Goal: Task Accomplishment & Management: Manage account settings

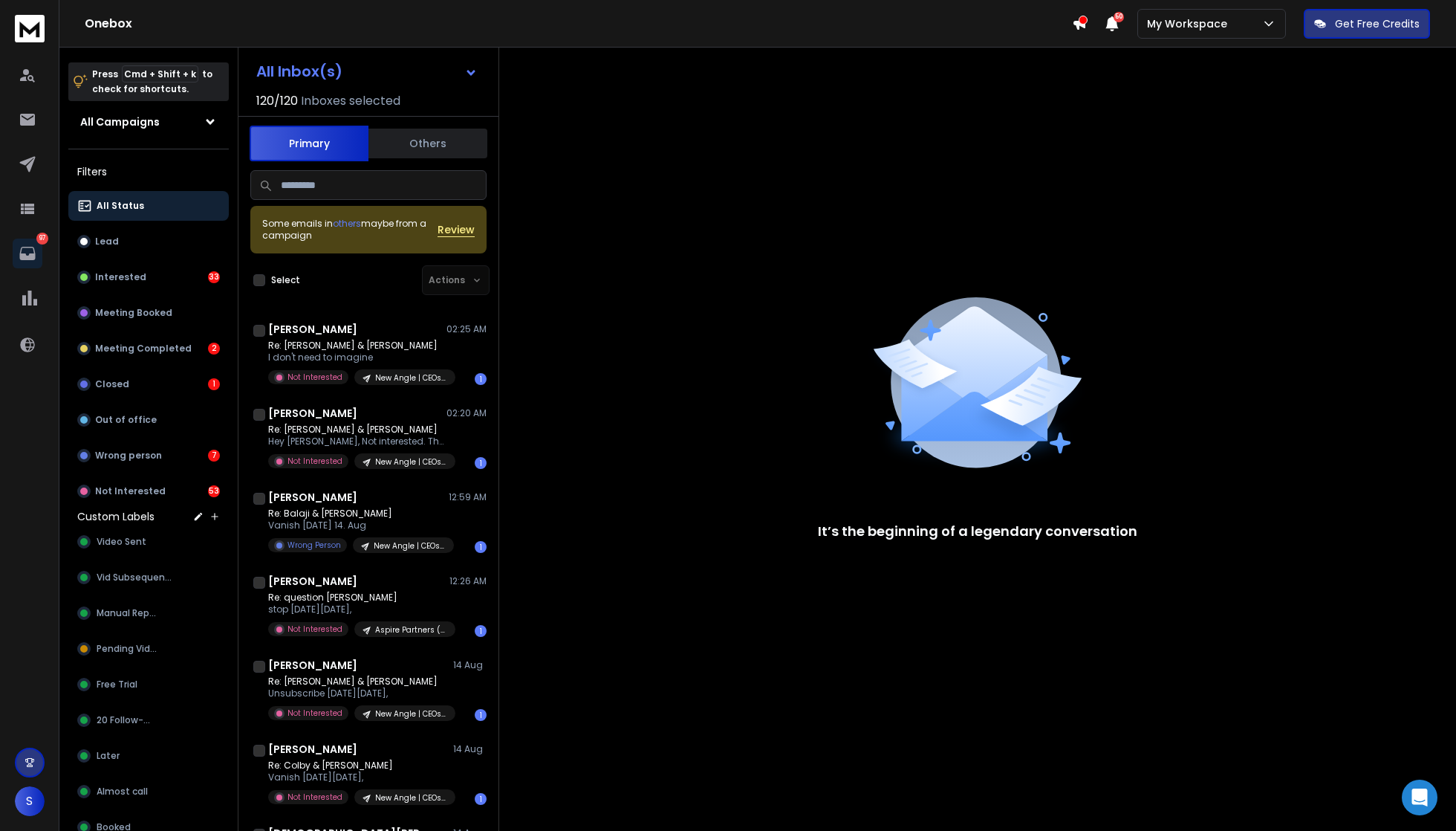
click at [403, 269] on div "Select Actions" at bounding box center [369, 277] width 260 height 36
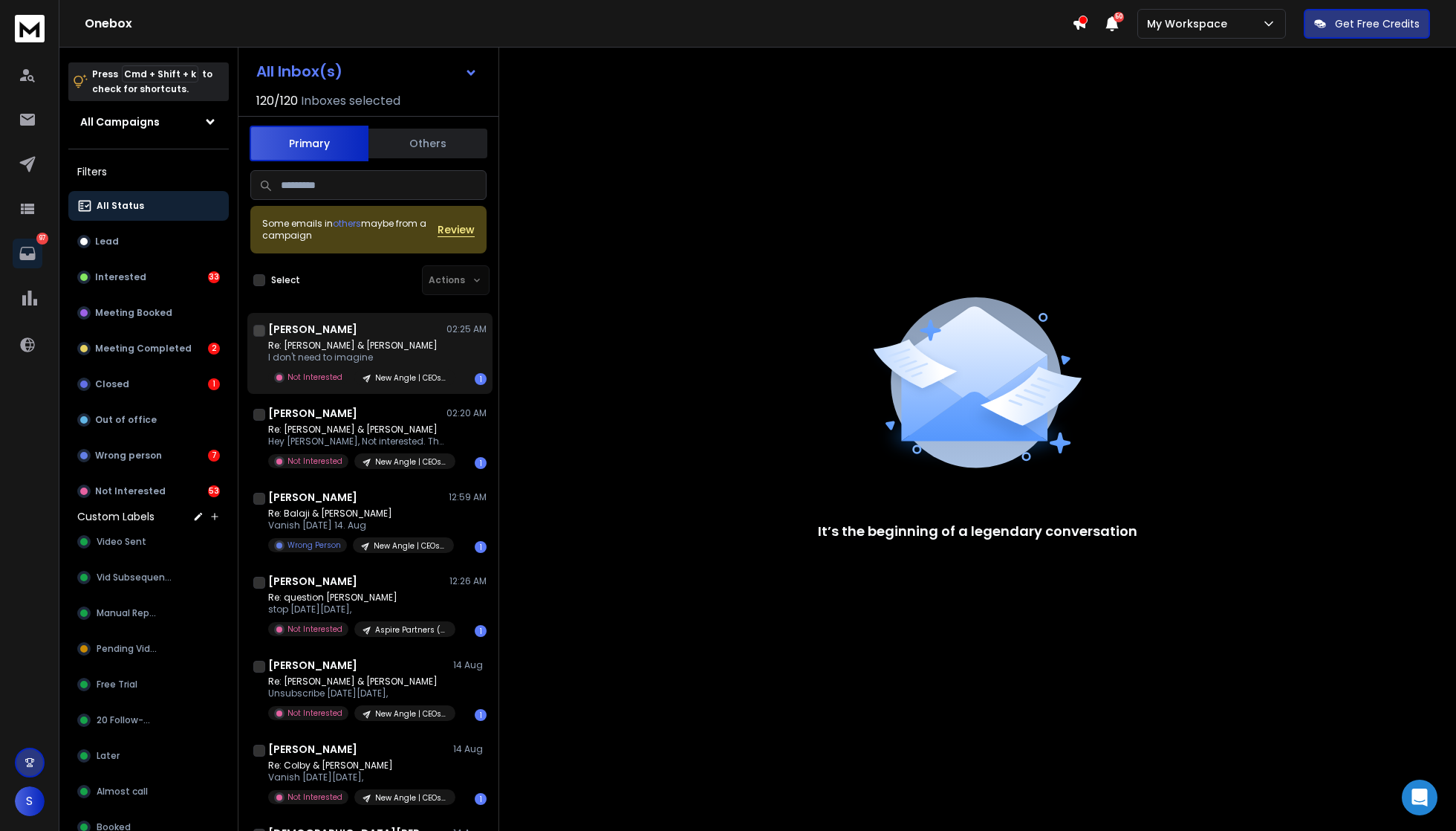
click at [382, 330] on div "Linda Johannesson 02:25 AM" at bounding box center [377, 330] width 219 height 15
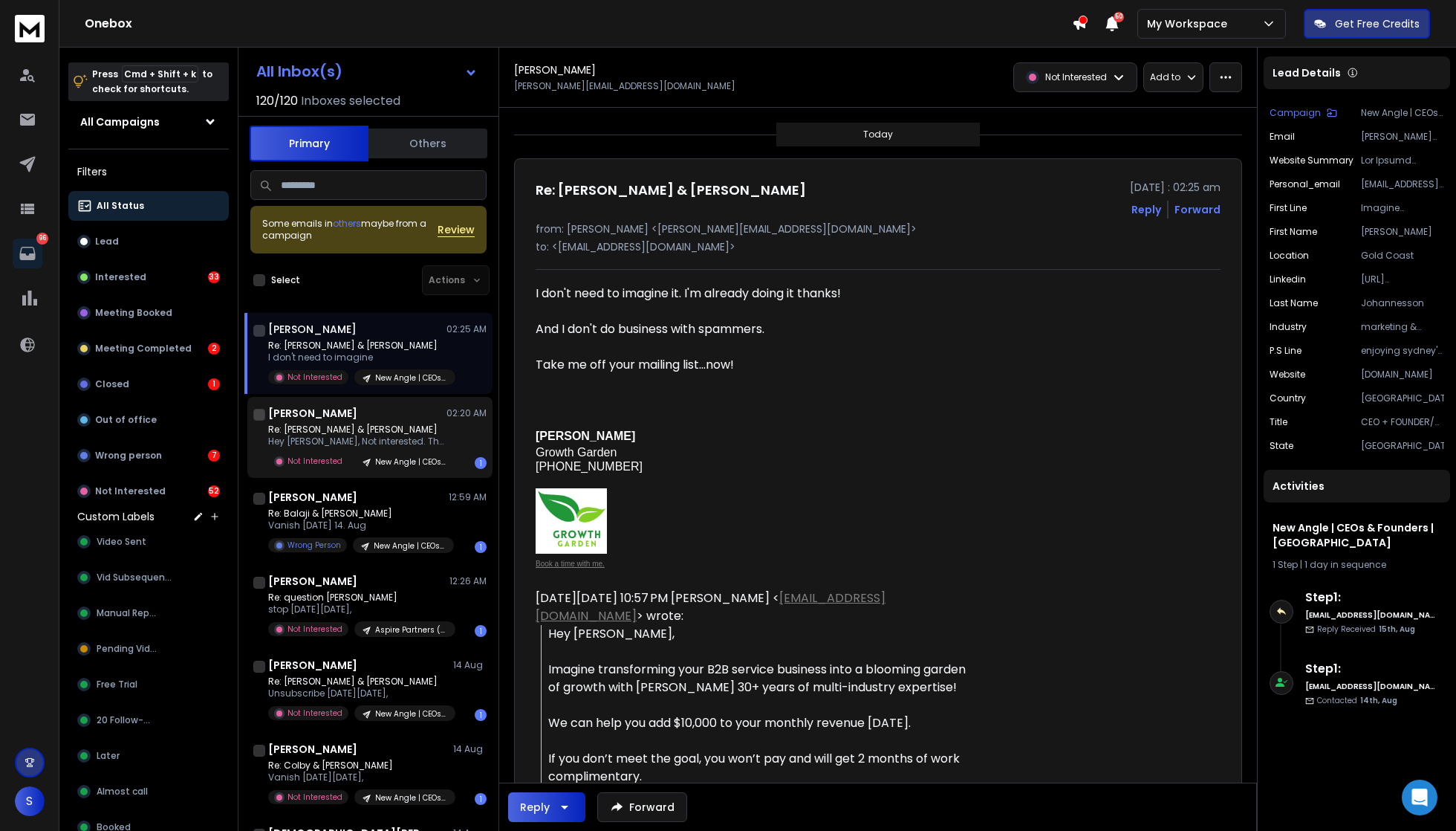
click at [421, 453] on div "Re: Stacy & Sam Hey Samir, Not interested. Thank Not Interested New Angle | CEO…" at bounding box center [361, 446] width 187 height 45
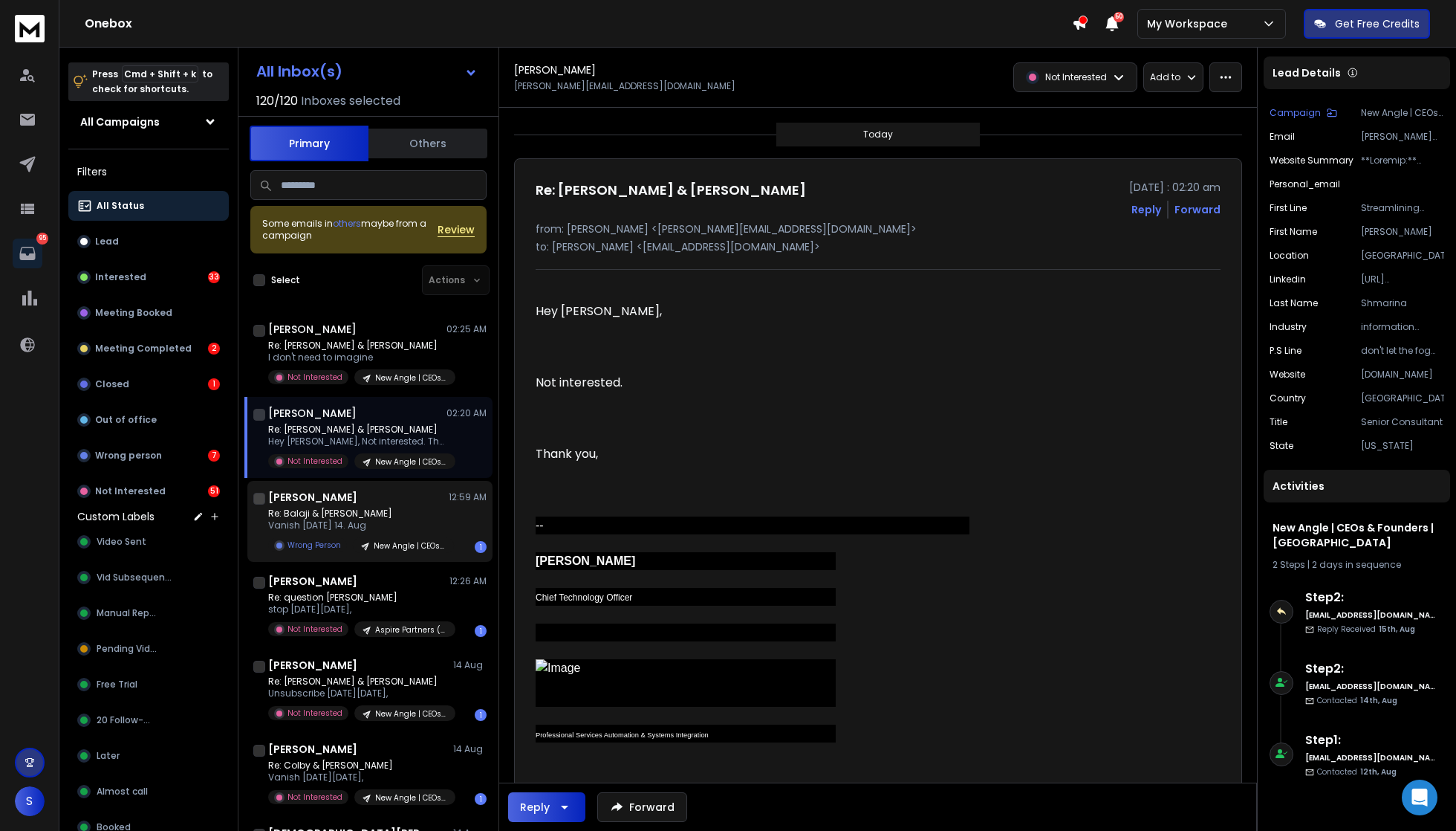
click at [411, 562] on div "Balaji Rajagopalan 12:59 AM Re: Balaji & Sam Vanish On Thu 14. Aug Wrong Person…" at bounding box center [370, 521] width 245 height 81
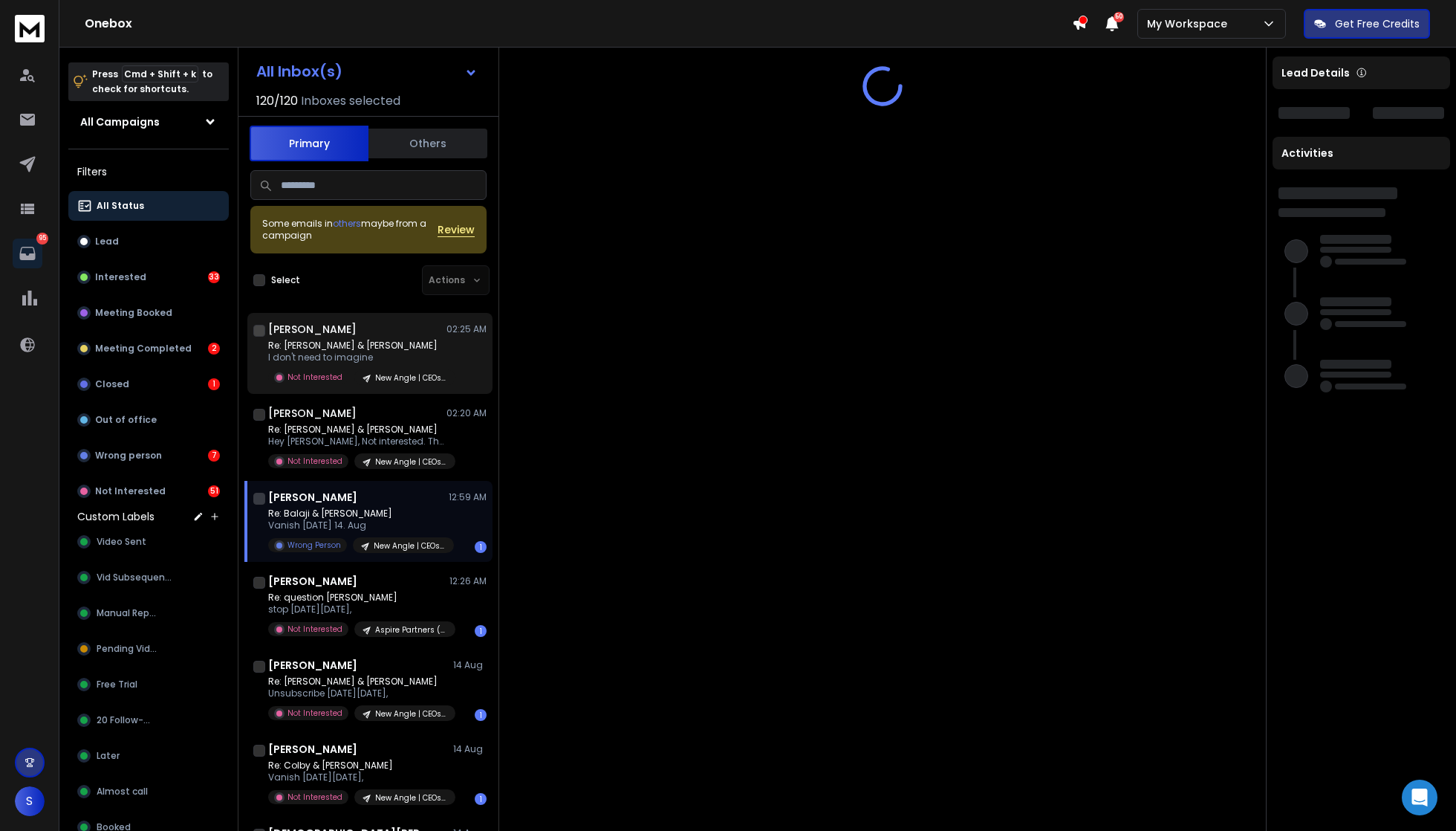
click at [431, 355] on p "I don't need to imagine" at bounding box center [357, 357] width 179 height 12
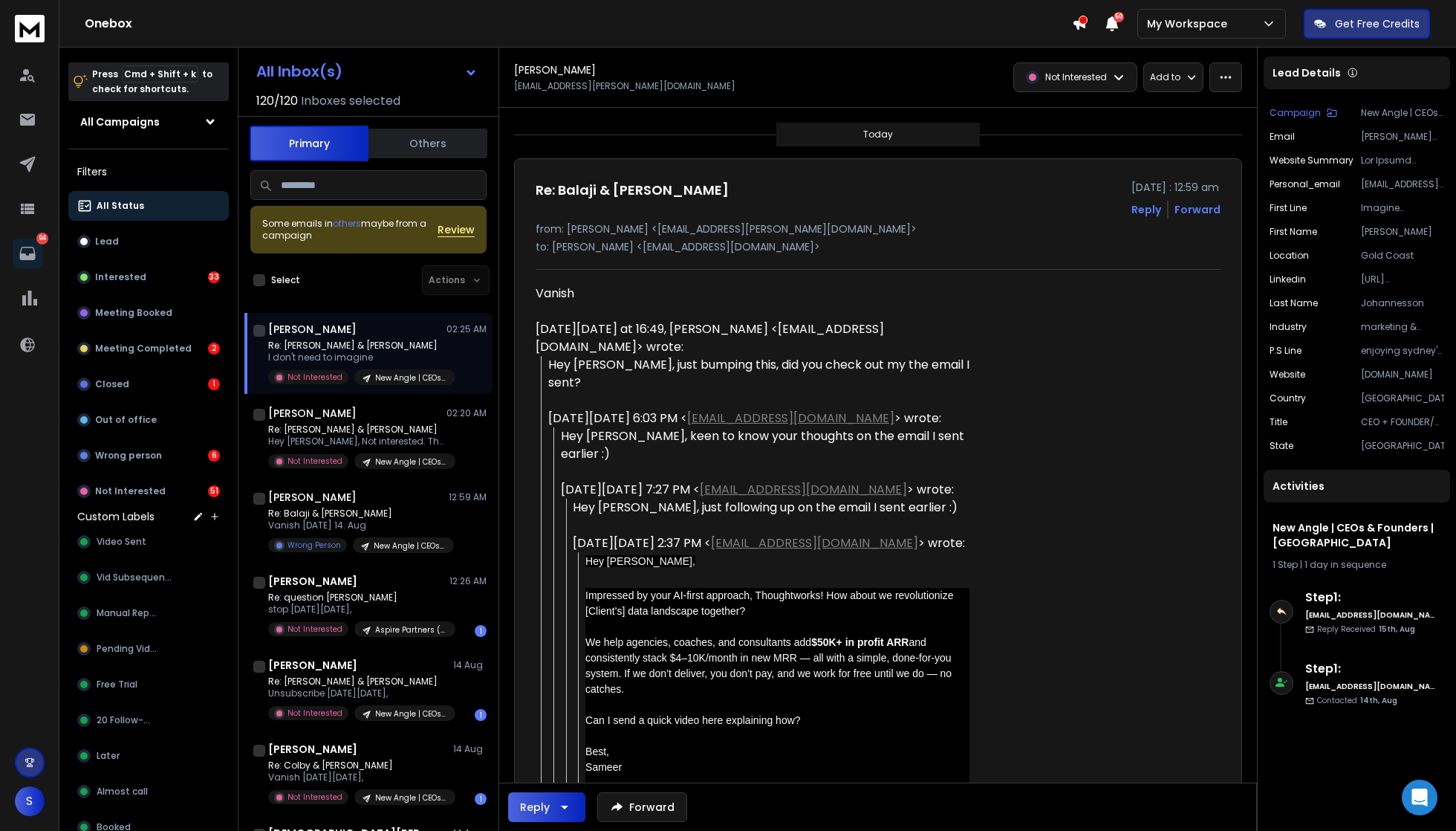
click at [447, 350] on div "Re: Linda & Sam I don't need to imagine Not Interested New Angle | CEOs & Found…" at bounding box center [361, 362] width 187 height 45
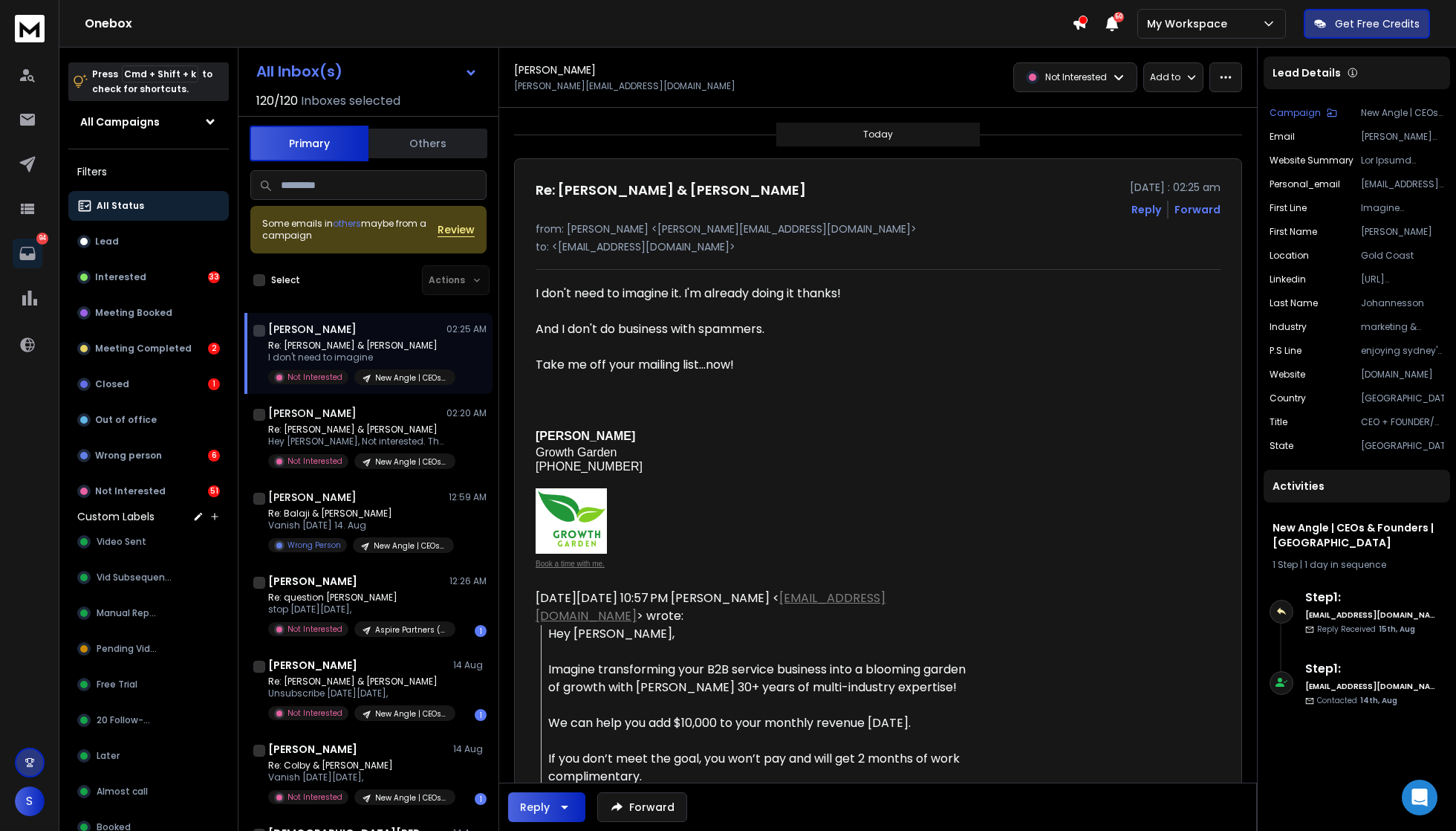
click at [1049, 85] on div "Not Interested" at bounding box center [1075, 78] width 123 height 28
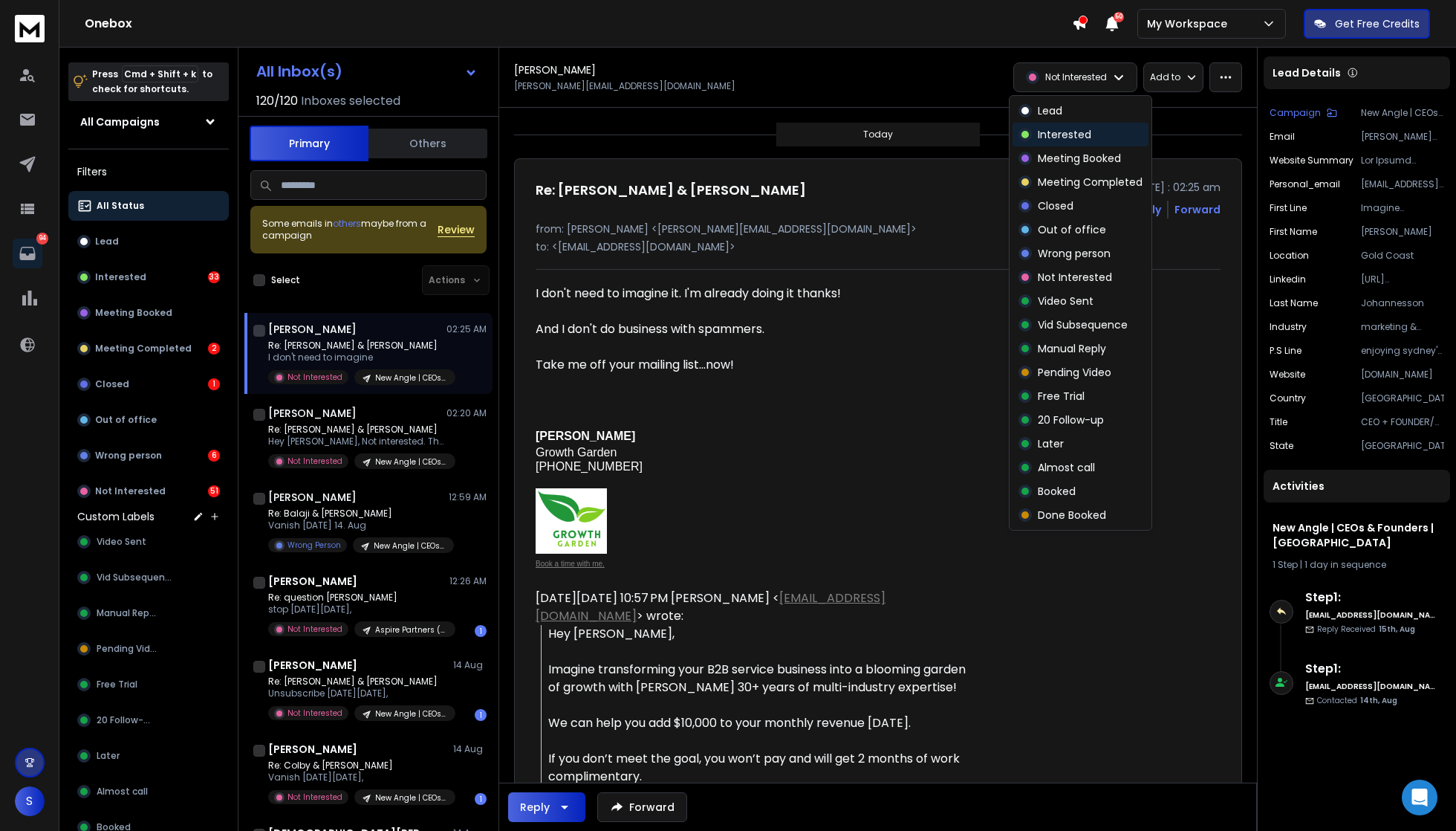
click at [1064, 128] on p "Interested" at bounding box center [1065, 134] width 53 height 15
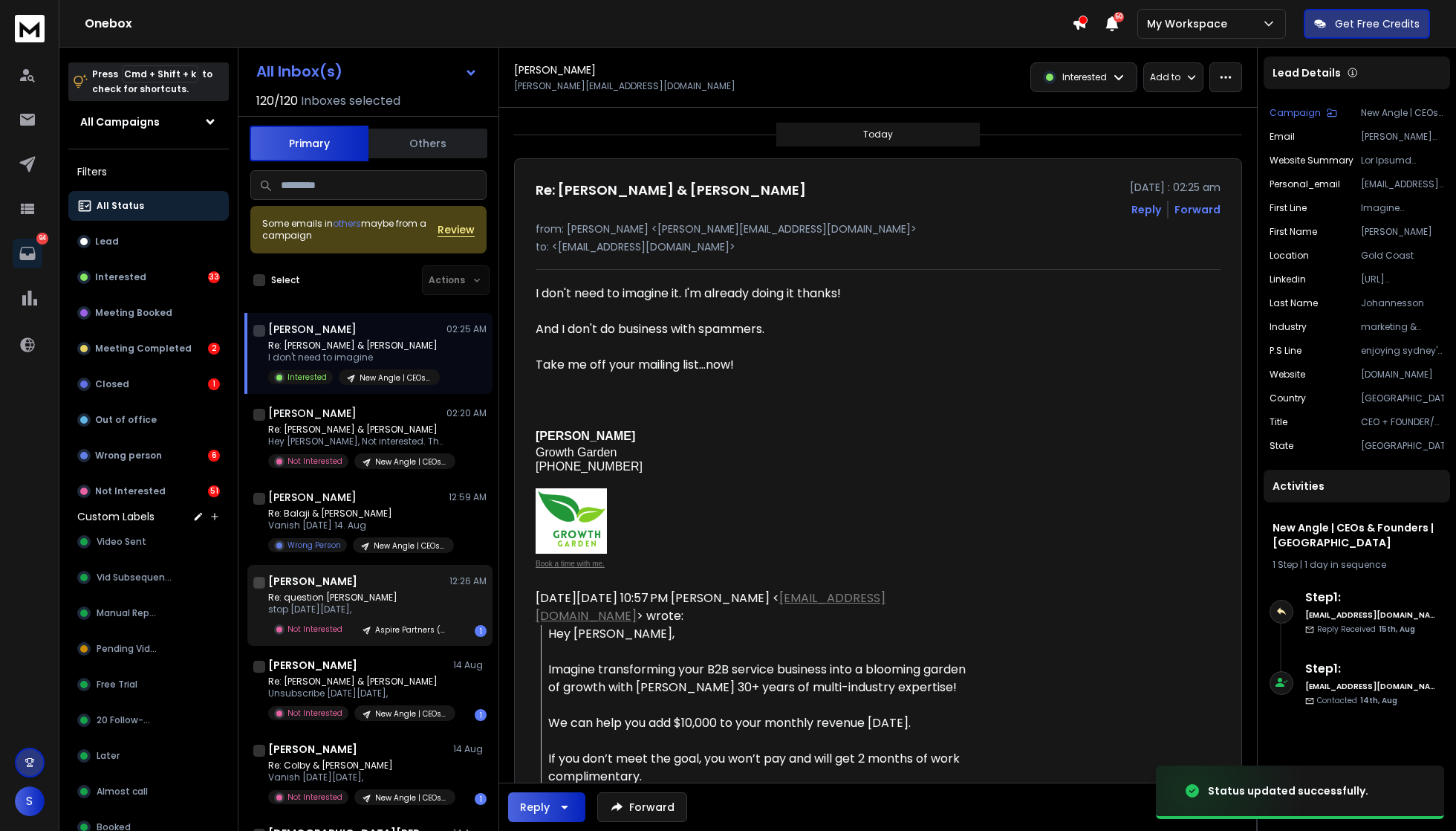
click at [365, 577] on div "Andrew Friedman 12:26 AM Re: question Andrew stop On Thu, Aug 14, Not Intereste…" at bounding box center [370, 605] width 245 height 81
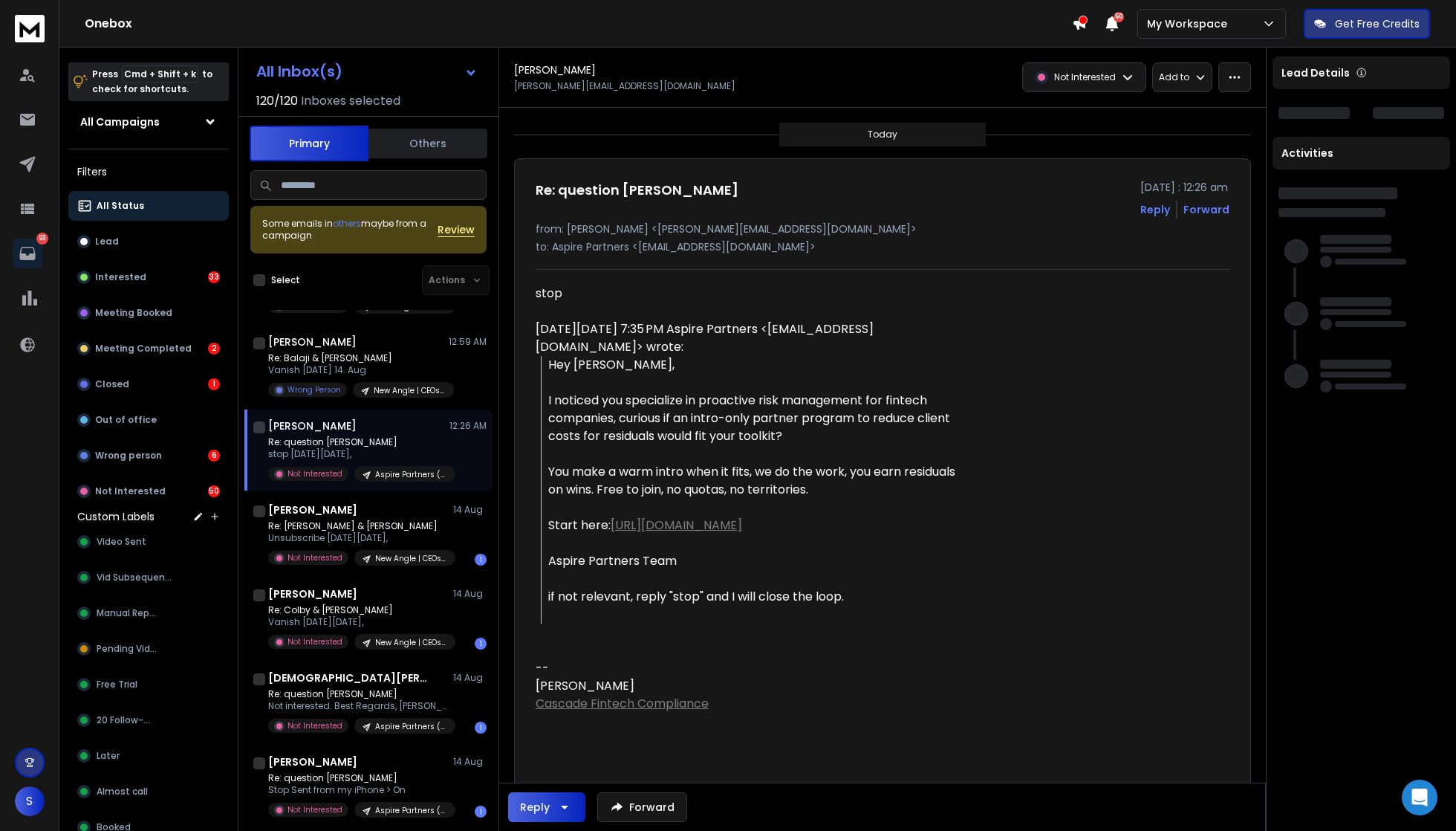
scroll to position [233, 0]
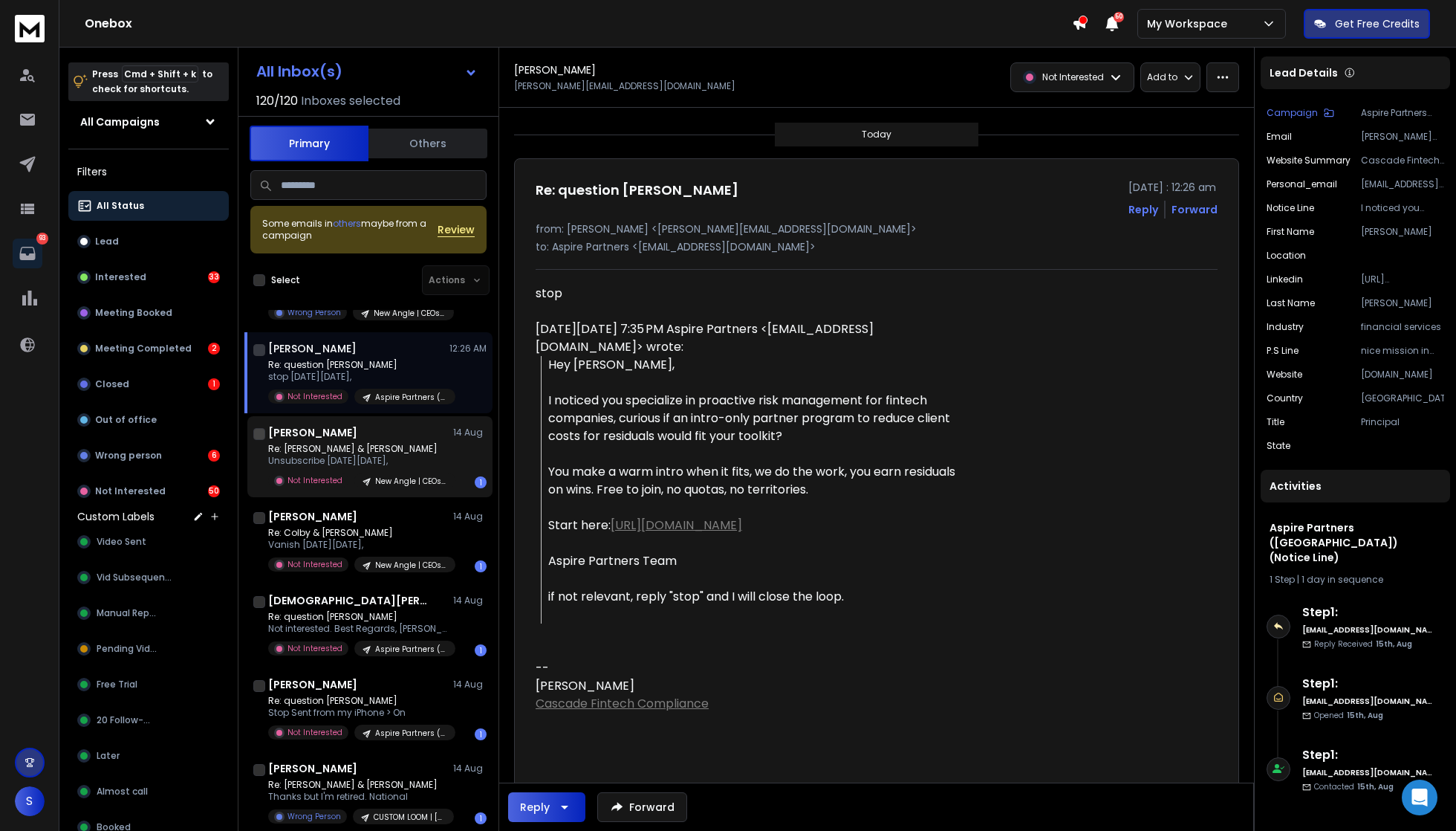
click at [379, 455] on p "Re: Jennifer & Sam" at bounding box center [357, 449] width 179 height 12
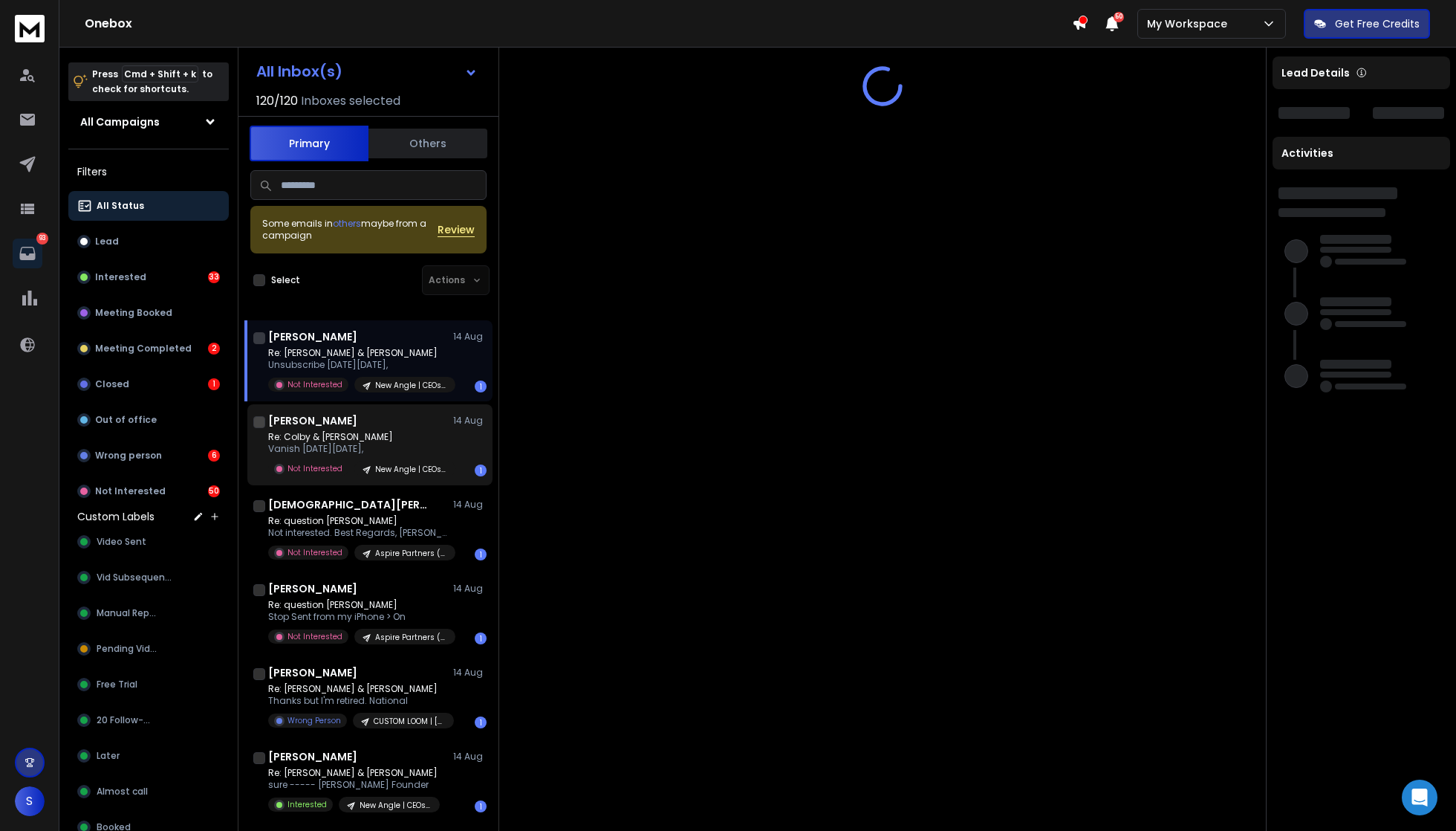
scroll to position [343, 0]
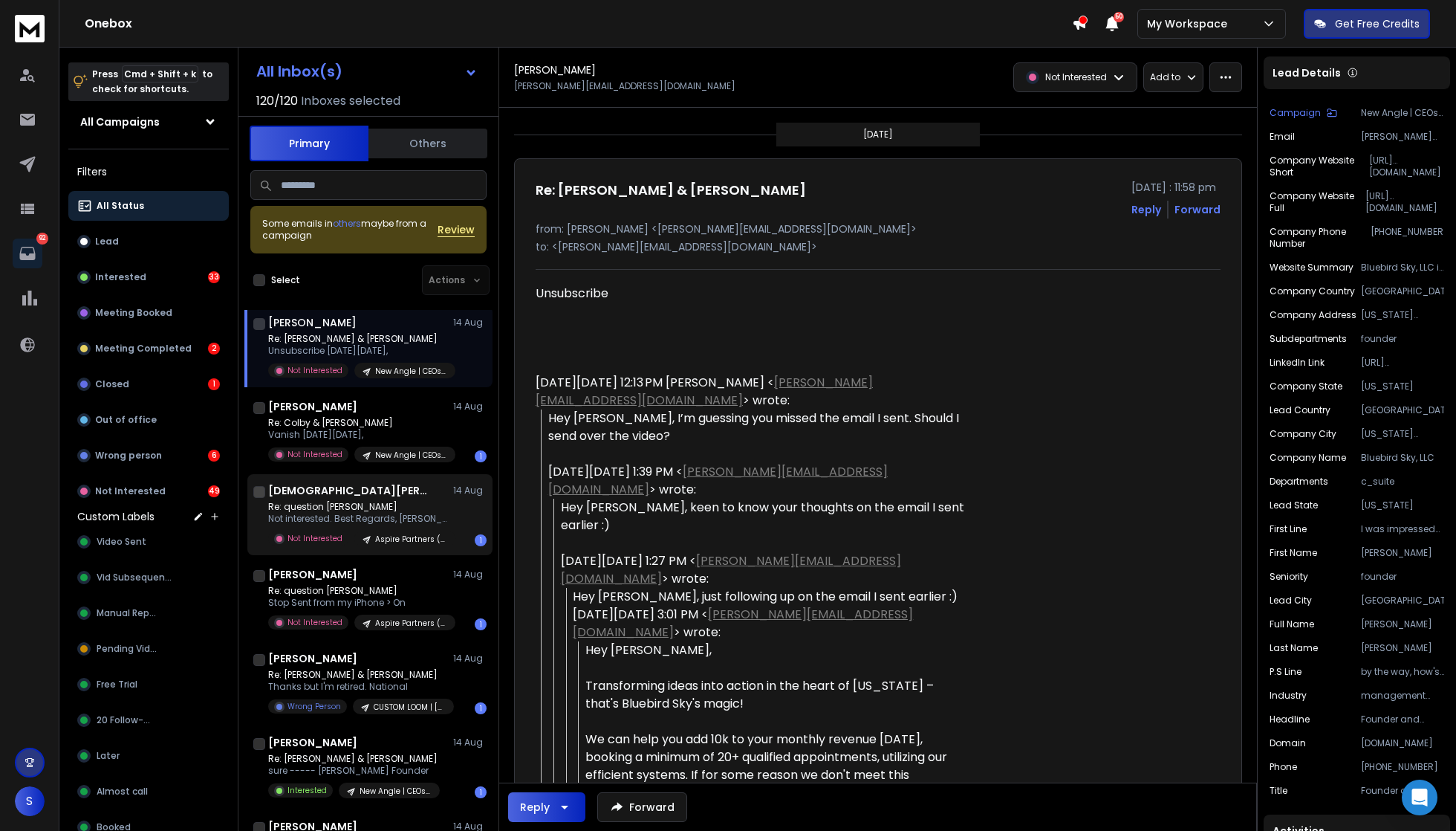
click at [371, 512] on div "Christian Pena 14 Aug Re: question Christian Not interested. Best Regards, Chri…" at bounding box center [370, 514] width 245 height 81
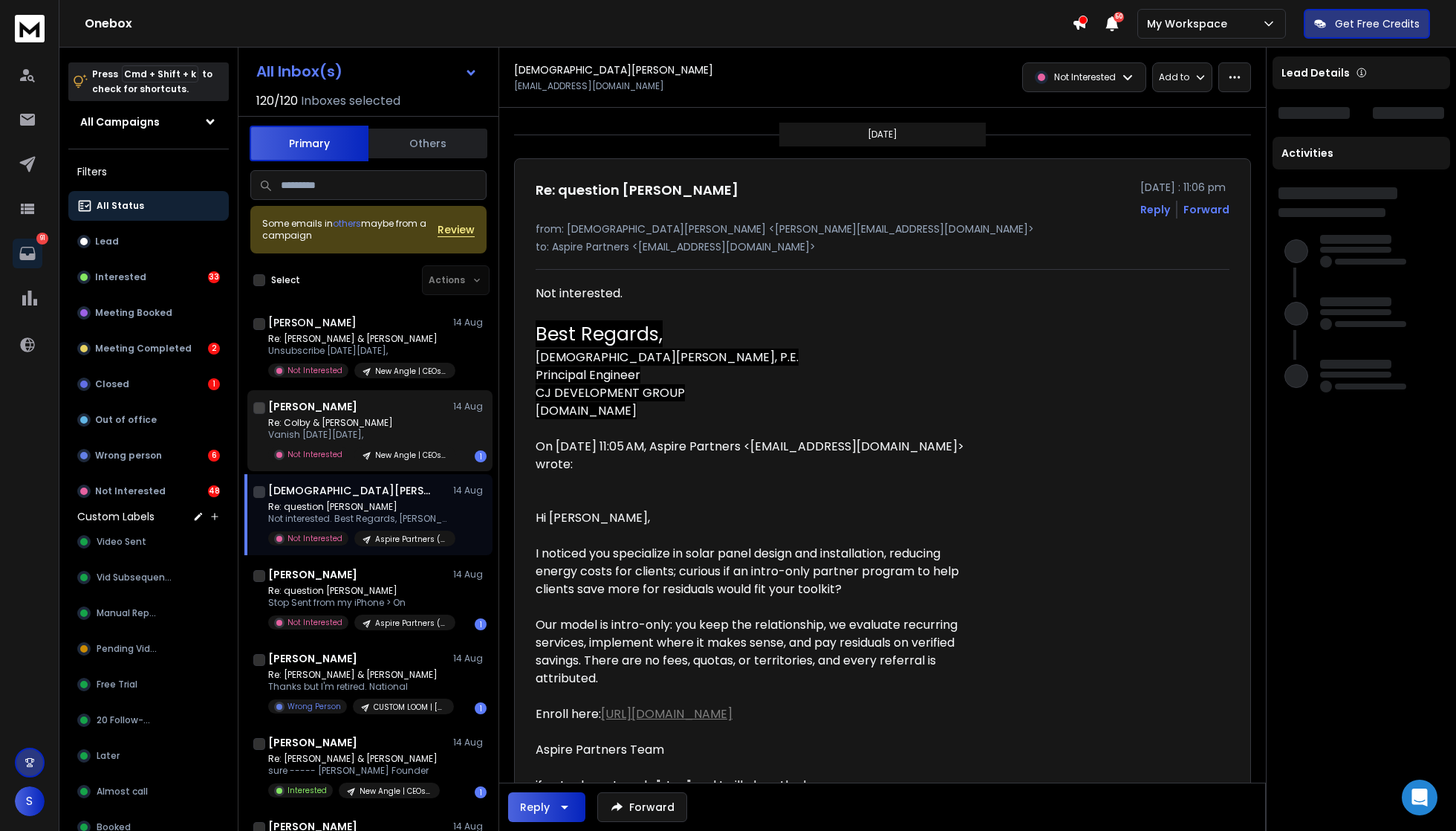
click at [386, 441] on p "Vanish On Thu, Aug 14," at bounding box center [357, 435] width 179 height 12
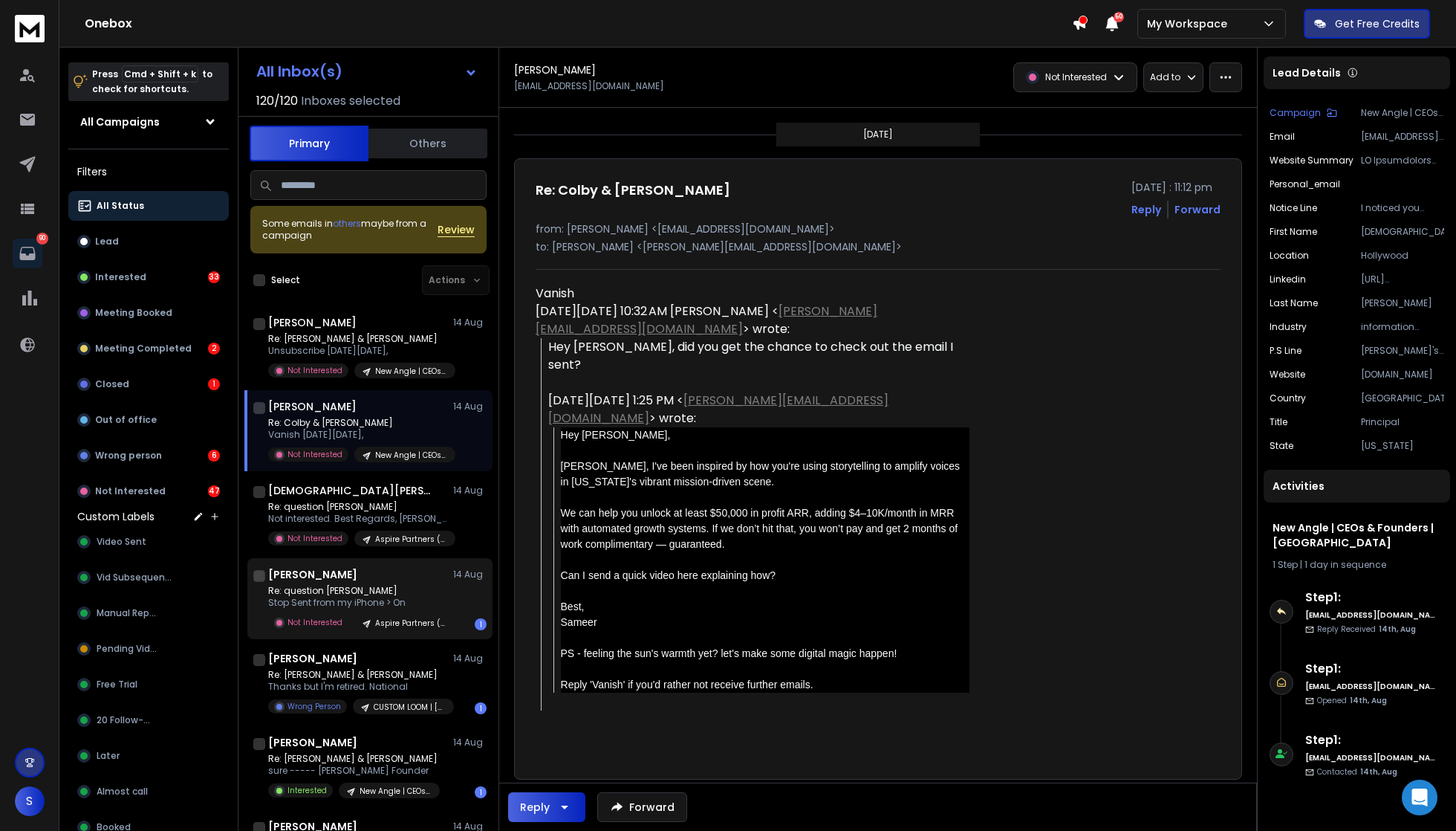
click at [354, 630] on div "Not Interested Aspire Partners (USA) (Notice Line)" at bounding box center [361, 622] width 187 height 16
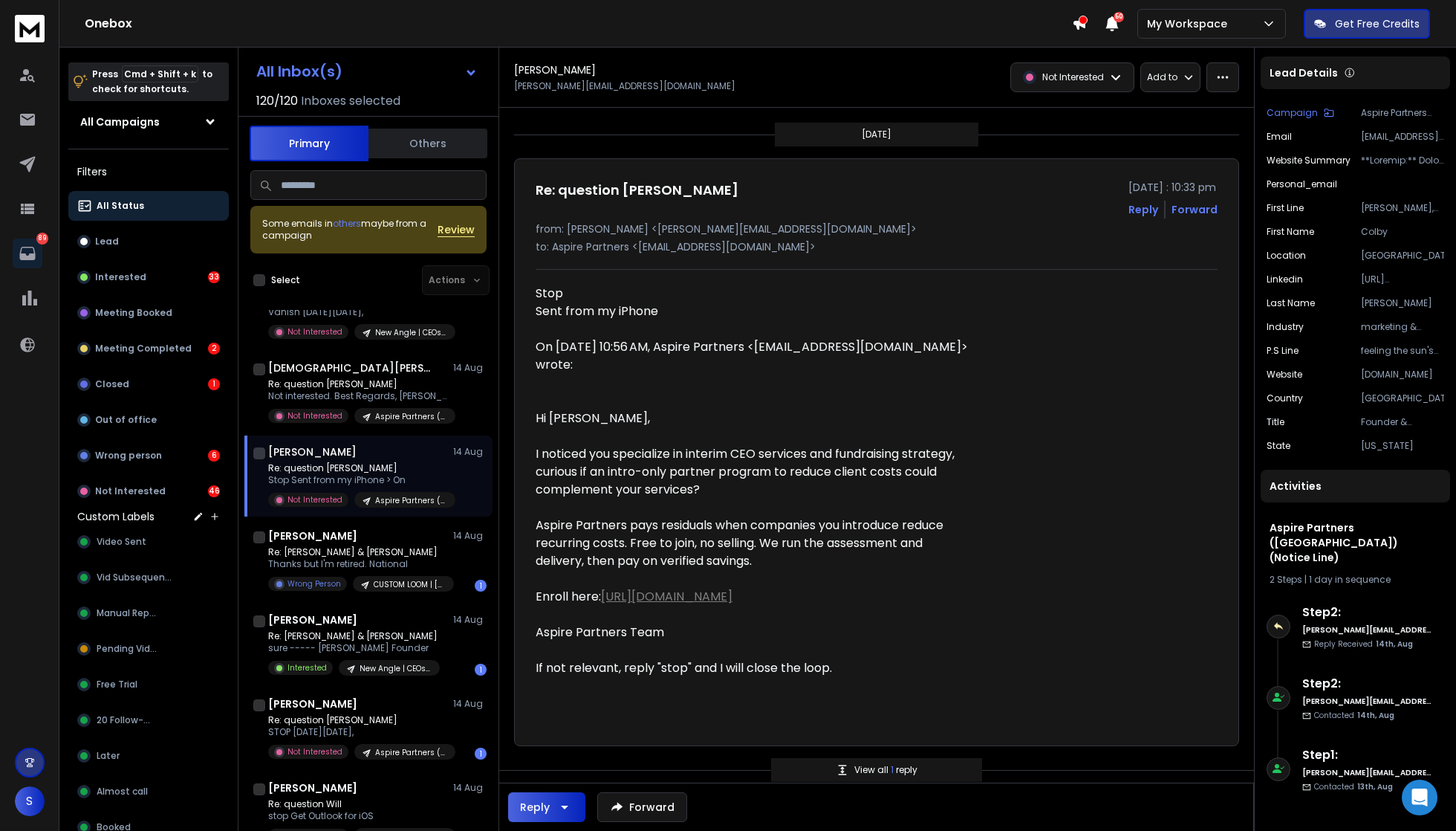
scroll to position [477, 0]
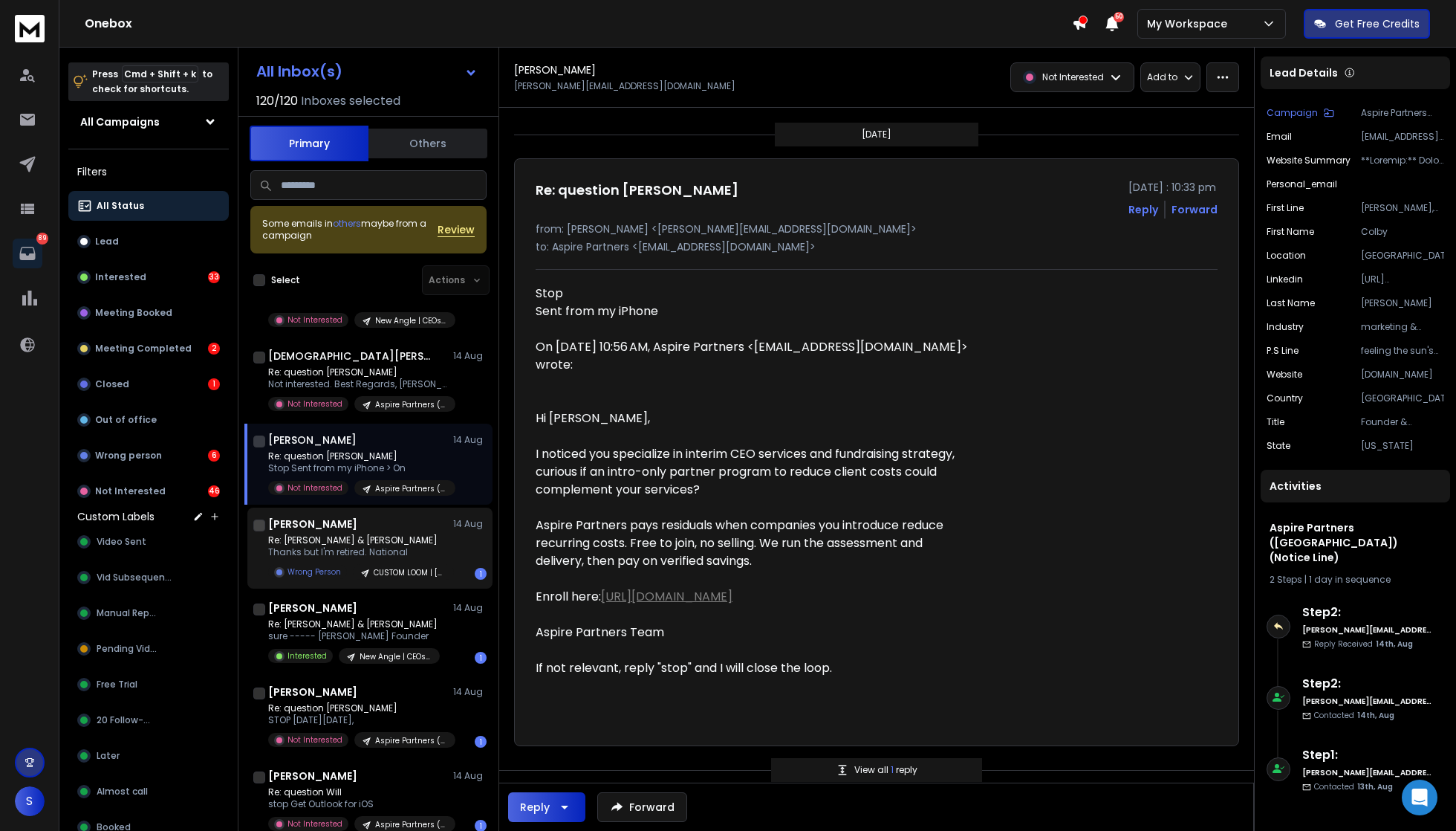
click at [347, 579] on div "Wrong Person" at bounding box center [307, 572] width 78 height 14
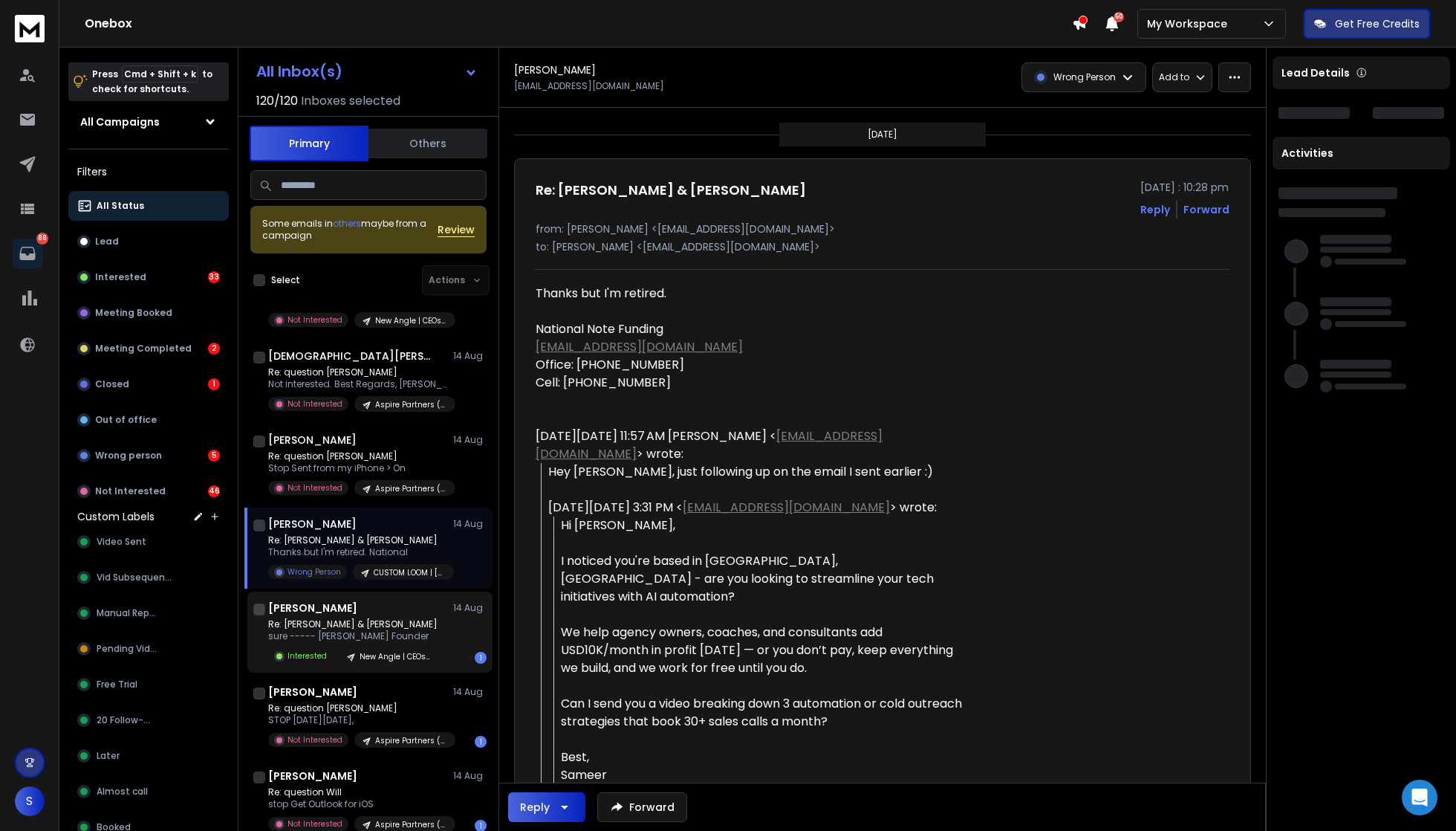
click at [360, 630] on p "Re: Dan & Sam" at bounding box center [354, 624] width 172 height 12
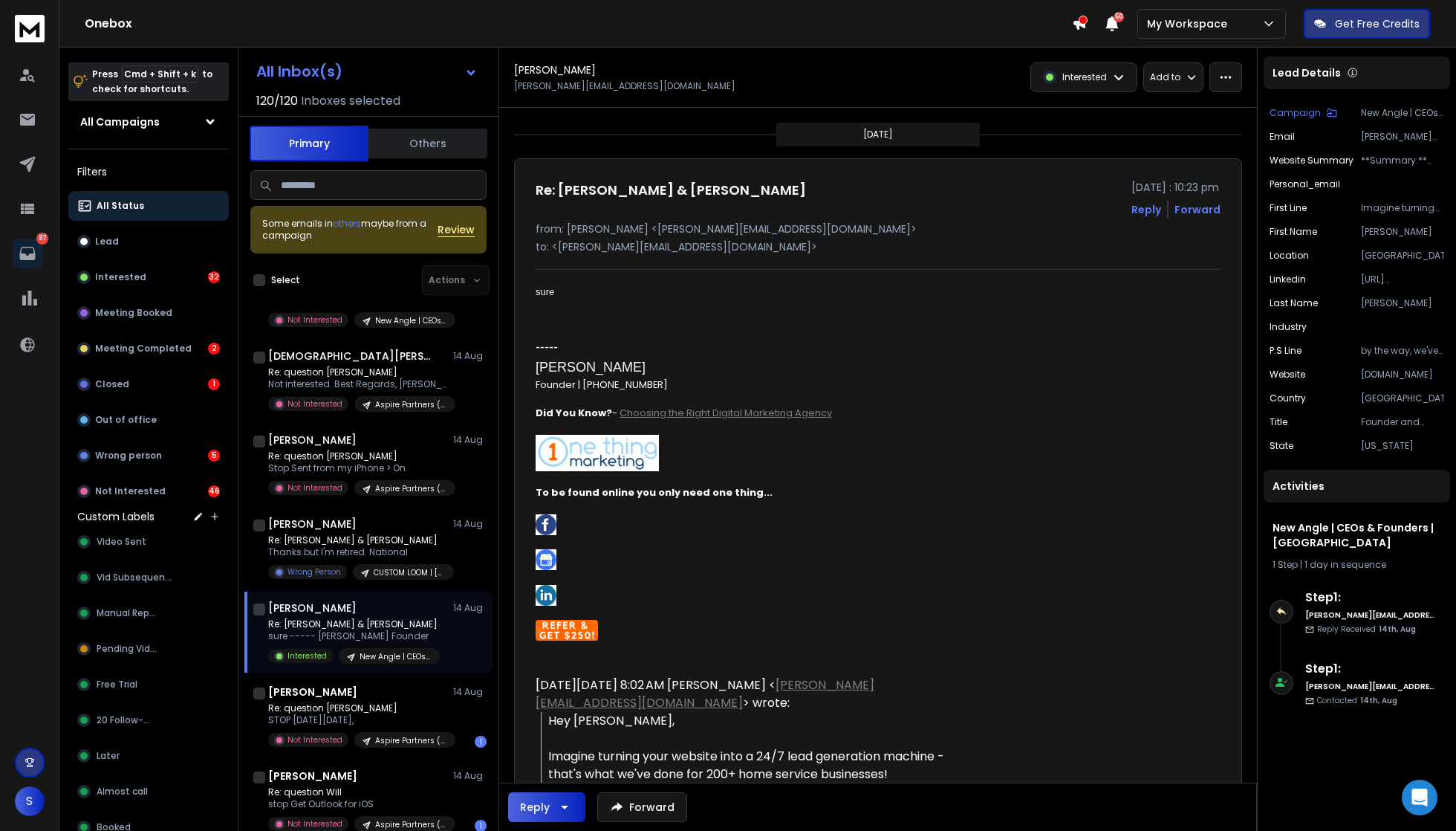
click at [1103, 76] on p "Interested" at bounding box center [1084, 77] width 44 height 12
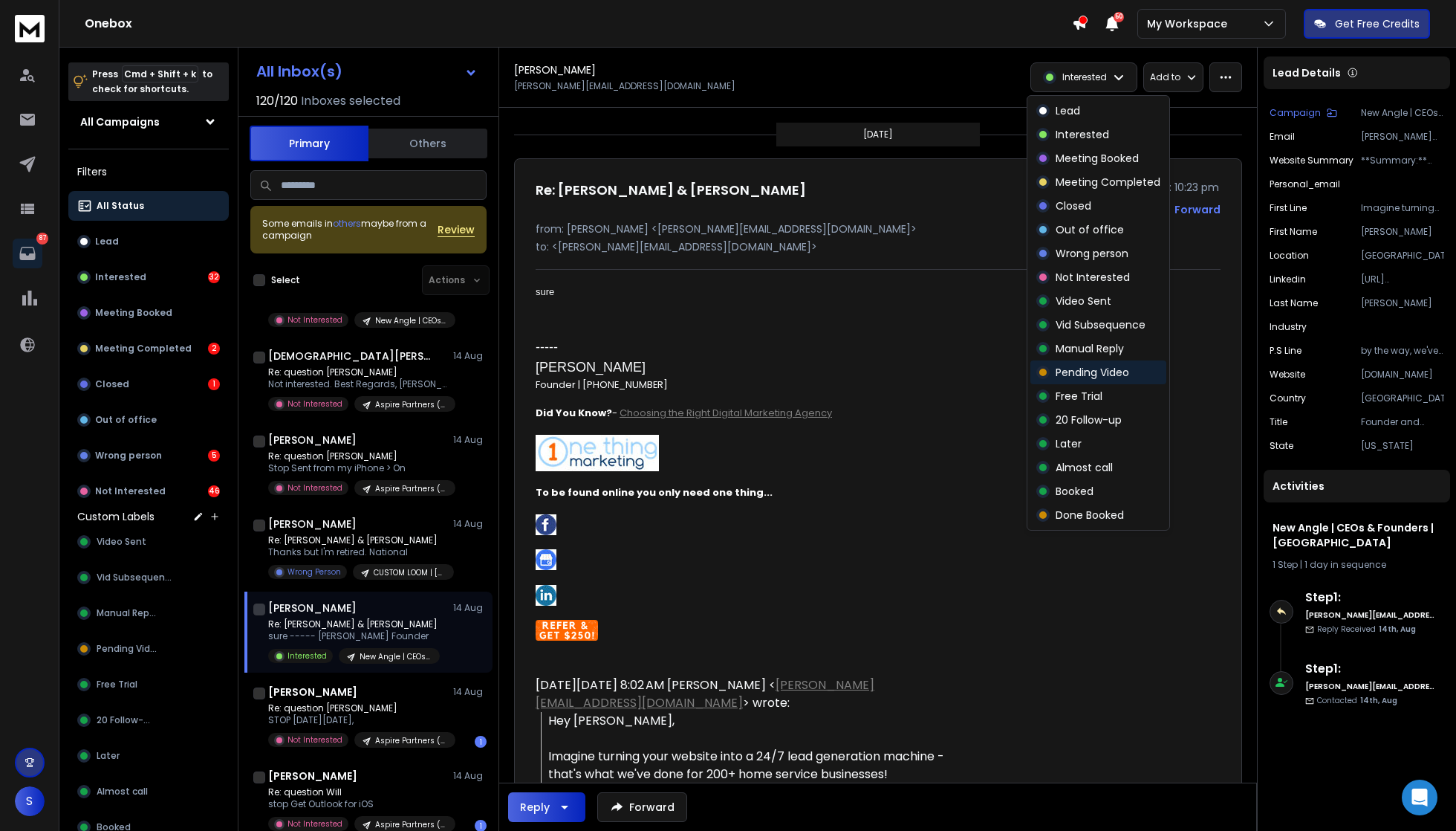
click at [1076, 369] on p "Pending Video" at bounding box center [1092, 372] width 73 height 15
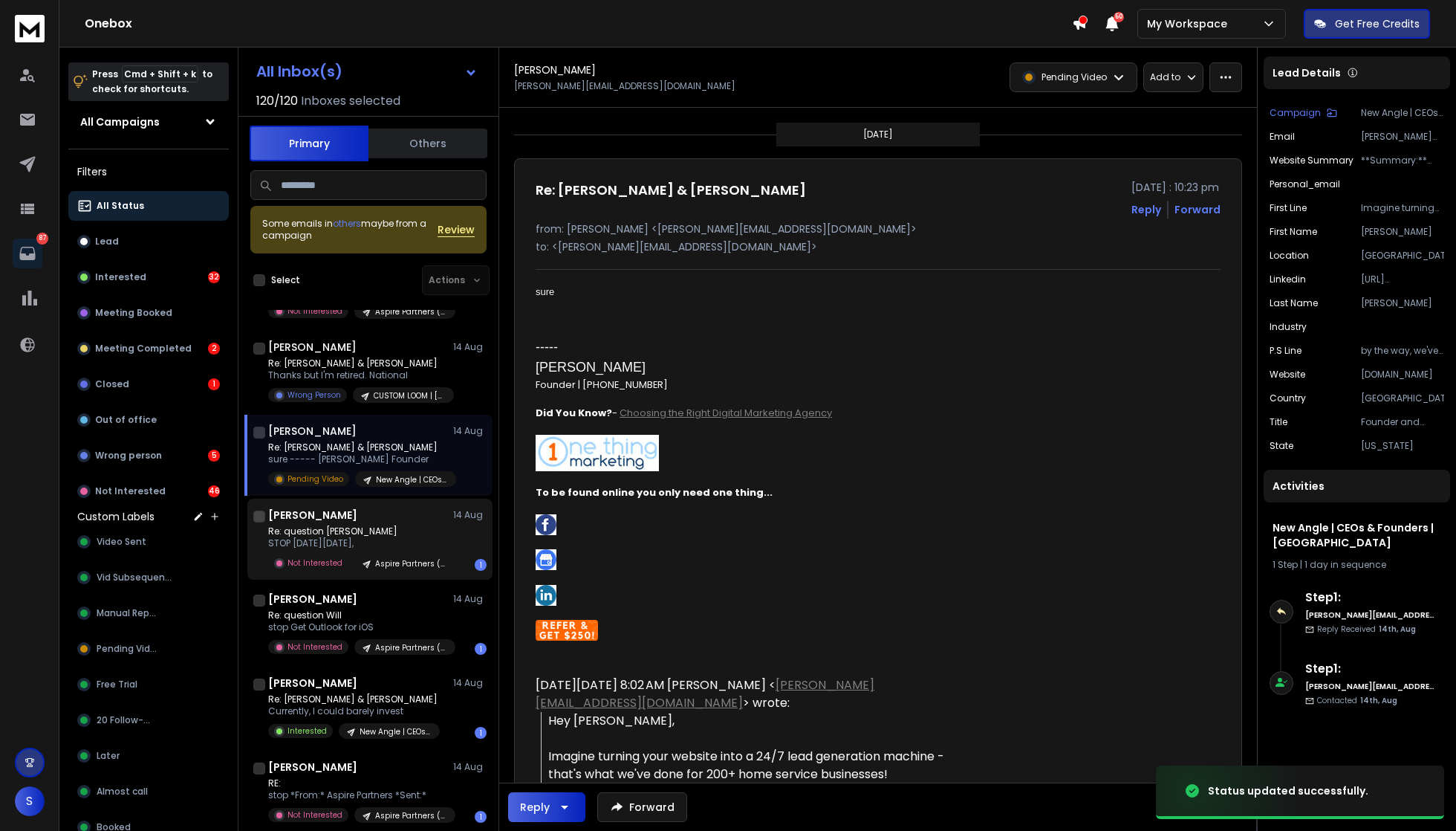
scroll to position [678, 0]
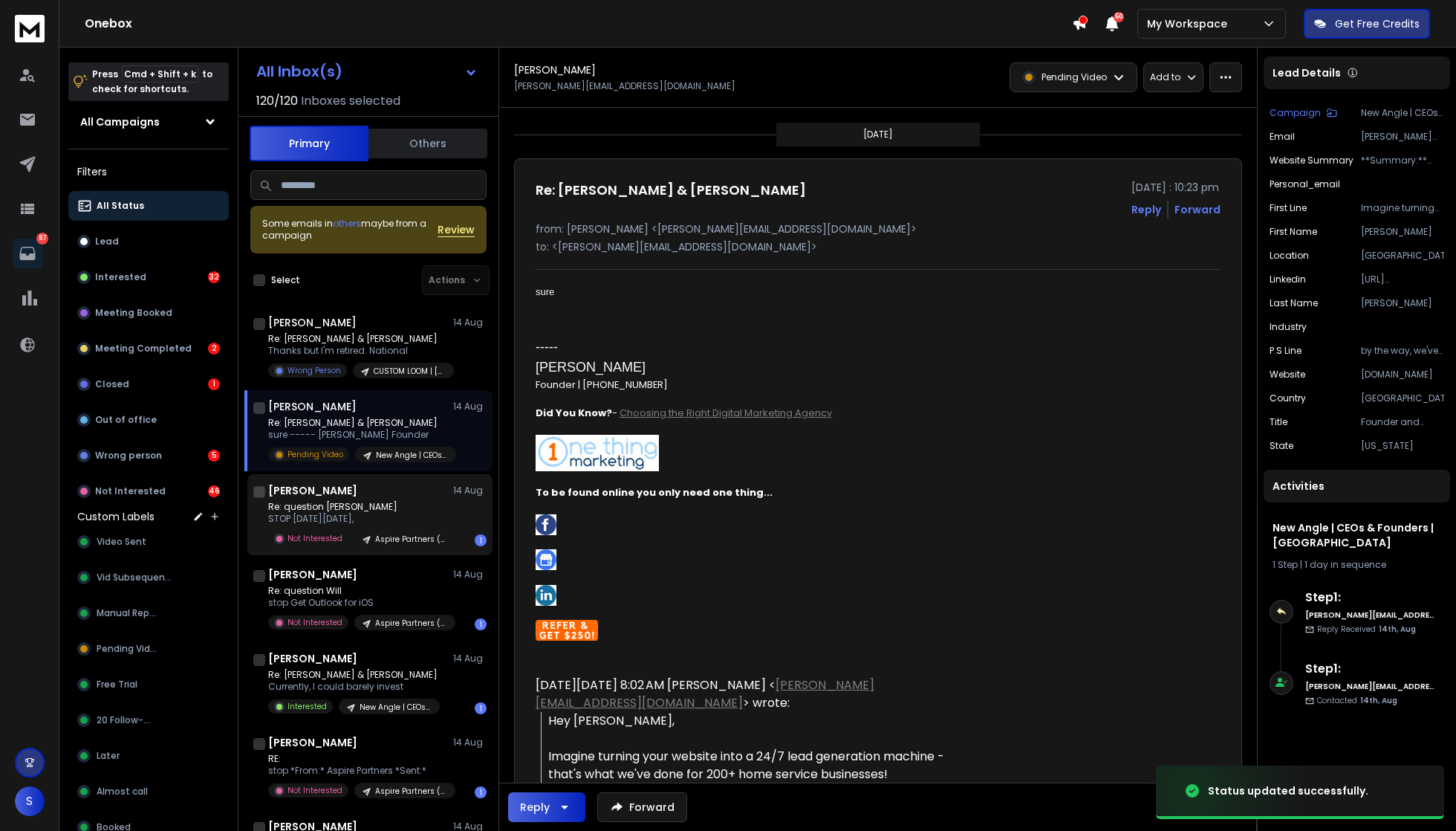
click at [322, 498] on h1 "Robert Mccadden" at bounding box center [312, 491] width 89 height 15
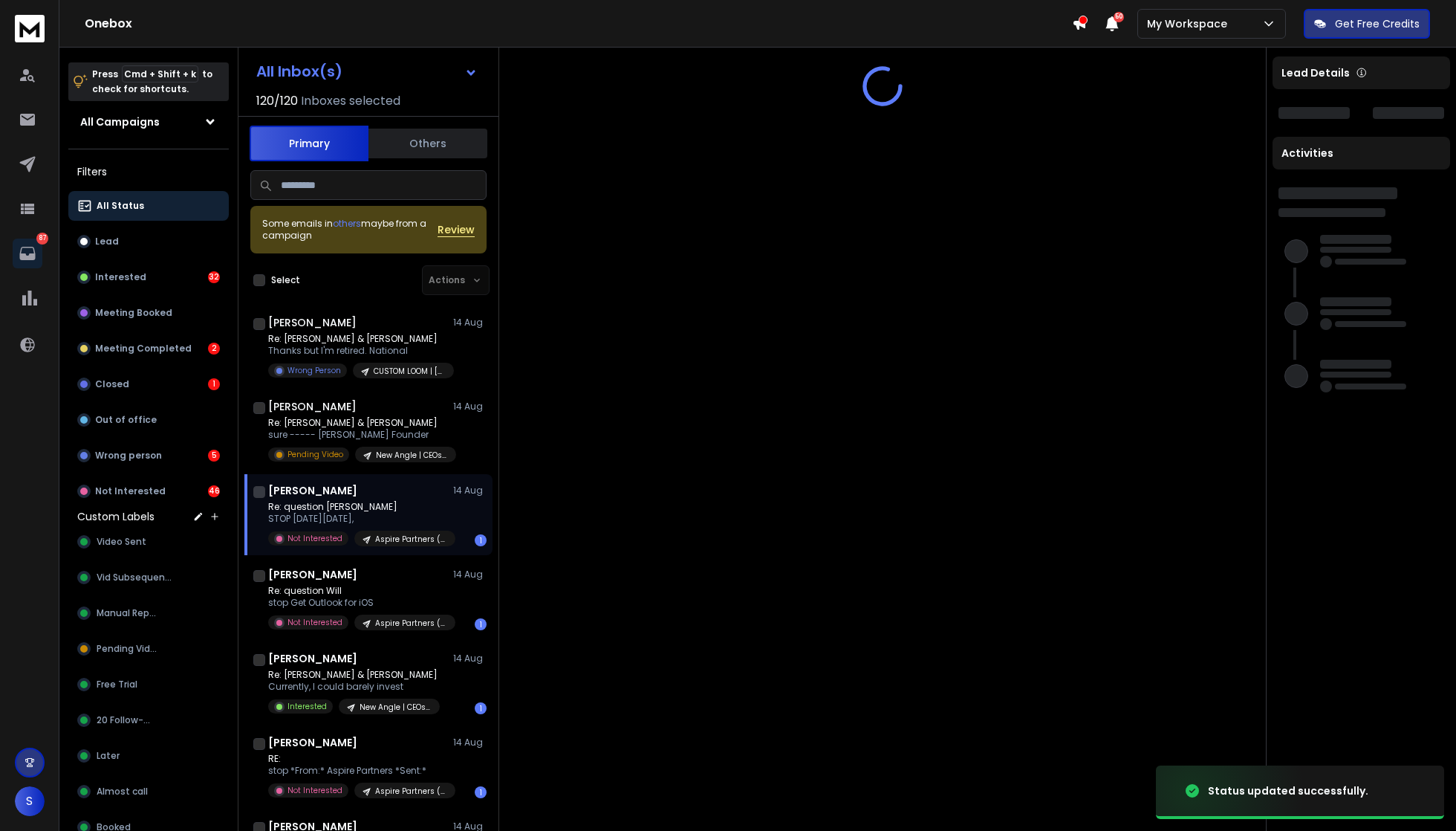
click at [322, 498] on h1 "Robert Mccadden" at bounding box center [312, 491] width 89 height 15
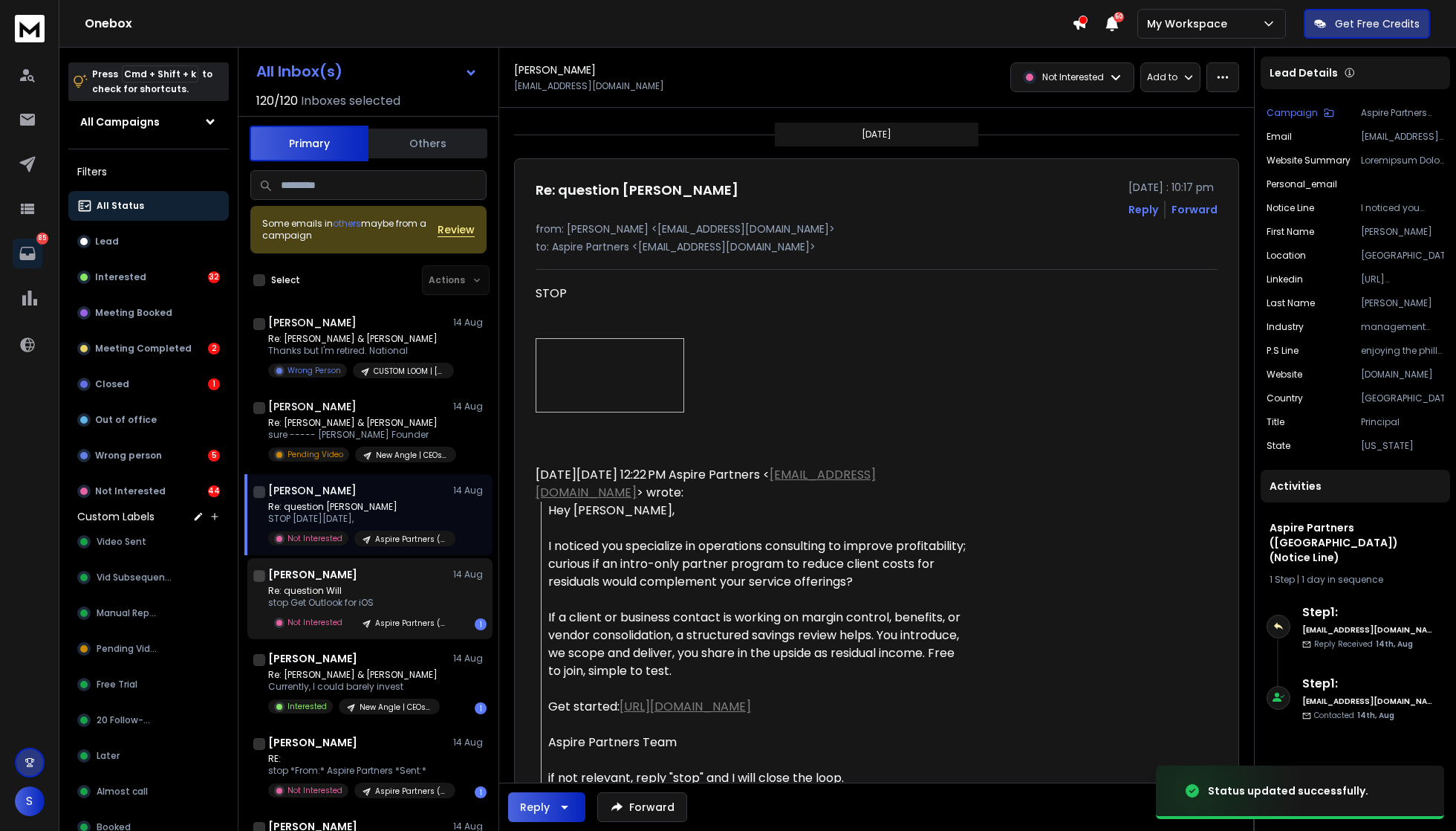
click at [322, 582] on div "Will Pitkin 14 Aug" at bounding box center [377, 574] width 219 height 15
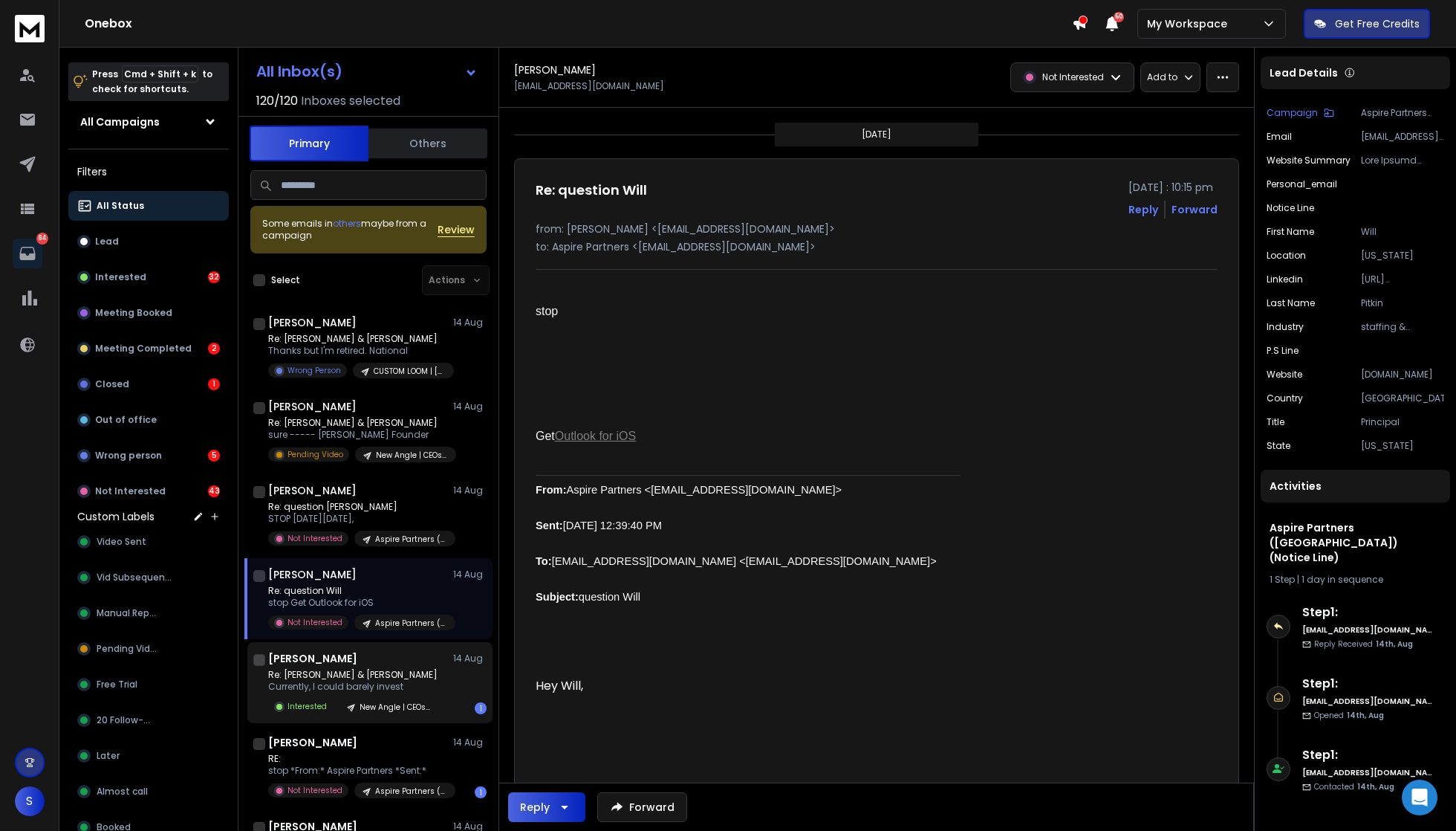
click at [357, 666] on h1 "Juan Álvarez Sempere" at bounding box center [312, 658] width 89 height 15
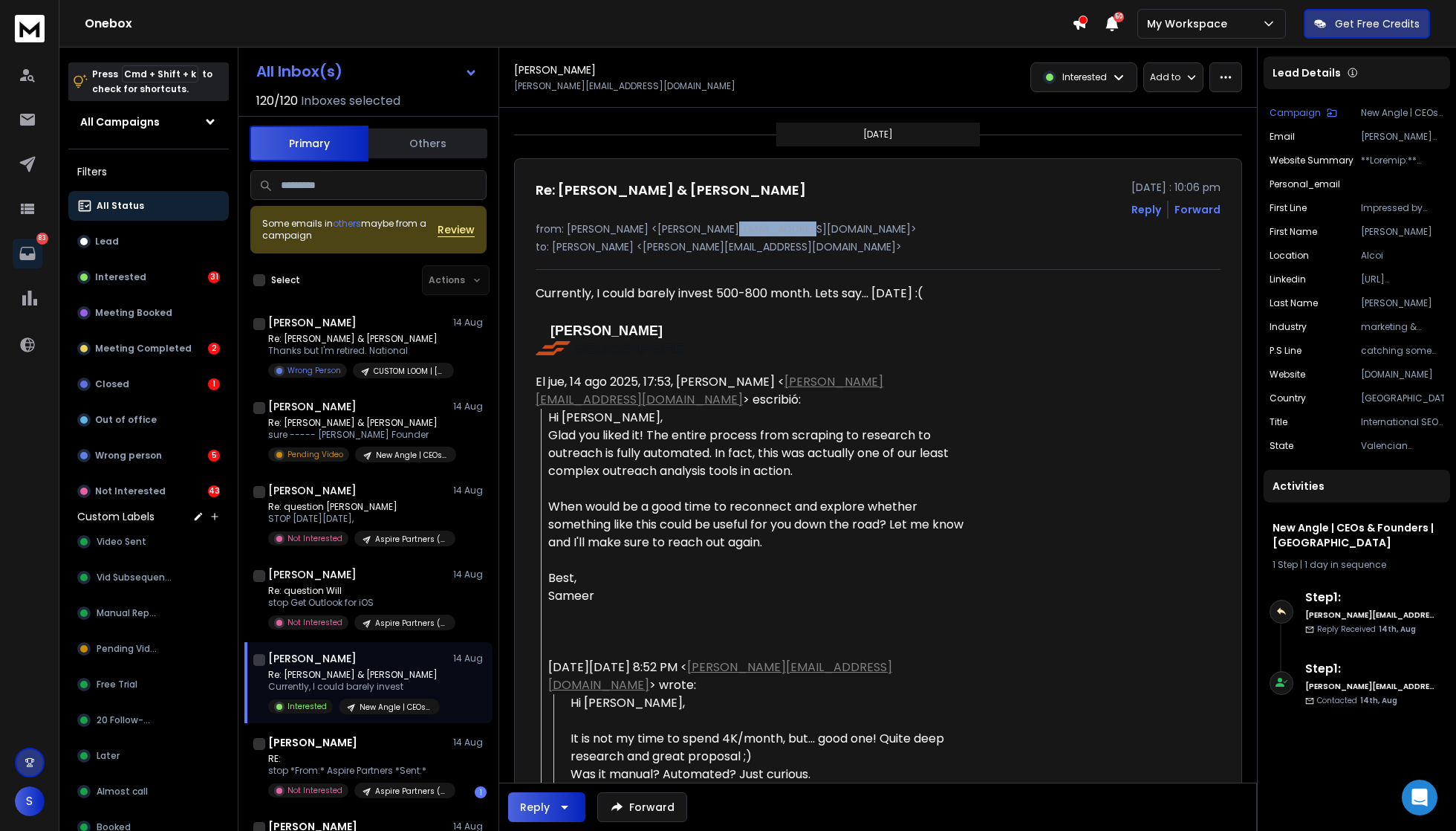
drag, startPoint x: 727, startPoint y: 229, endPoint x: 811, endPoint y: 223, distance: 84.2
click at [811, 224] on p "from: Juan Álvarez Sempere <juan@seosempere.com>" at bounding box center [878, 229] width 685 height 15
copy p "eosempere.com"
click at [780, 254] on div "Re: Juan & Sam 14 August 2025 : 10:06 pm Reply Forward from: Juan Álvarez Sempe…" at bounding box center [878, 761] width 685 height 1163
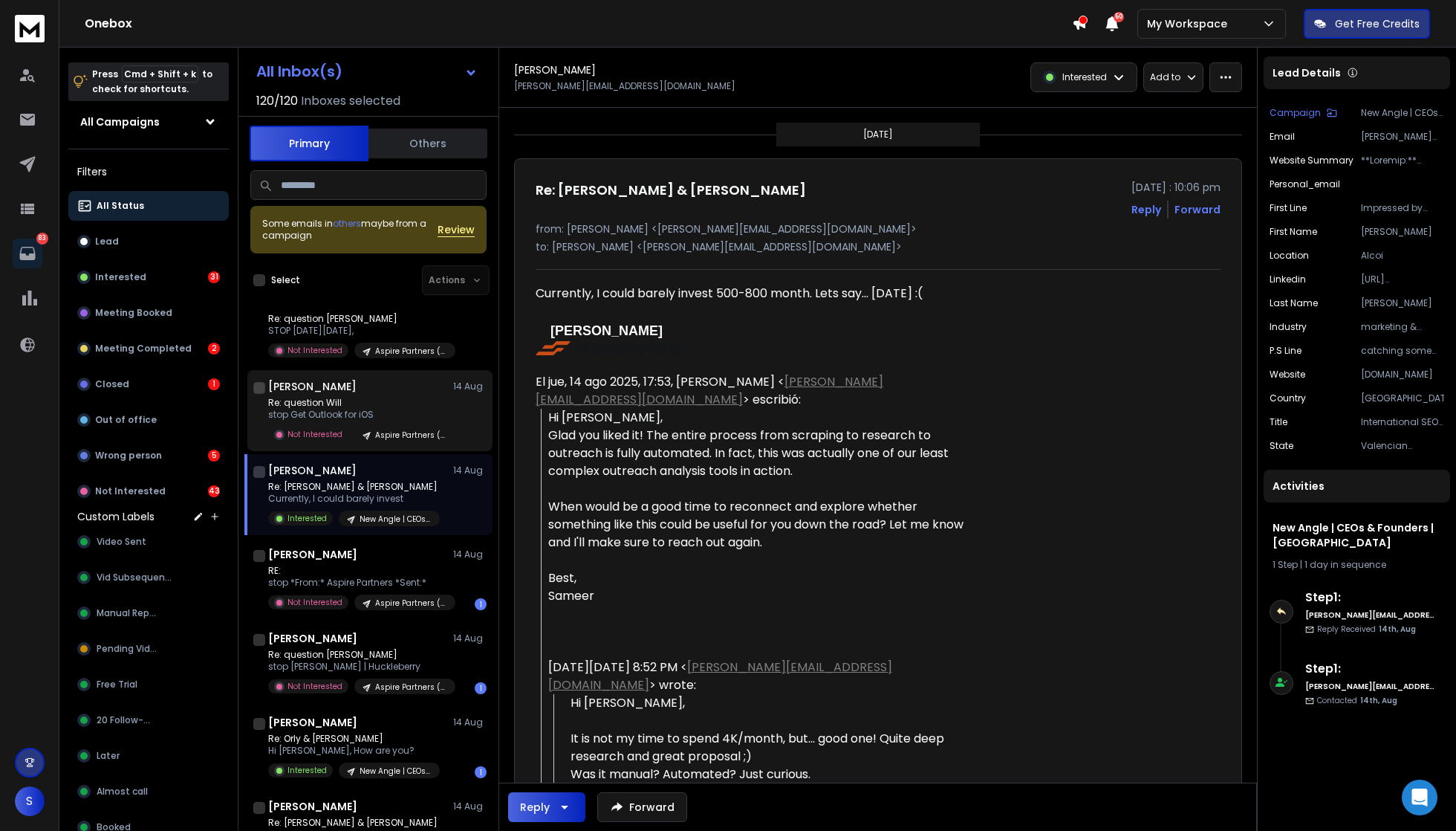
scroll to position [894, 0]
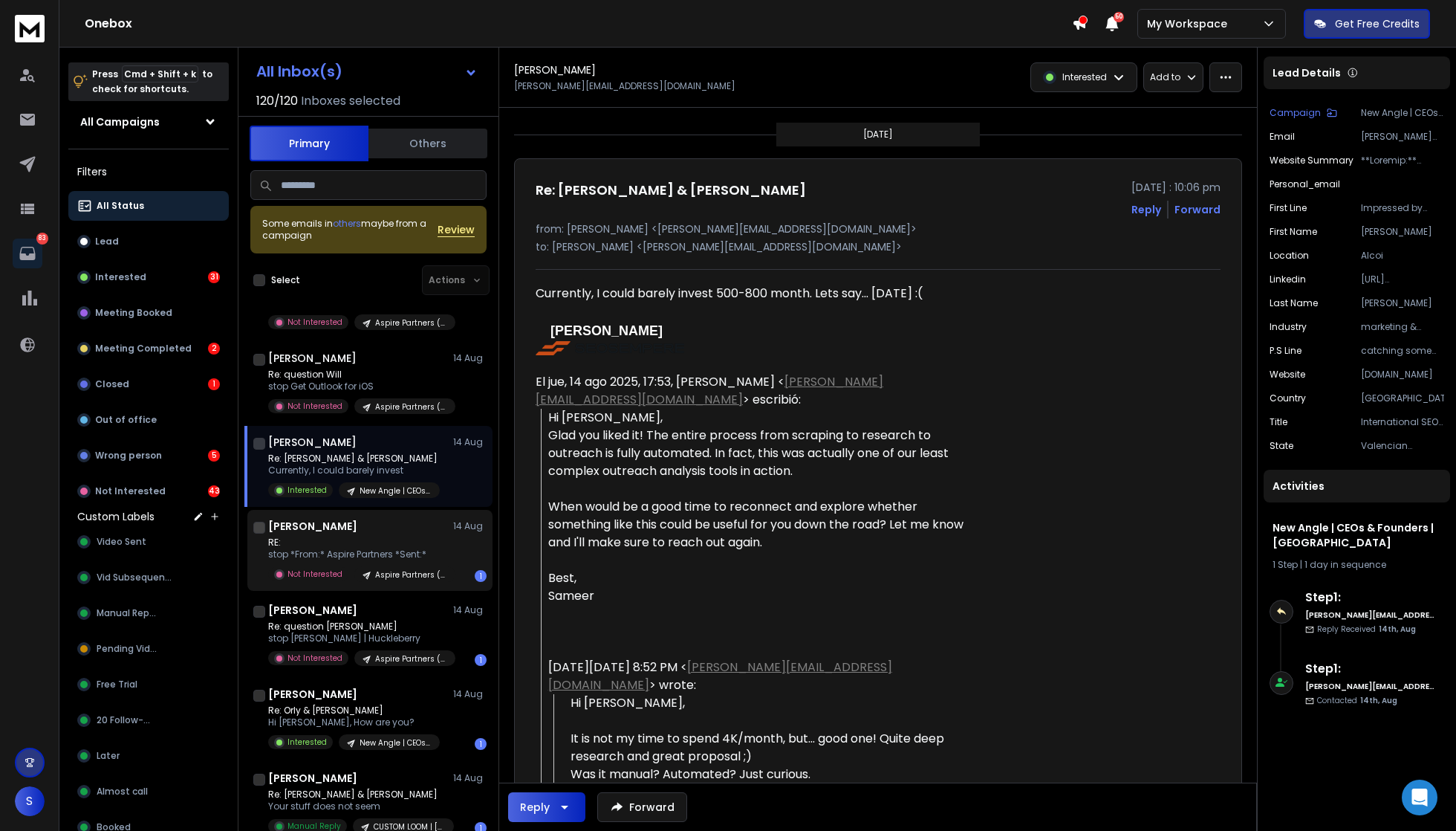
click at [367, 582] on div "Not Interested Aspire Partners (USA) (No Subject Line & Notice Line)" at bounding box center [361, 574] width 187 height 16
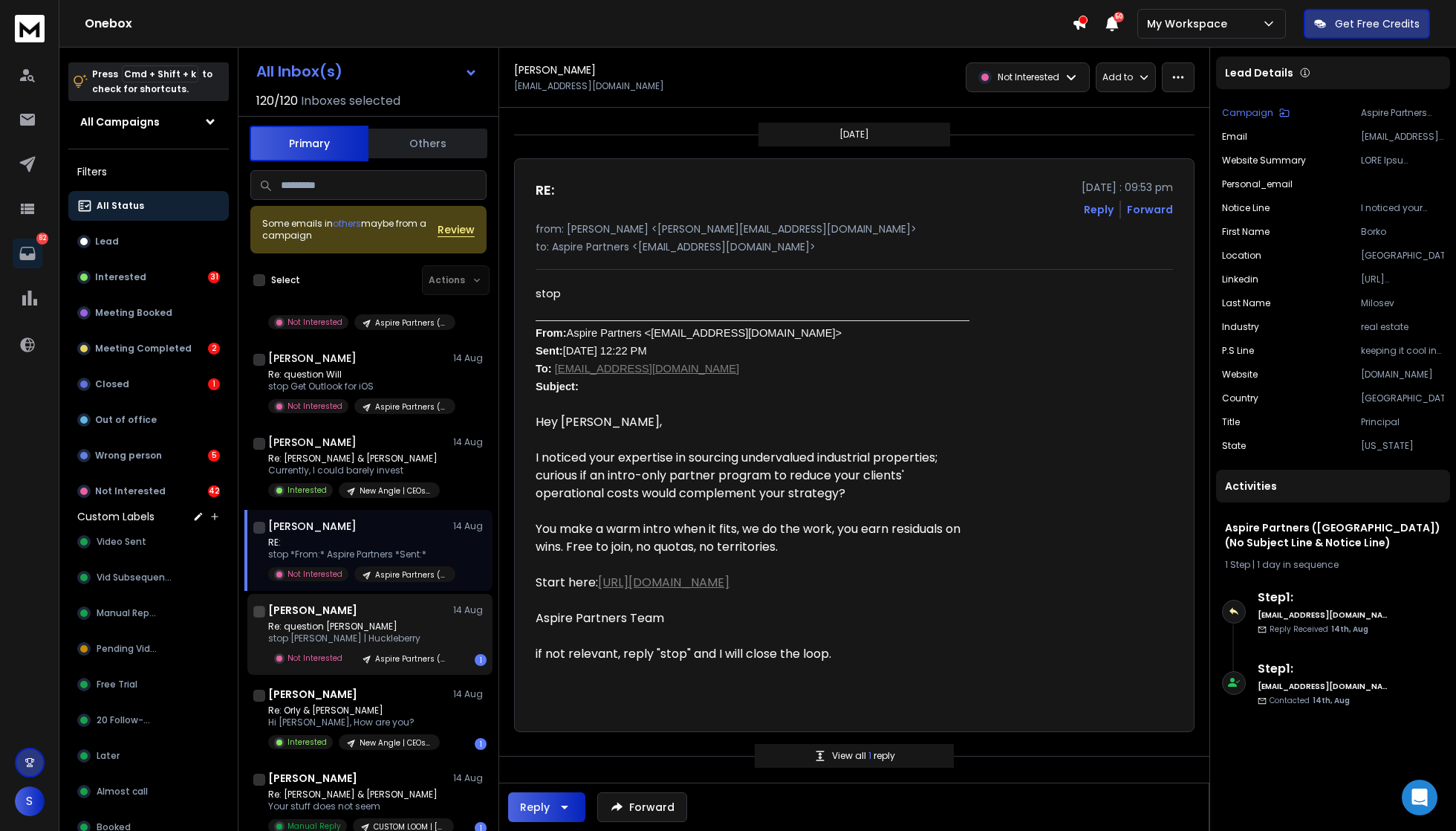
click at [387, 644] on p "stop Jacob HatchPrincipal | Huckleberry" at bounding box center [357, 638] width 179 height 12
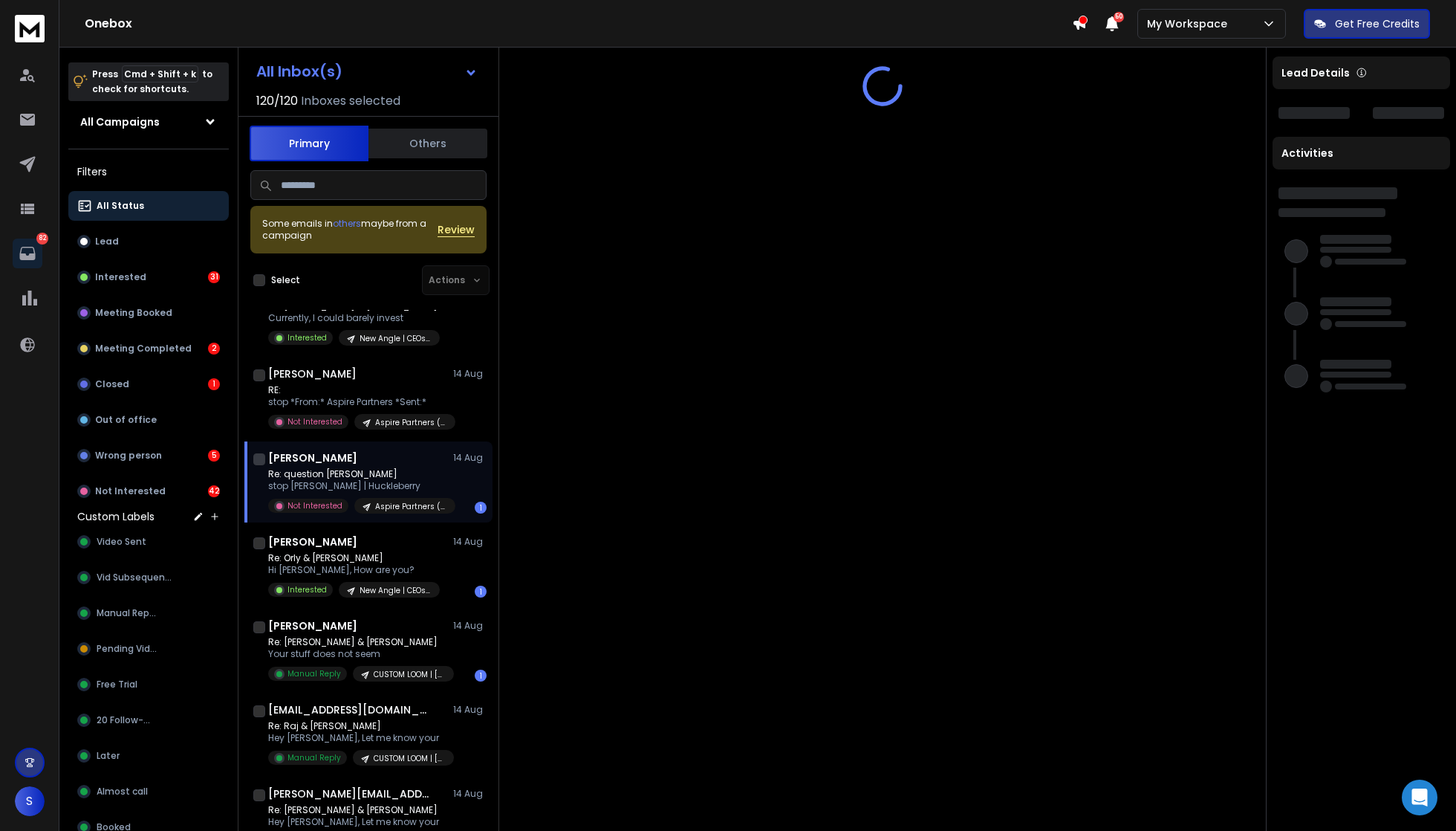
scroll to position [1085, 0]
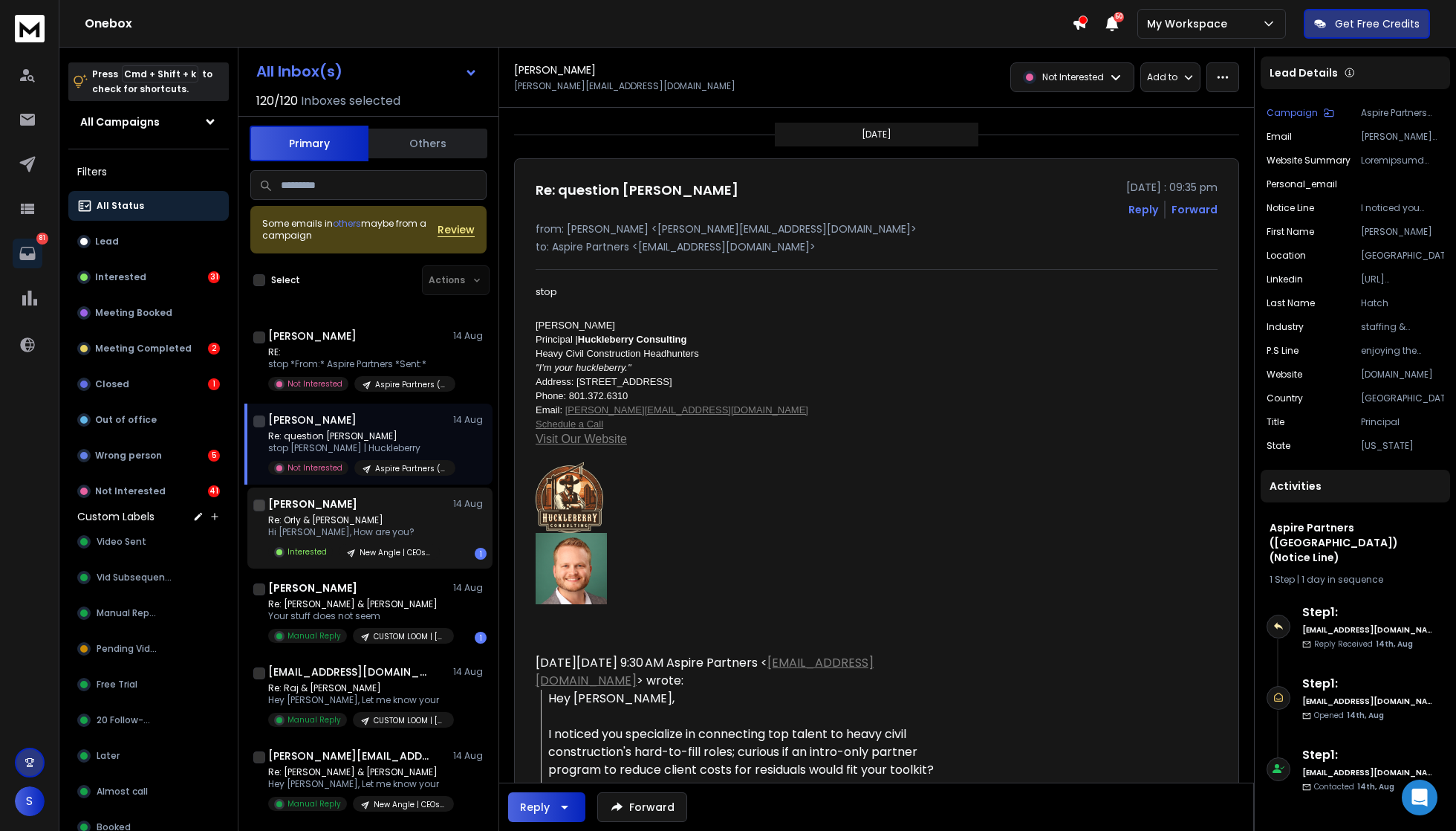
click at [392, 558] on p "New Angle | CEOs & Founders | [GEOGRAPHIC_DATA]" at bounding box center [395, 551] width 71 height 11
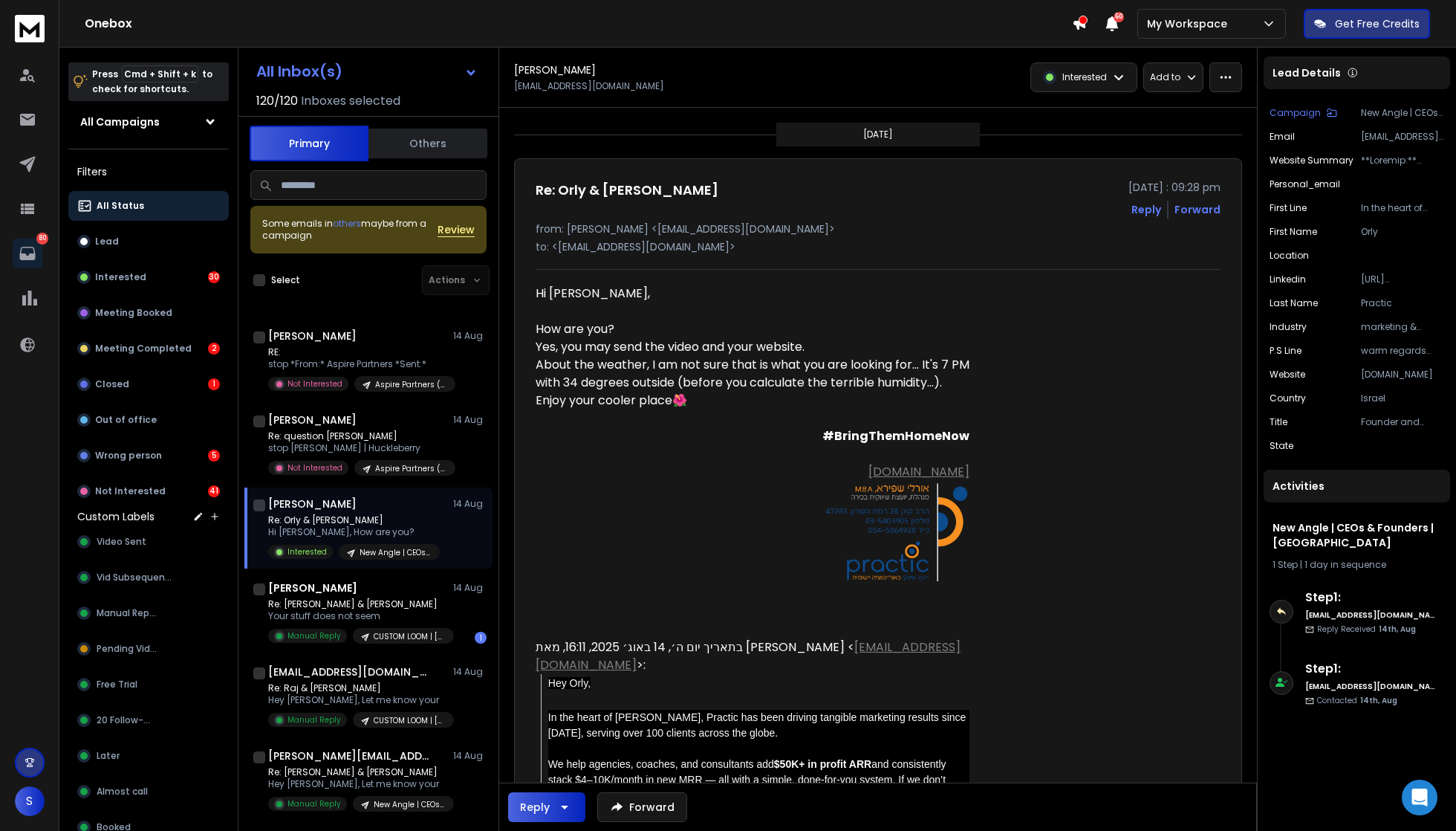
click at [1085, 61] on div "Orly Shapiro Orly Shapiro Orly@be-practic.com Interested Add to Interested Add …" at bounding box center [878, 78] width 758 height 60
click at [1081, 76] on p "Interested" at bounding box center [1084, 77] width 44 height 12
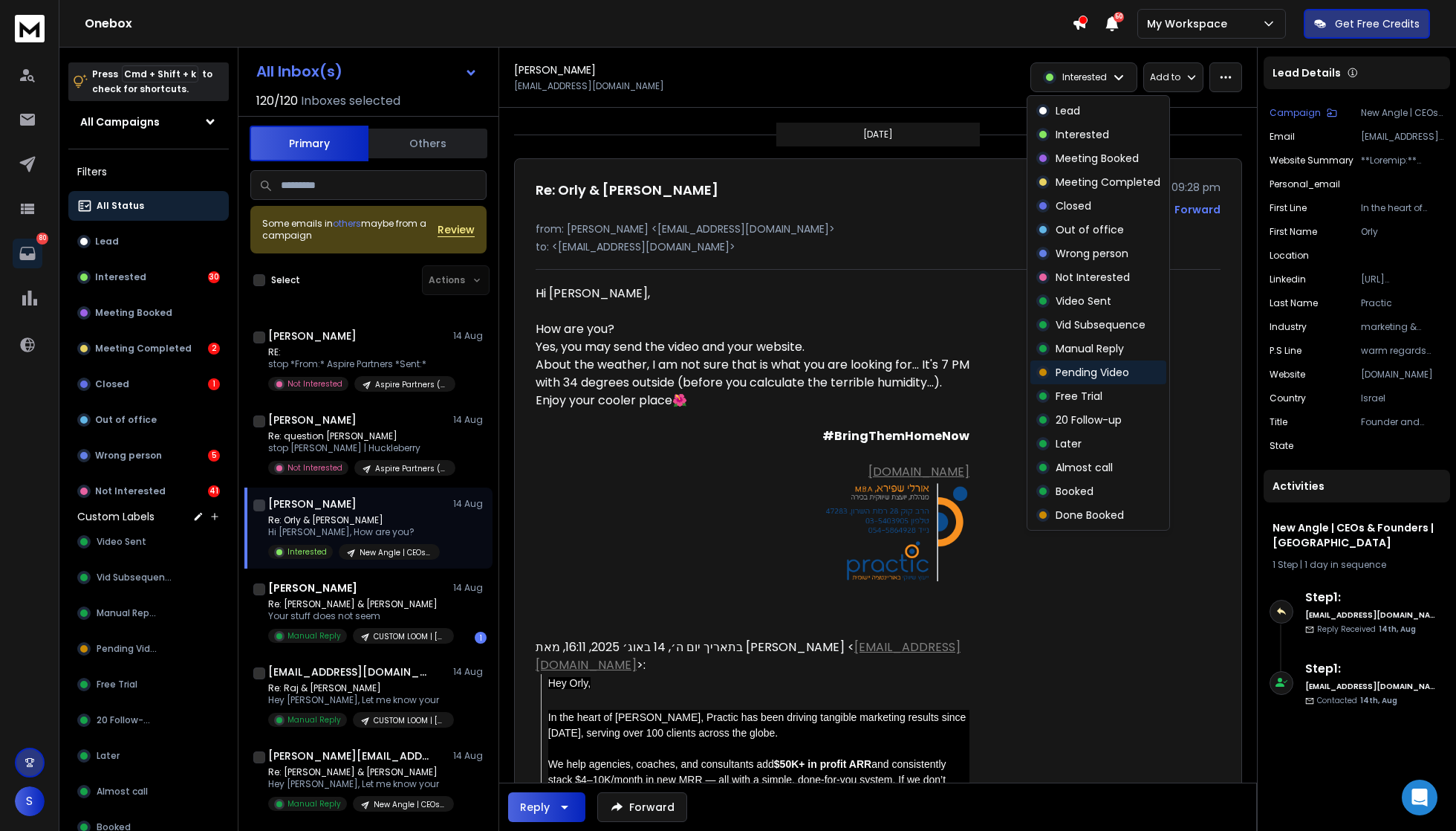
click at [1062, 366] on p "Pending Video" at bounding box center [1092, 372] width 73 height 15
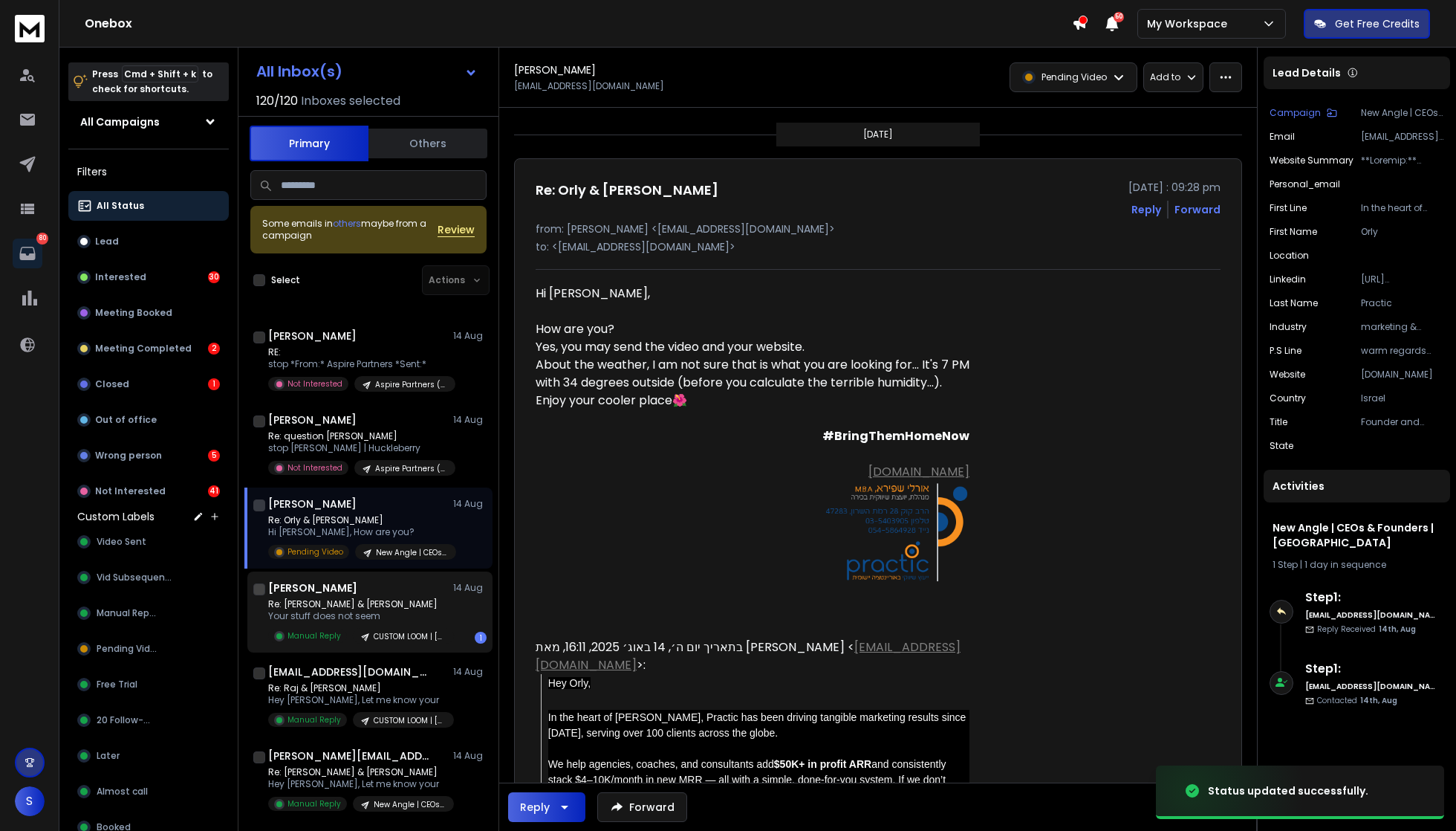
click at [453, 593] on p "14 Aug" at bounding box center [470, 587] width 33 height 12
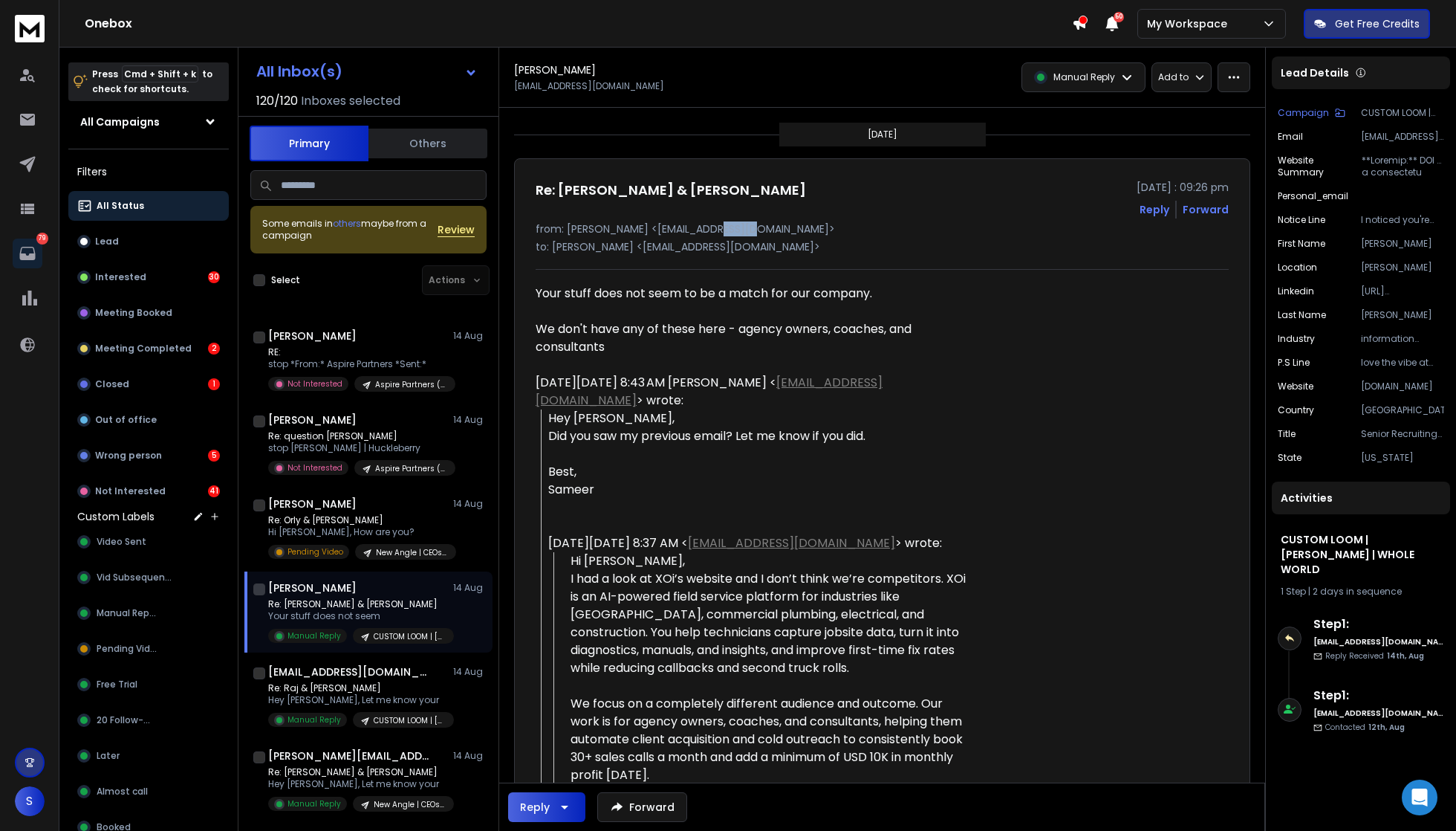
drag, startPoint x: 712, startPoint y: 229, endPoint x: 735, endPoint y: 230, distance: 23.0
click at [735, 230] on p "from: Cherice Withers <cwithers@xoi.io>" at bounding box center [882, 229] width 693 height 15
copy p "xoi.io"
click at [809, 335] on div "We don't have any of these here - agency owners, coaches, and consultants" at bounding box center [753, 338] width 434 height 36
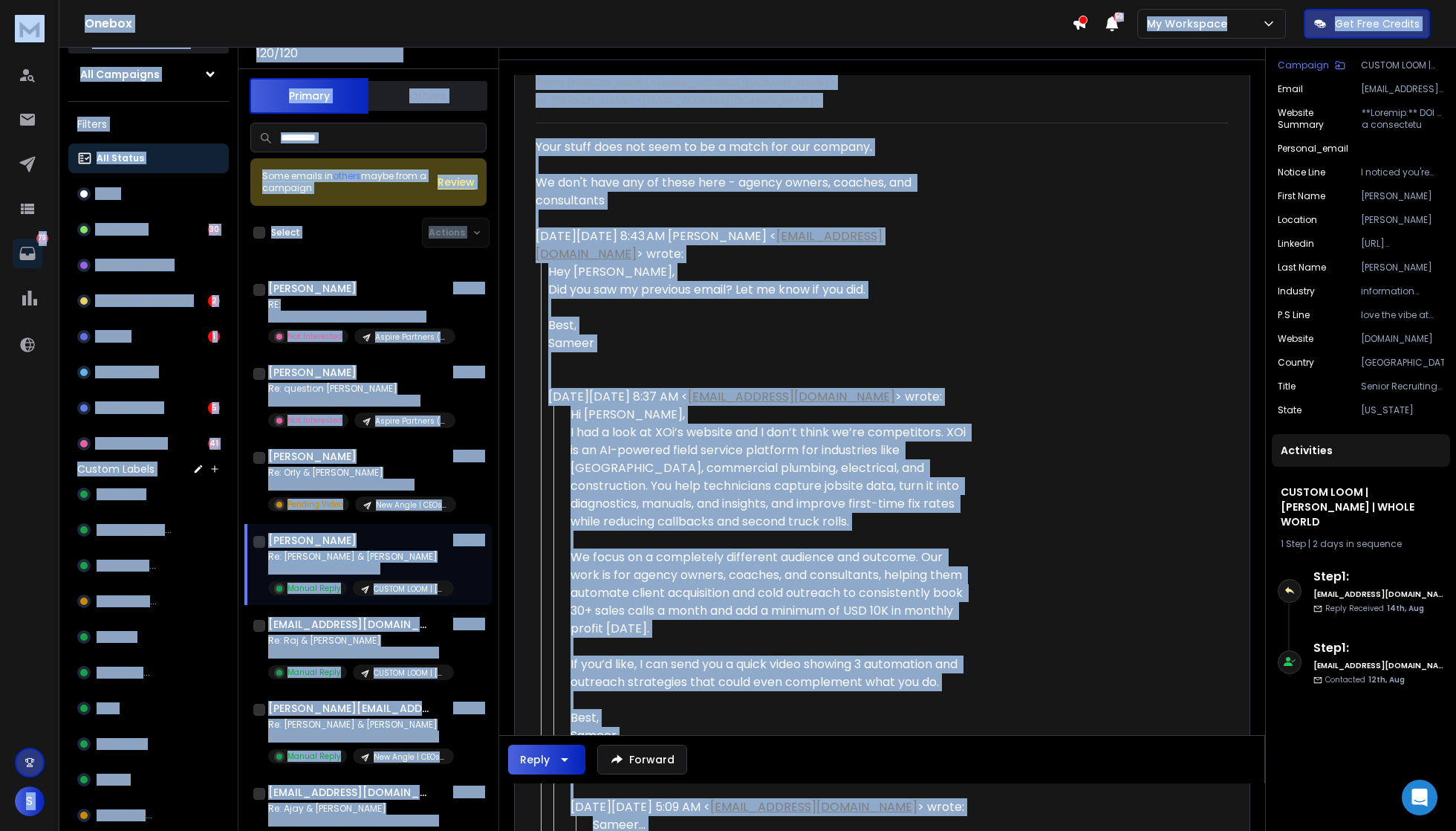
scroll to position [0, 0]
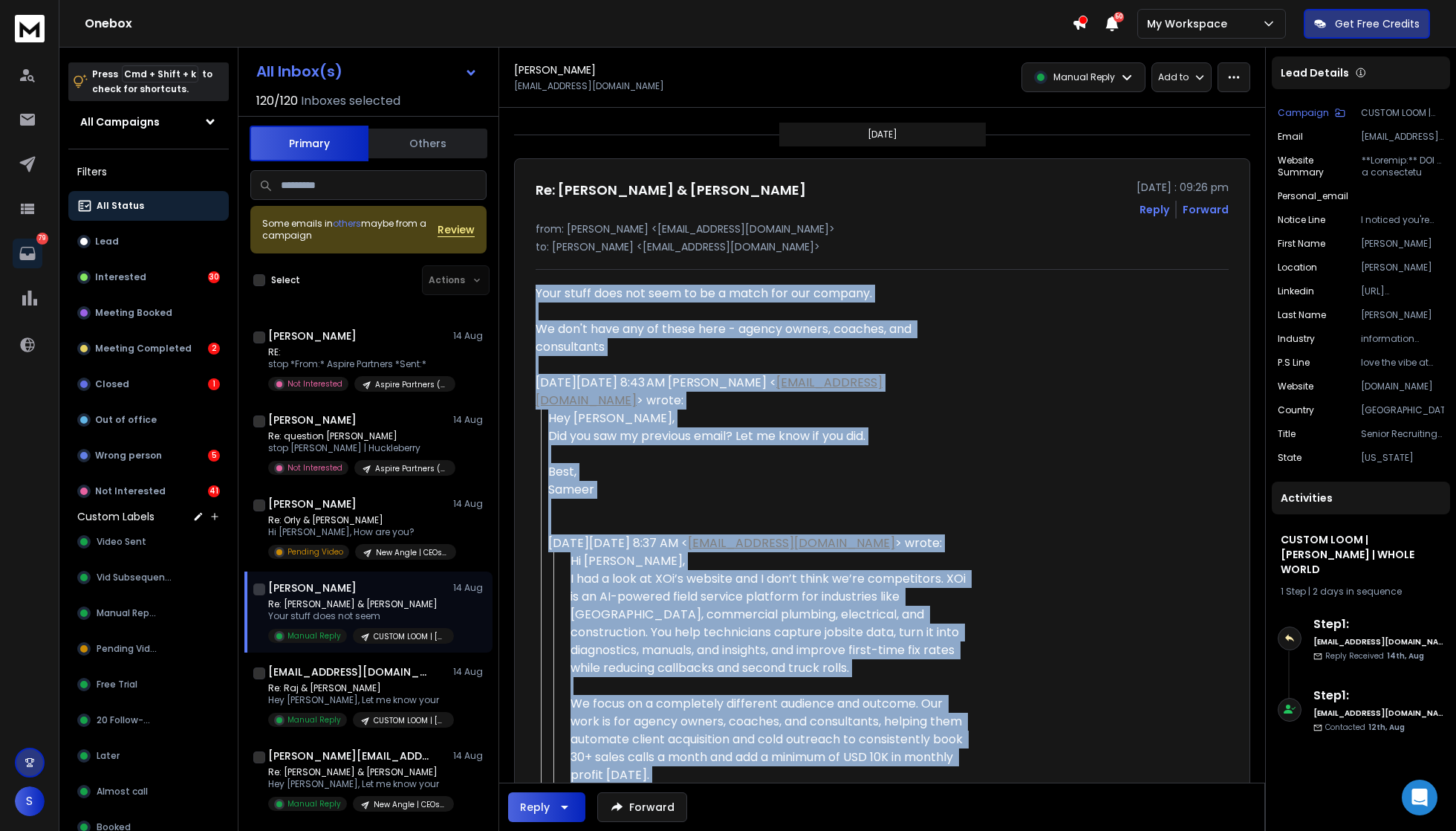
drag, startPoint x: 669, startPoint y: 329, endPoint x: 538, endPoint y: 280, distance: 139.9
copy div "Your stuff does not seem to be a match for our company. We don't have any of th…"
click at [672, 437] on div "Did you saw my previous email? Let me know if you did." at bounding box center [758, 436] width 421 height 18
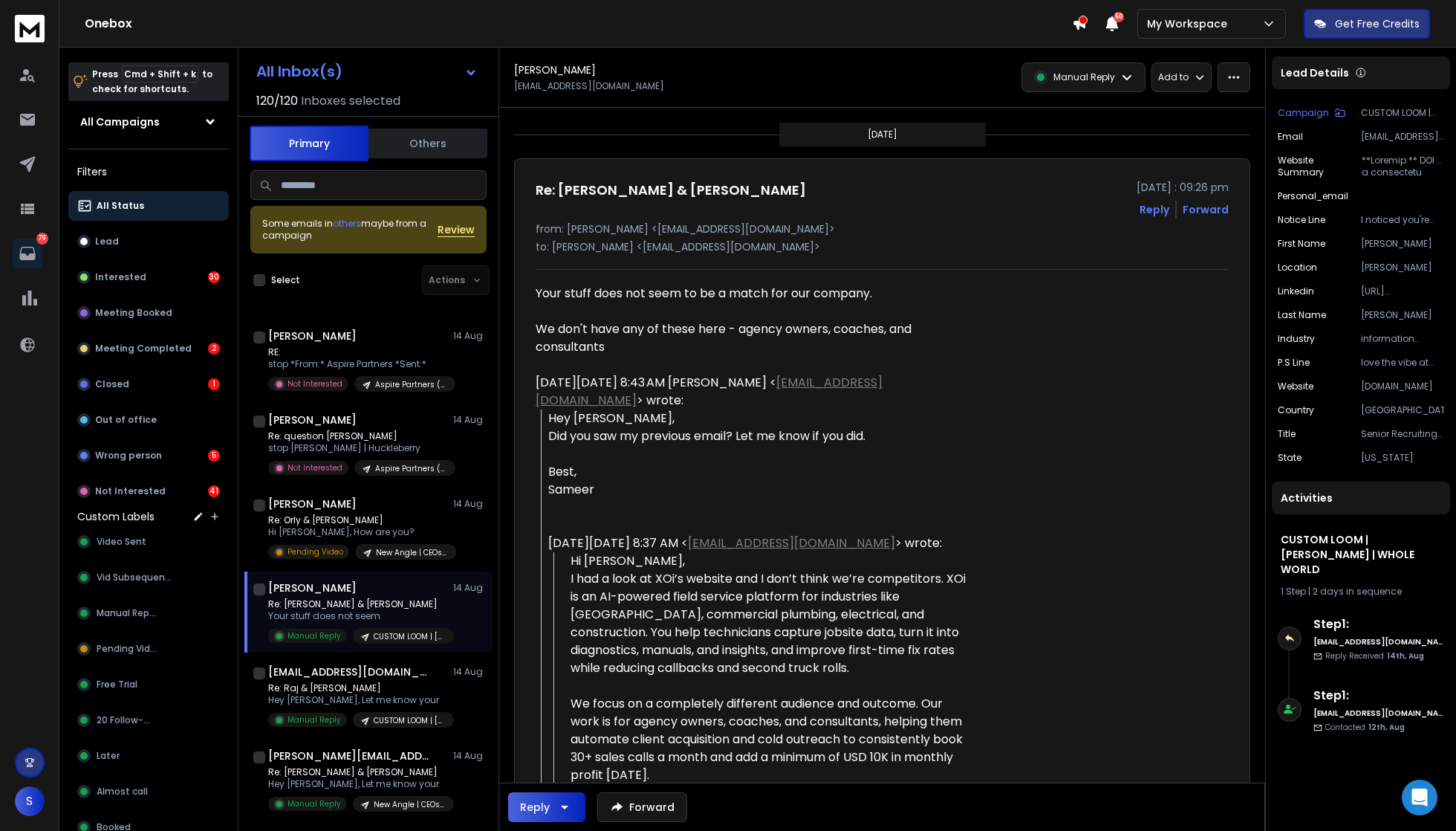
click at [531, 795] on button "Reply" at bounding box center [547, 807] width 78 height 30
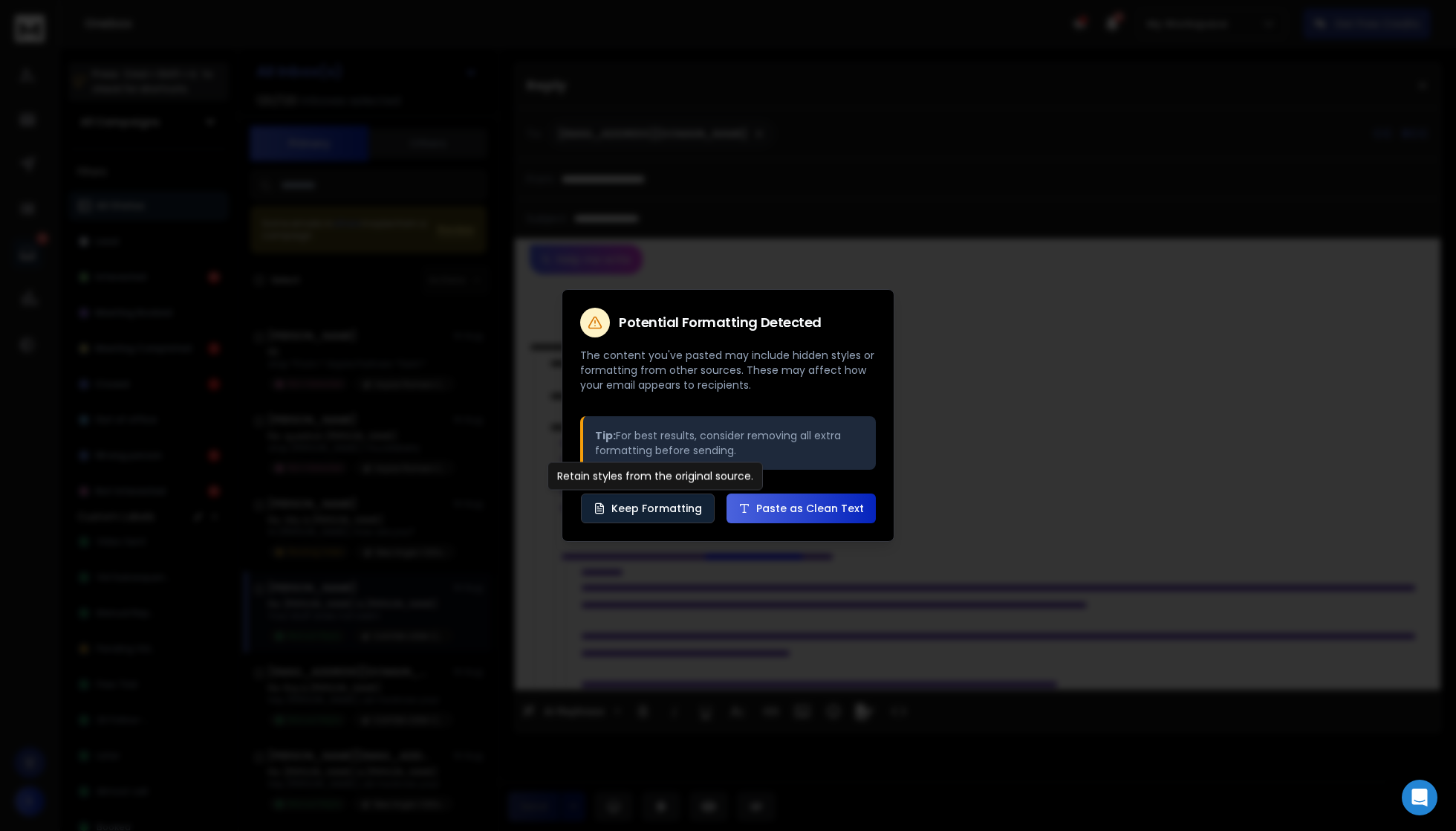
click at [645, 508] on button "Keep Formatting" at bounding box center [647, 508] width 134 height 30
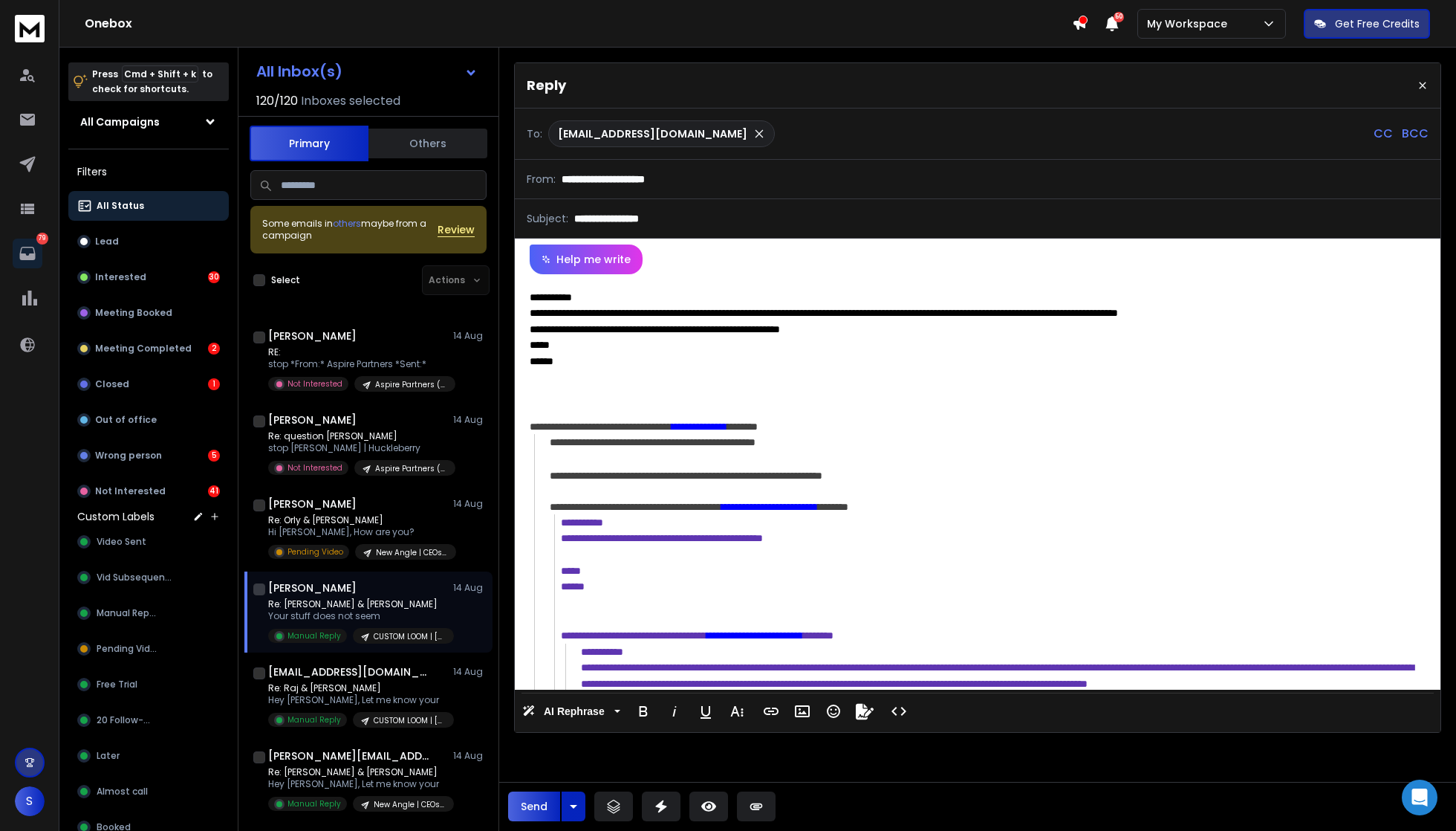
click at [520, 343] on div "**********" at bounding box center [978, 482] width 926 height 416
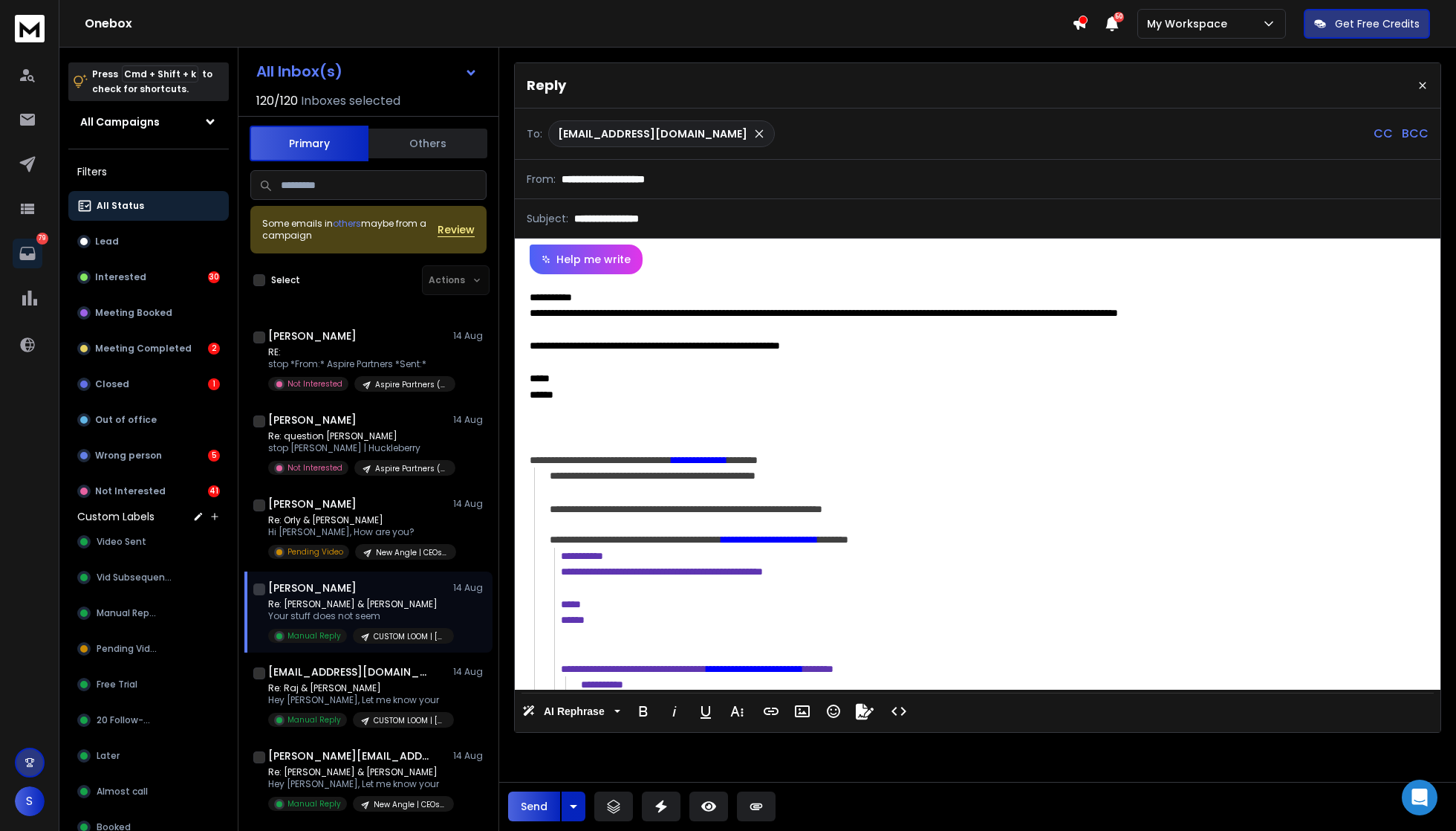
click at [532, 813] on button "Send" at bounding box center [534, 806] width 52 height 30
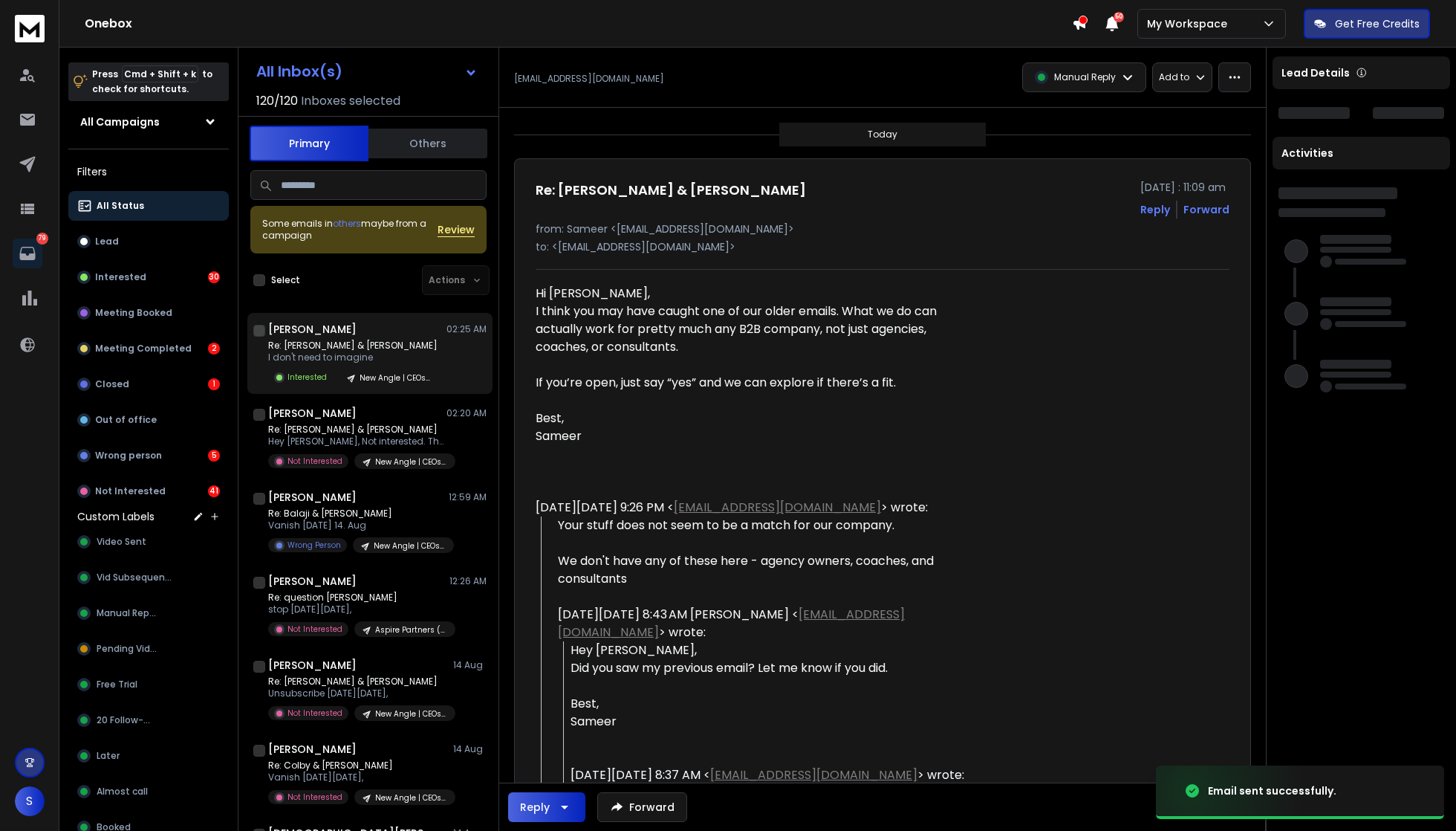
click at [321, 365] on div "Re: Linda & Sam I don't need to imagine Interested New Angle | CEOs & Founders …" at bounding box center [354, 362] width 172 height 45
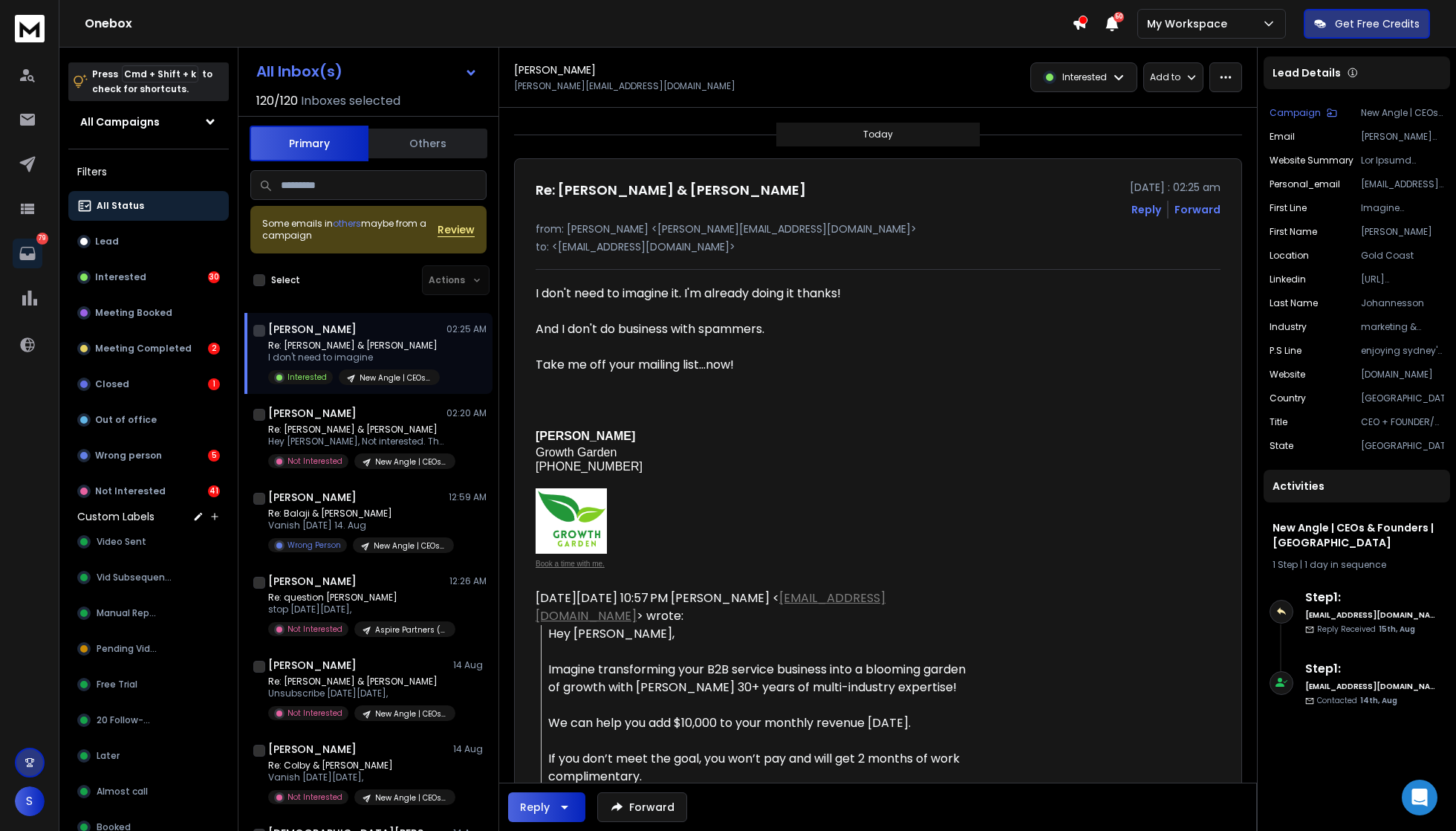
click at [321, 365] on div "Re: Linda & Sam I don't need to imagine Interested New Angle | CEOs & Founders …" at bounding box center [354, 362] width 172 height 45
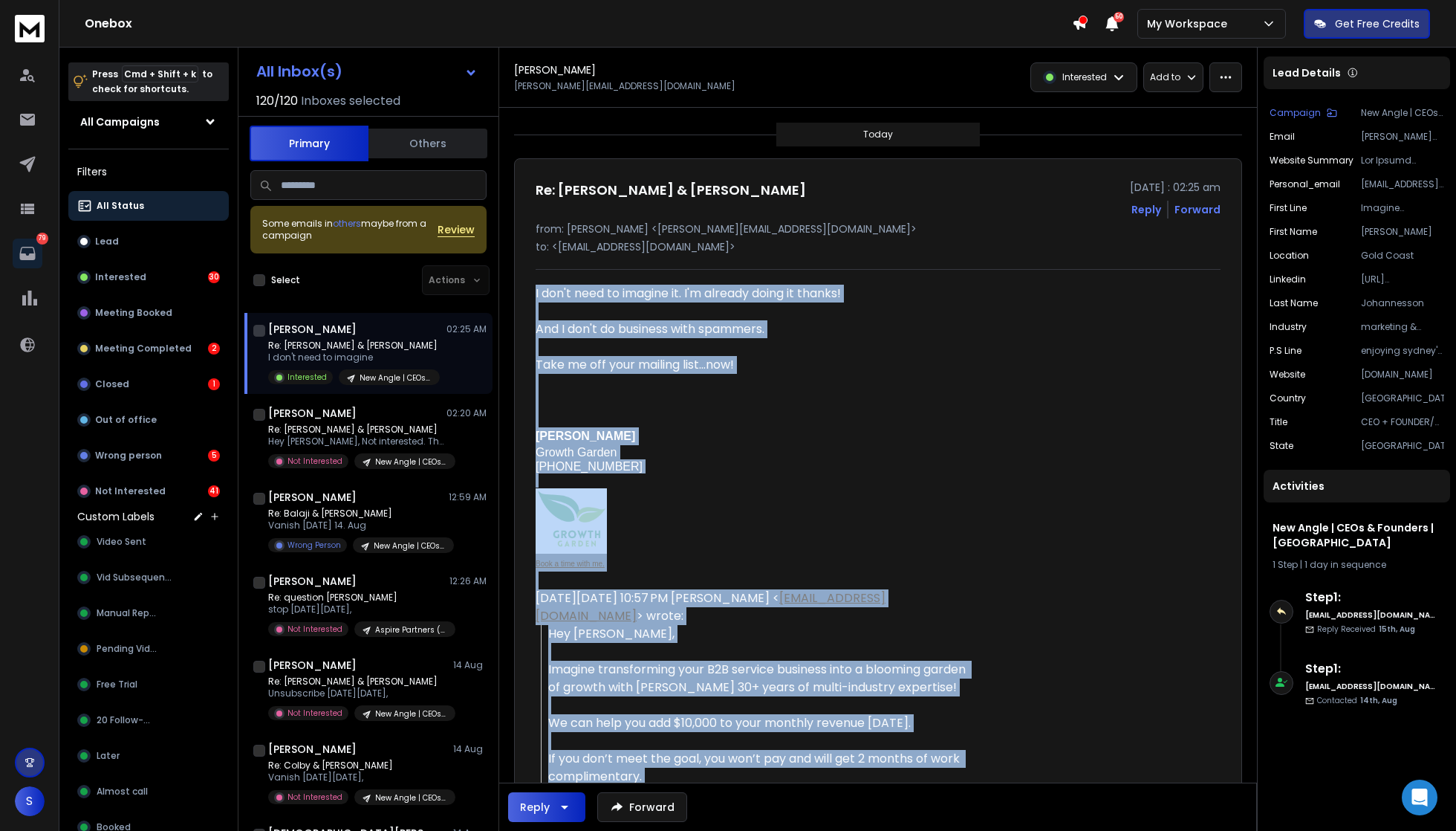
drag, startPoint x: 898, startPoint y: 616, endPoint x: 527, endPoint y: 295, distance: 490.6
click at [526, 295] on div "Re: Linda & Sam 15 August 2025 : 02:25 am Reply Forward from: Linda Johannesson…" at bounding box center [878, 604] width 728 height 892
copy div "I don't need to imagine it. I'm already doing it thanks! And I don't do busines…"
click at [702, 408] on div at bounding box center [753, 400] width 434 height 18
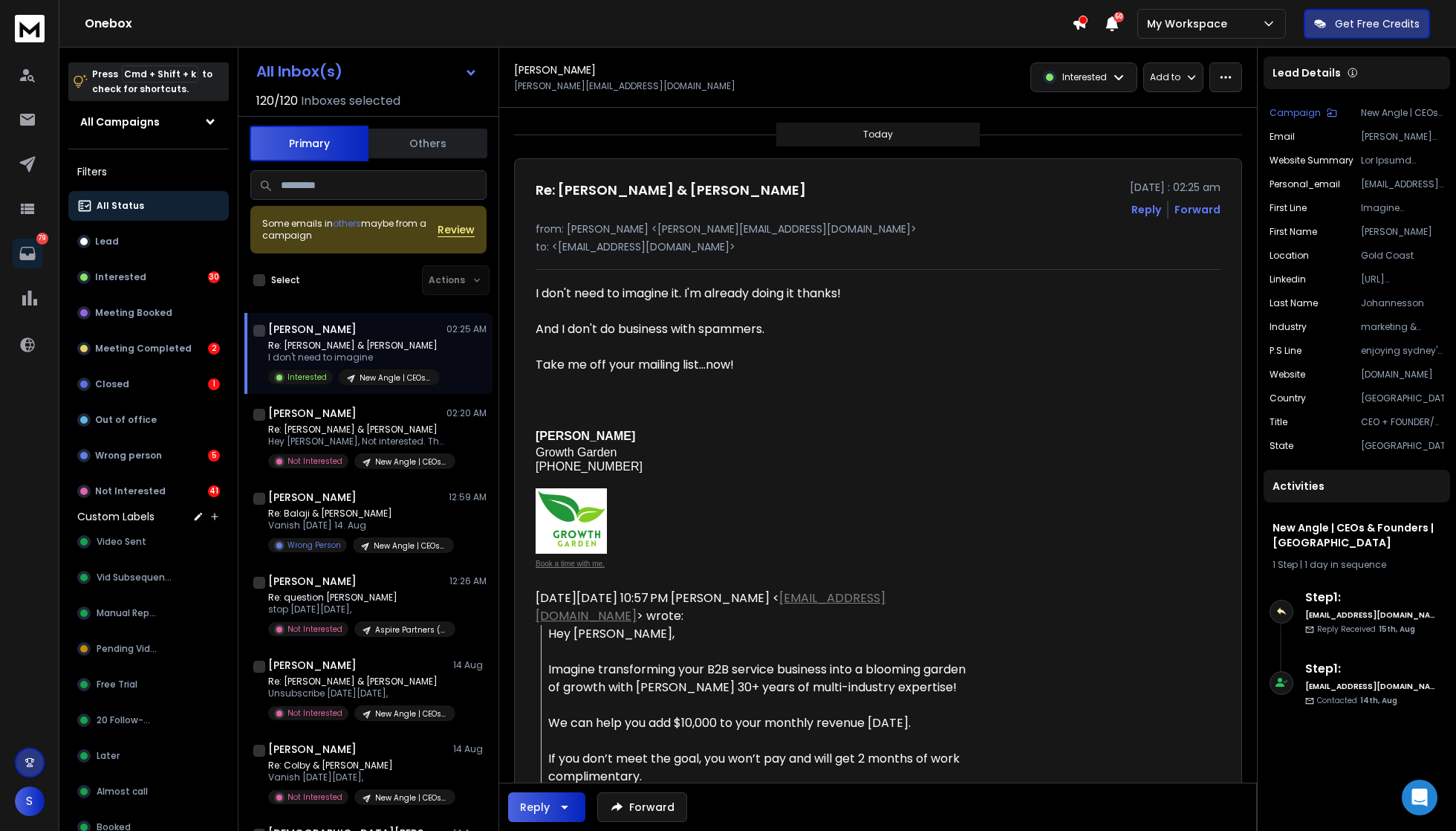
click at [547, 818] on button "Reply" at bounding box center [547, 807] width 78 height 30
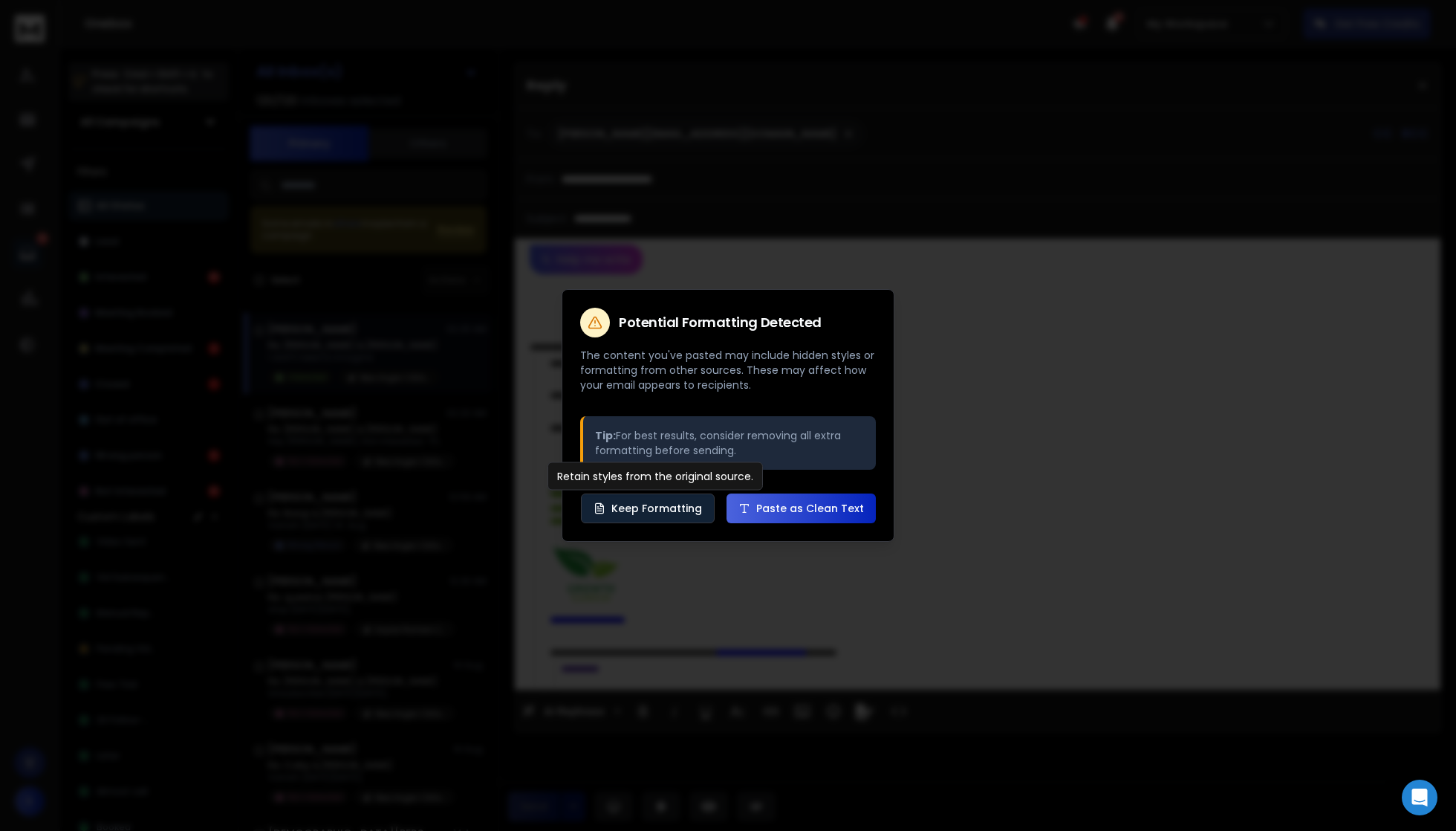
click at [634, 508] on button "Keep Formatting" at bounding box center [647, 508] width 134 height 30
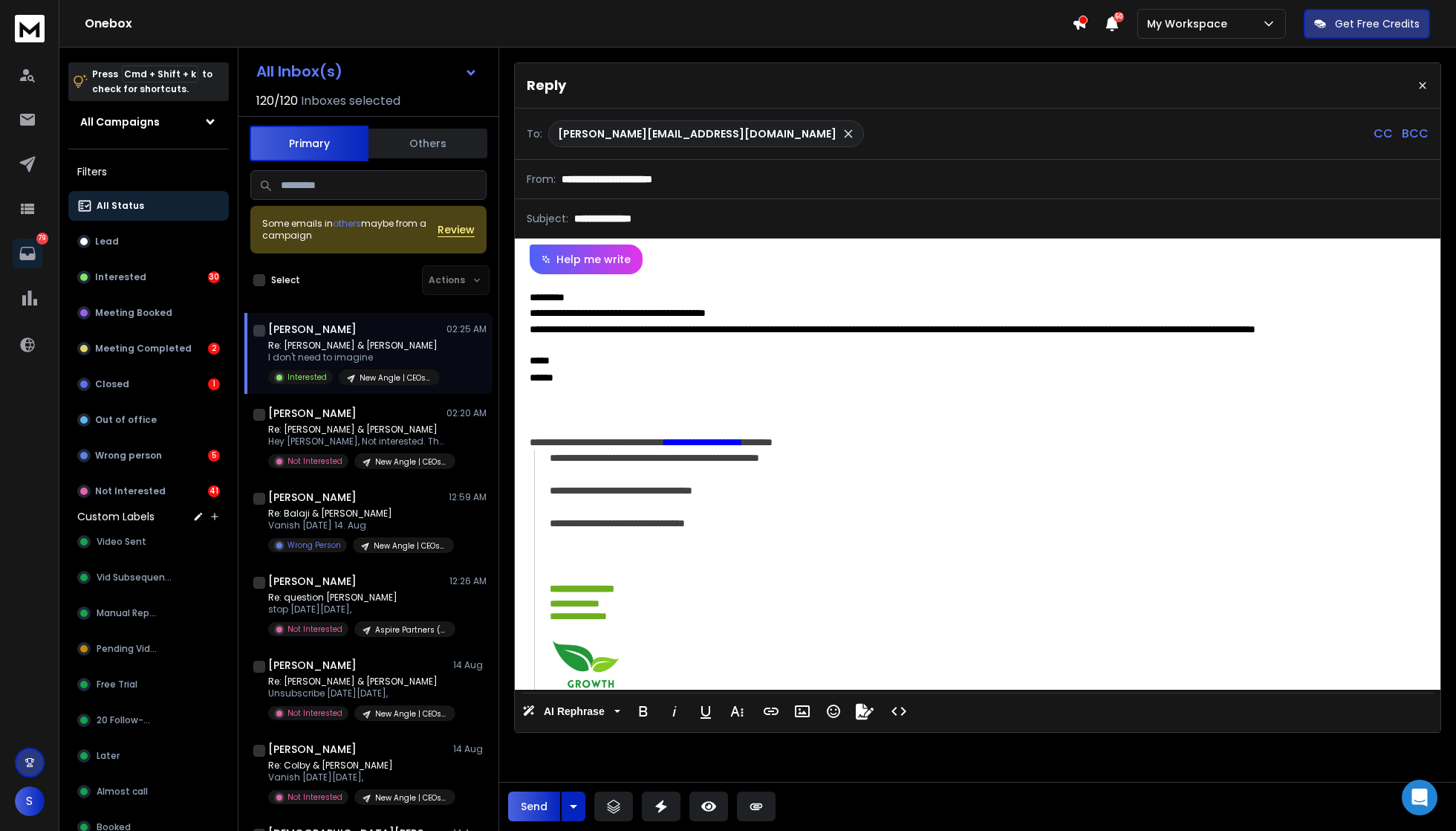
click at [526, 352] on div "**********" at bounding box center [978, 482] width 926 height 416
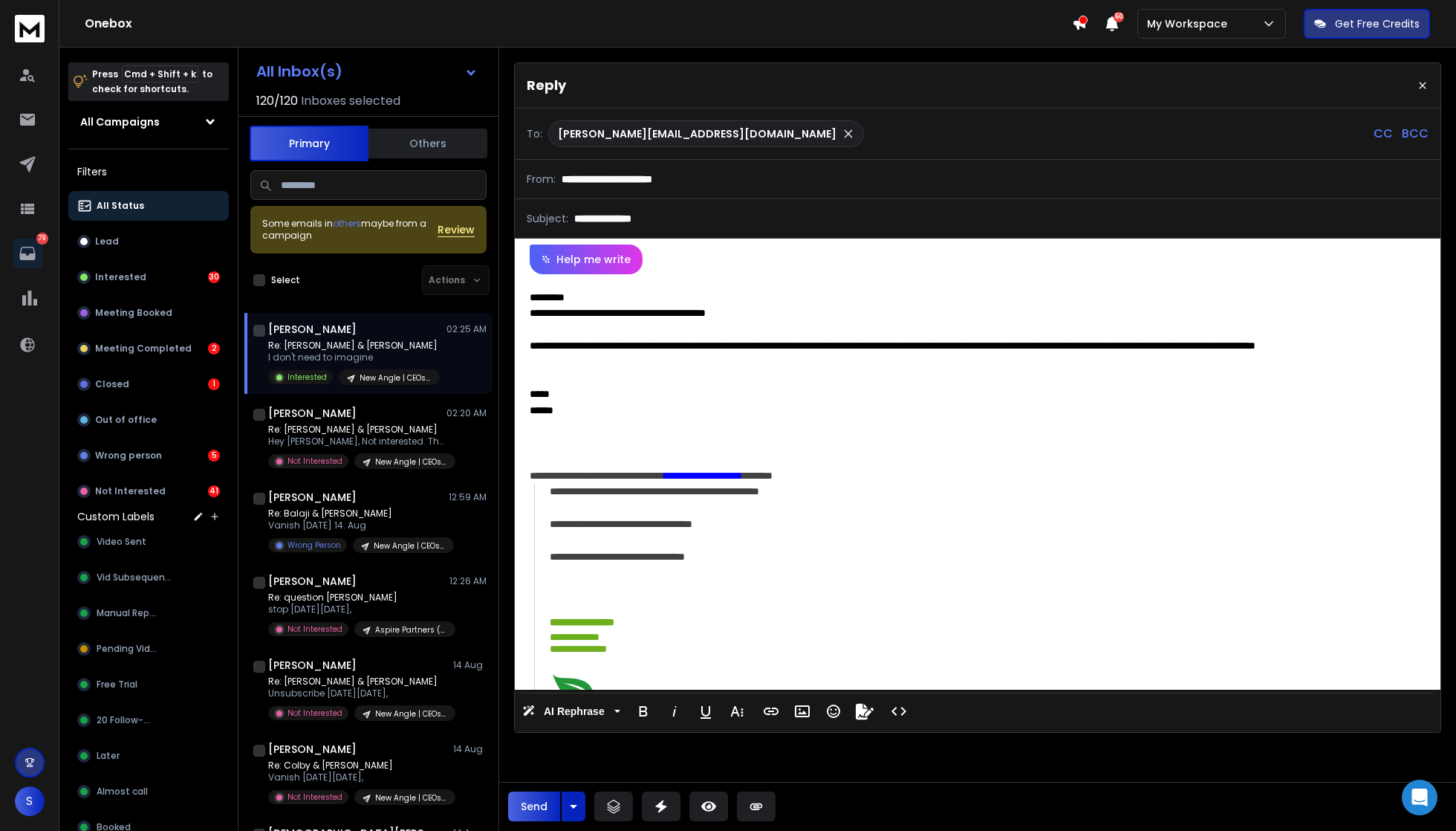
click at [597, 314] on p "**********" at bounding box center [975, 312] width 892 height 16
click at [602, 371] on div at bounding box center [978, 378] width 896 height 17
click at [599, 393] on p "***** ******" at bounding box center [975, 401] width 892 height 32
click at [601, 403] on p "***** ******" at bounding box center [975, 401] width 892 height 32
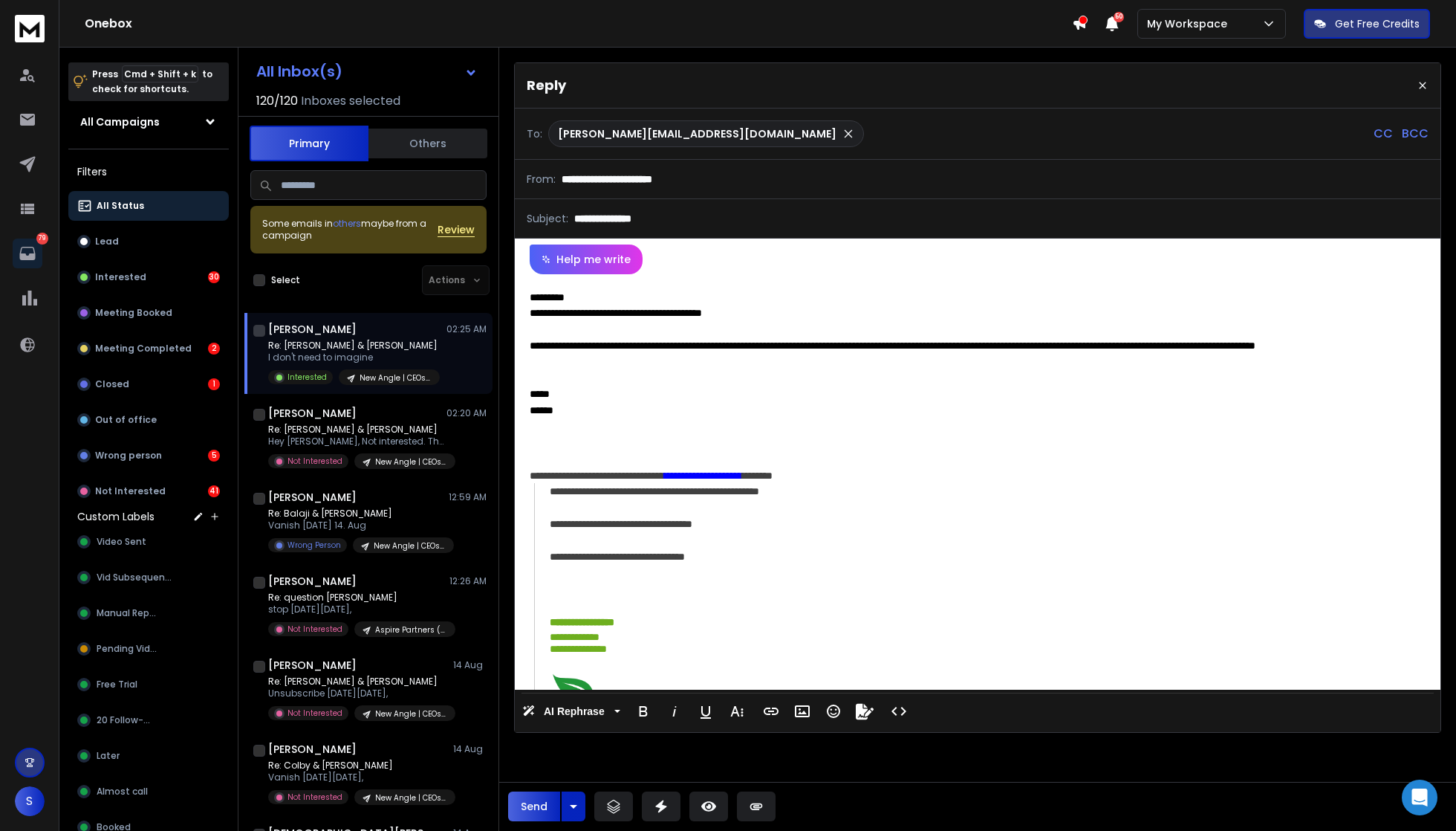
click at [521, 821] on button "Send" at bounding box center [534, 806] width 52 height 30
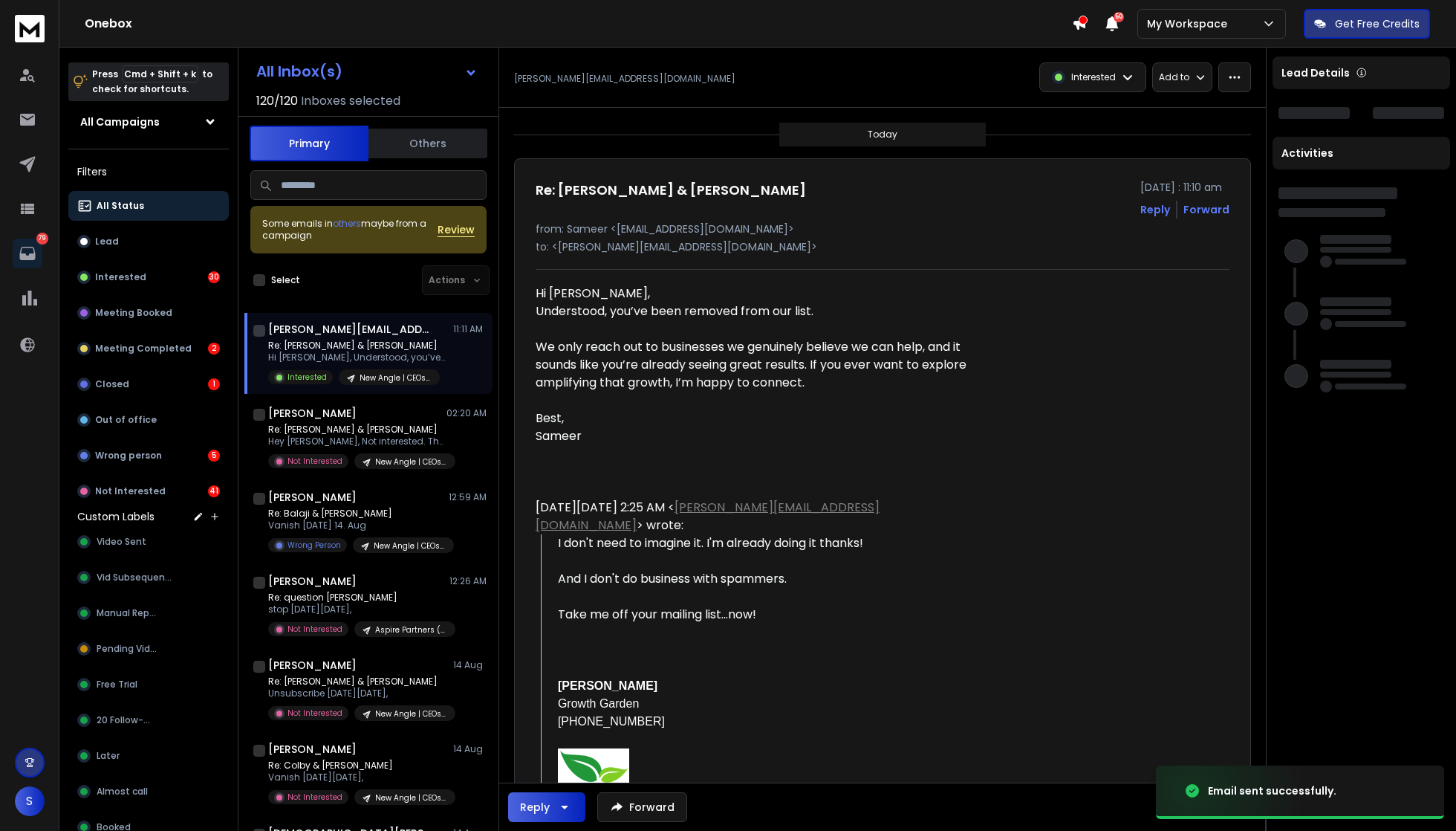
click at [1095, 76] on p "Interested" at bounding box center [1093, 77] width 44 height 12
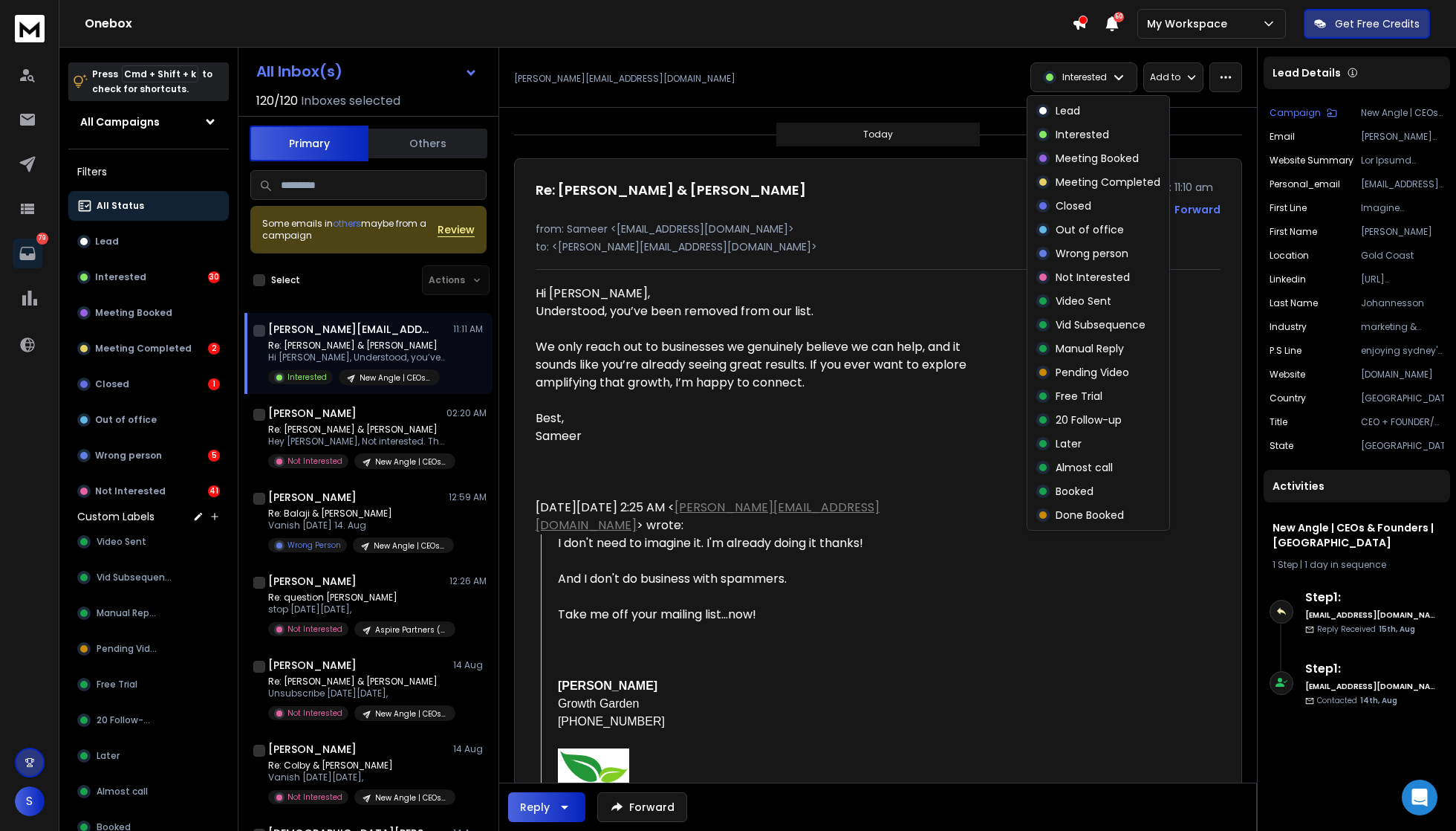
click at [1020, 177] on div "Re: Linda & Sam 15 August 2025 : 11:10 am Reply Forward from: Sameer <sameer@cl…" at bounding box center [878, 753] width 728 height 1188
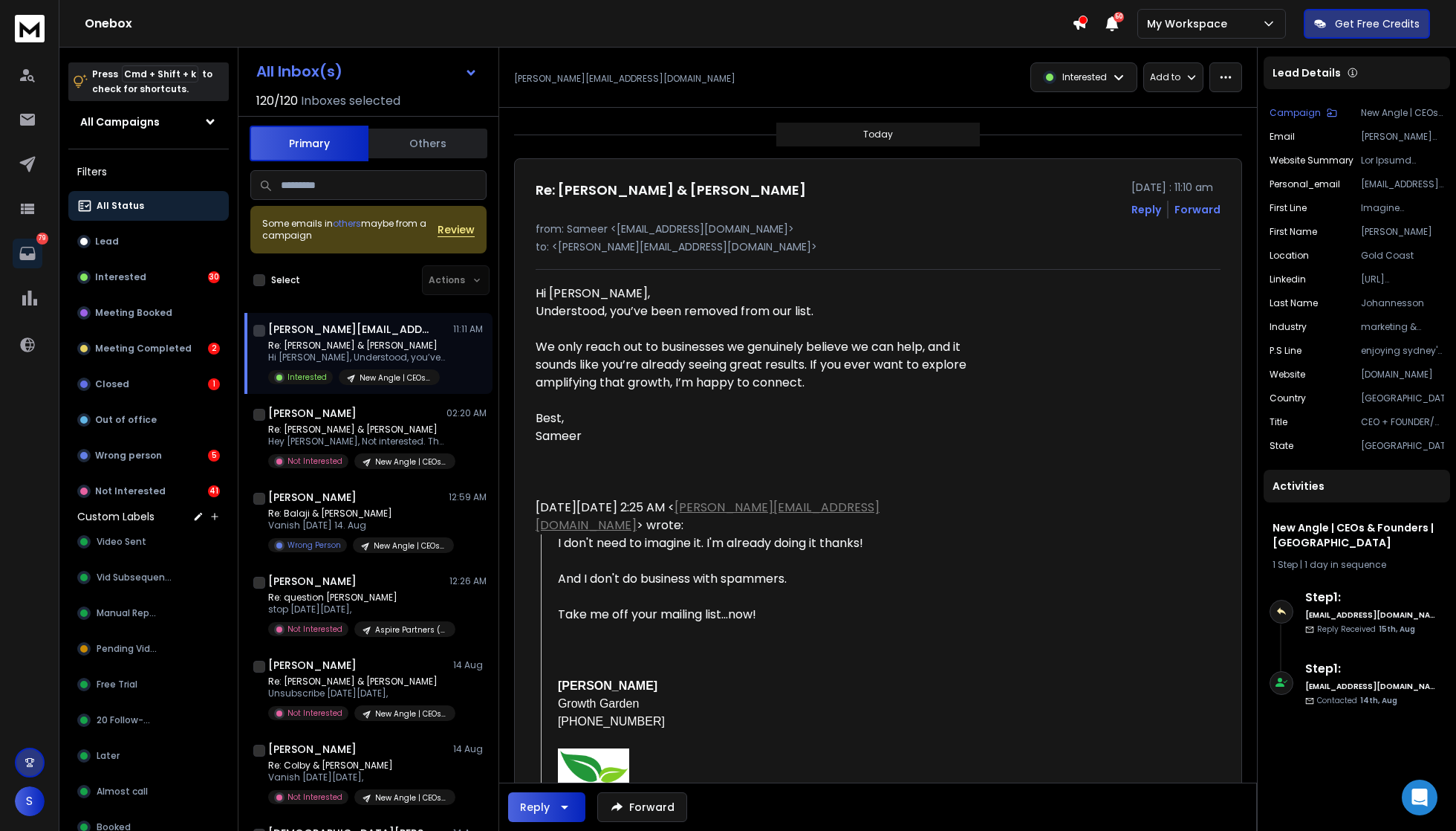
click at [1214, 67] on button "button" at bounding box center [1226, 78] width 33 height 30
click at [1184, 182] on div "Block email" at bounding box center [1186, 182] width 111 height 23
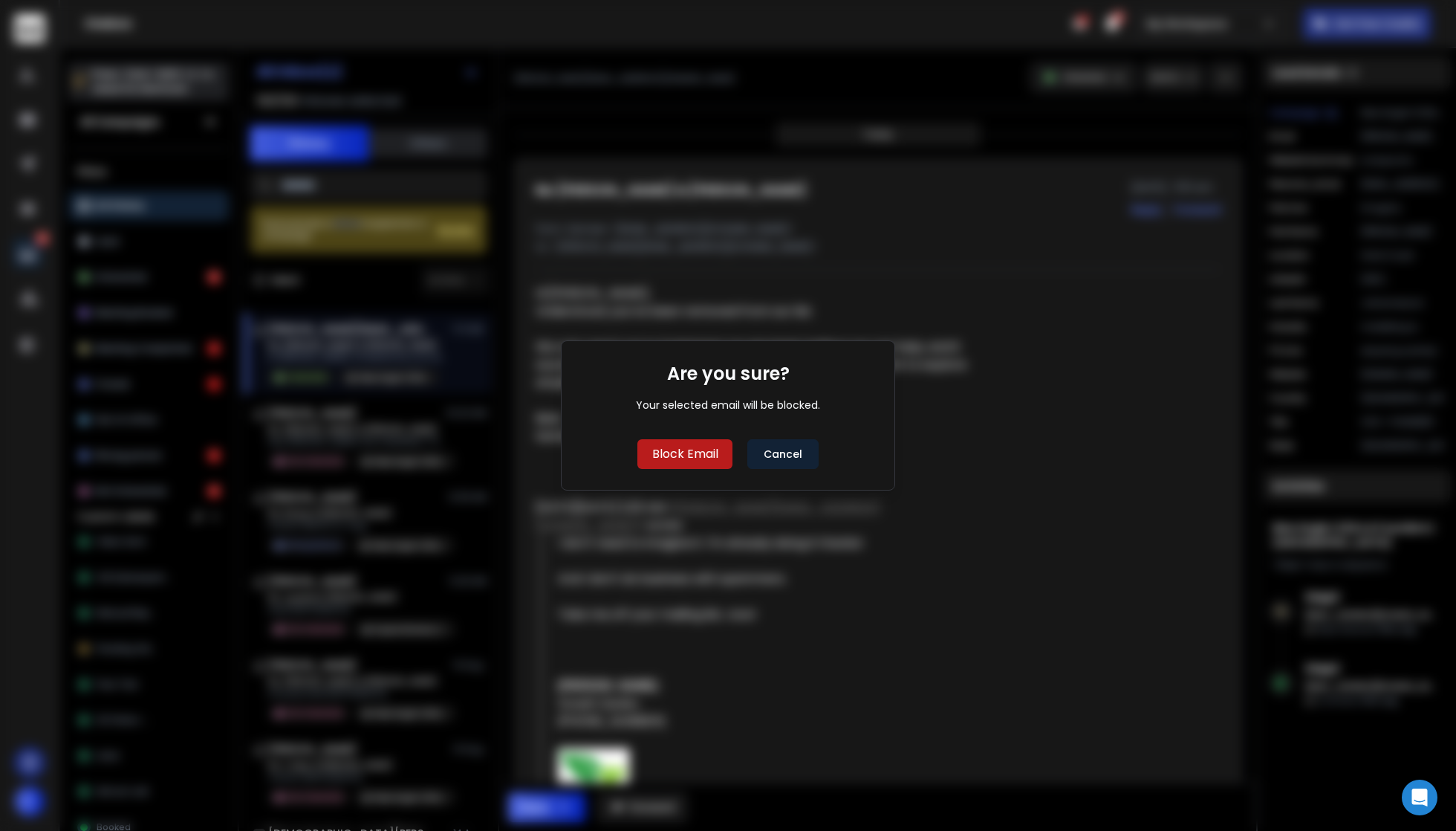
click at [687, 452] on button "Block Email" at bounding box center [685, 454] width 95 height 30
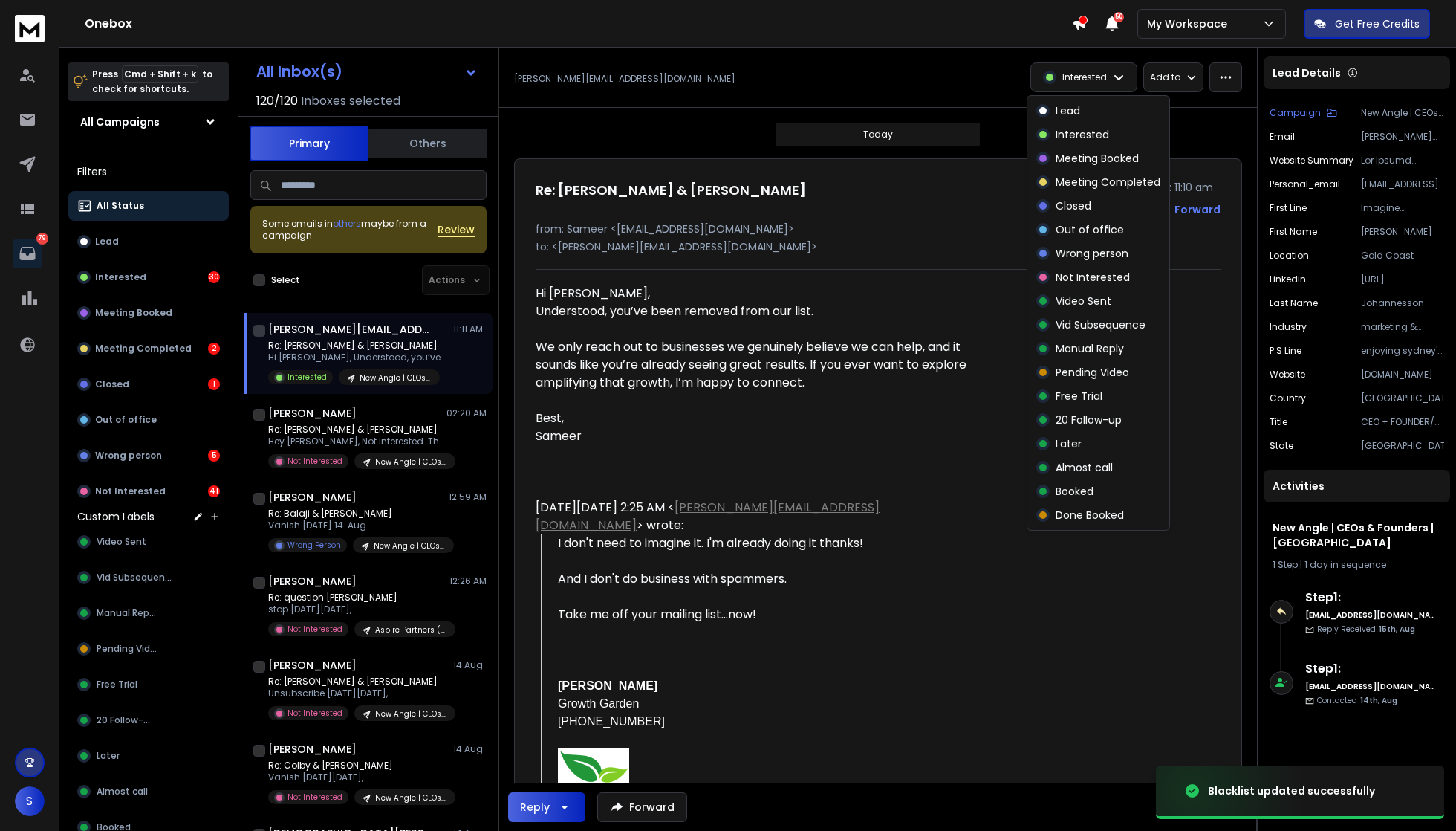
click at [1091, 82] on p "Interested" at bounding box center [1084, 77] width 44 height 12
click at [1076, 268] on div "Not Interested" at bounding box center [1098, 277] width 136 height 23
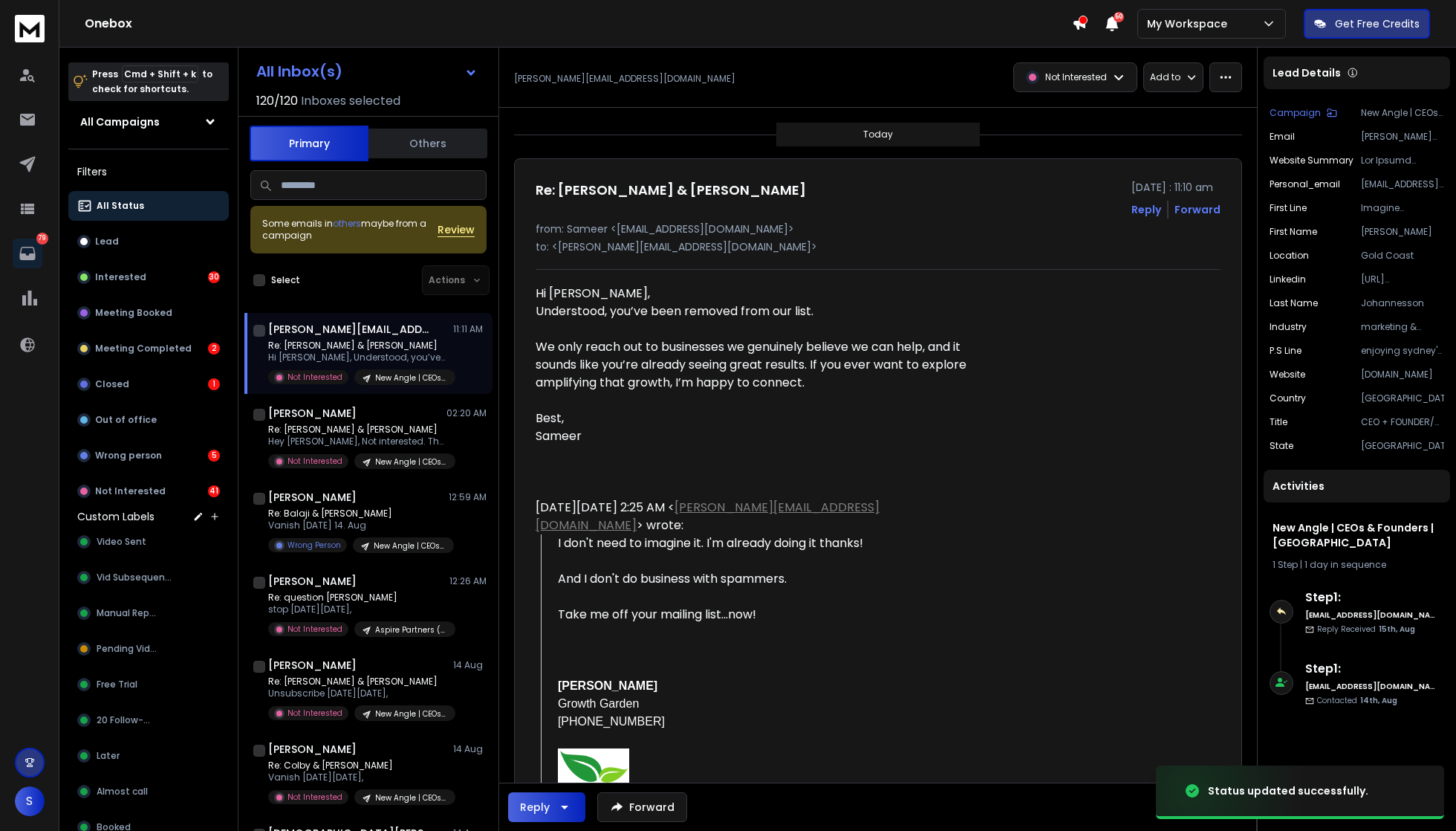
click at [31, 185] on div at bounding box center [29, 167] width 34 height 36
click at [39, 153] on link at bounding box center [28, 164] width 30 height 30
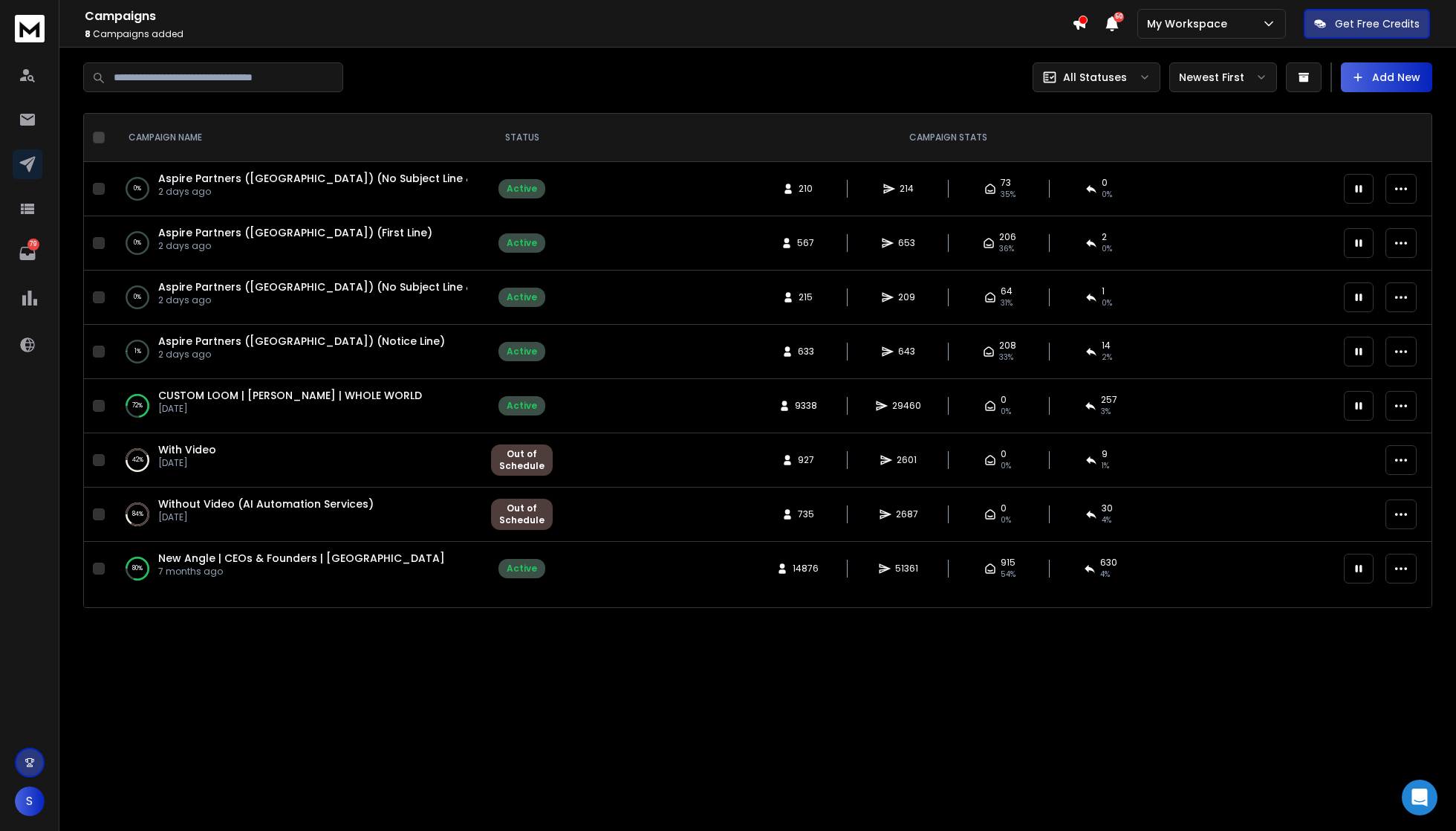
click at [265, 497] on td "84 % Without Video (AI Automation Services) 4 months ago" at bounding box center [296, 514] width 371 height 54
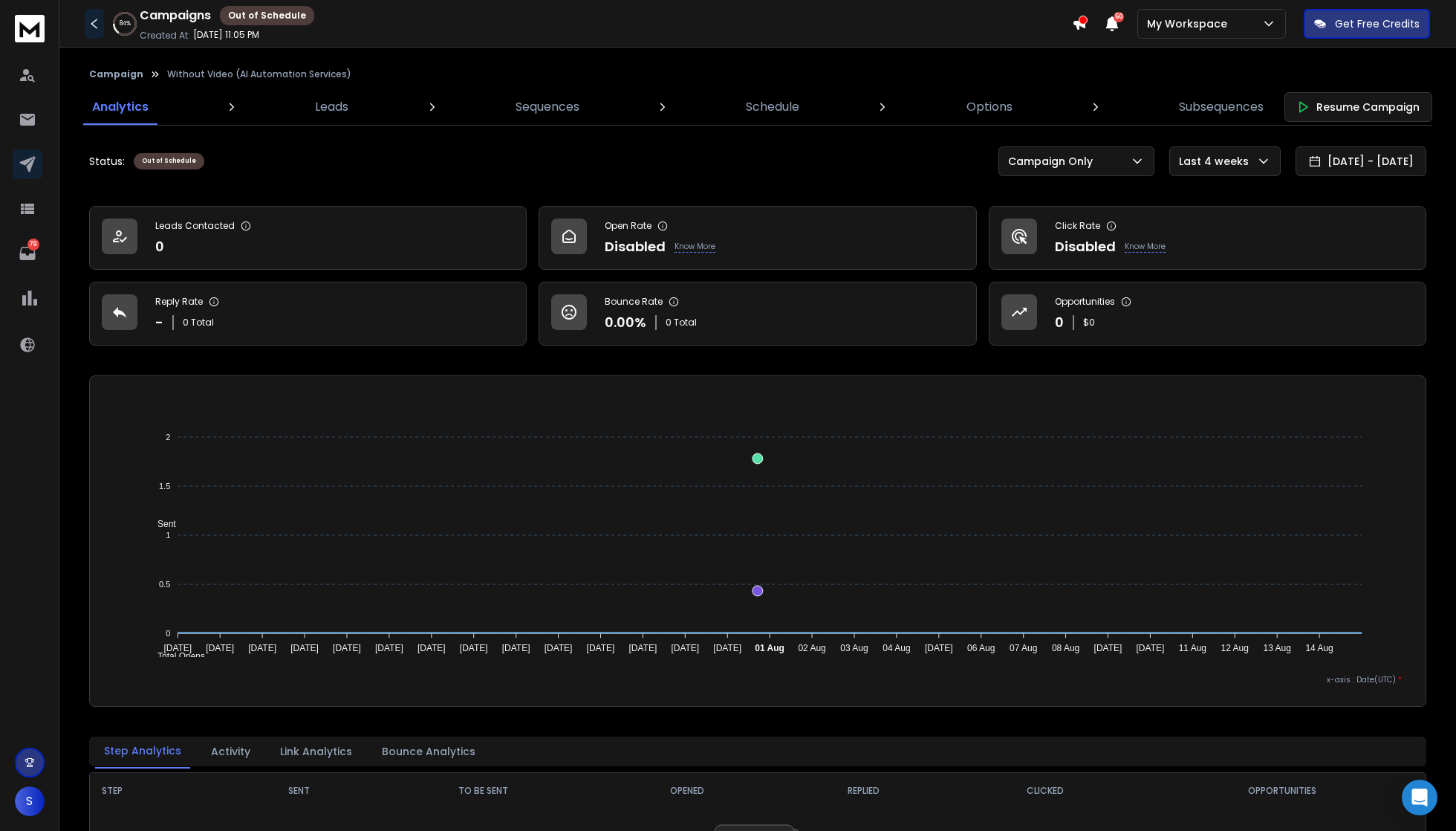
click at [99, 27] on icon at bounding box center [94, 23] width 13 height 13
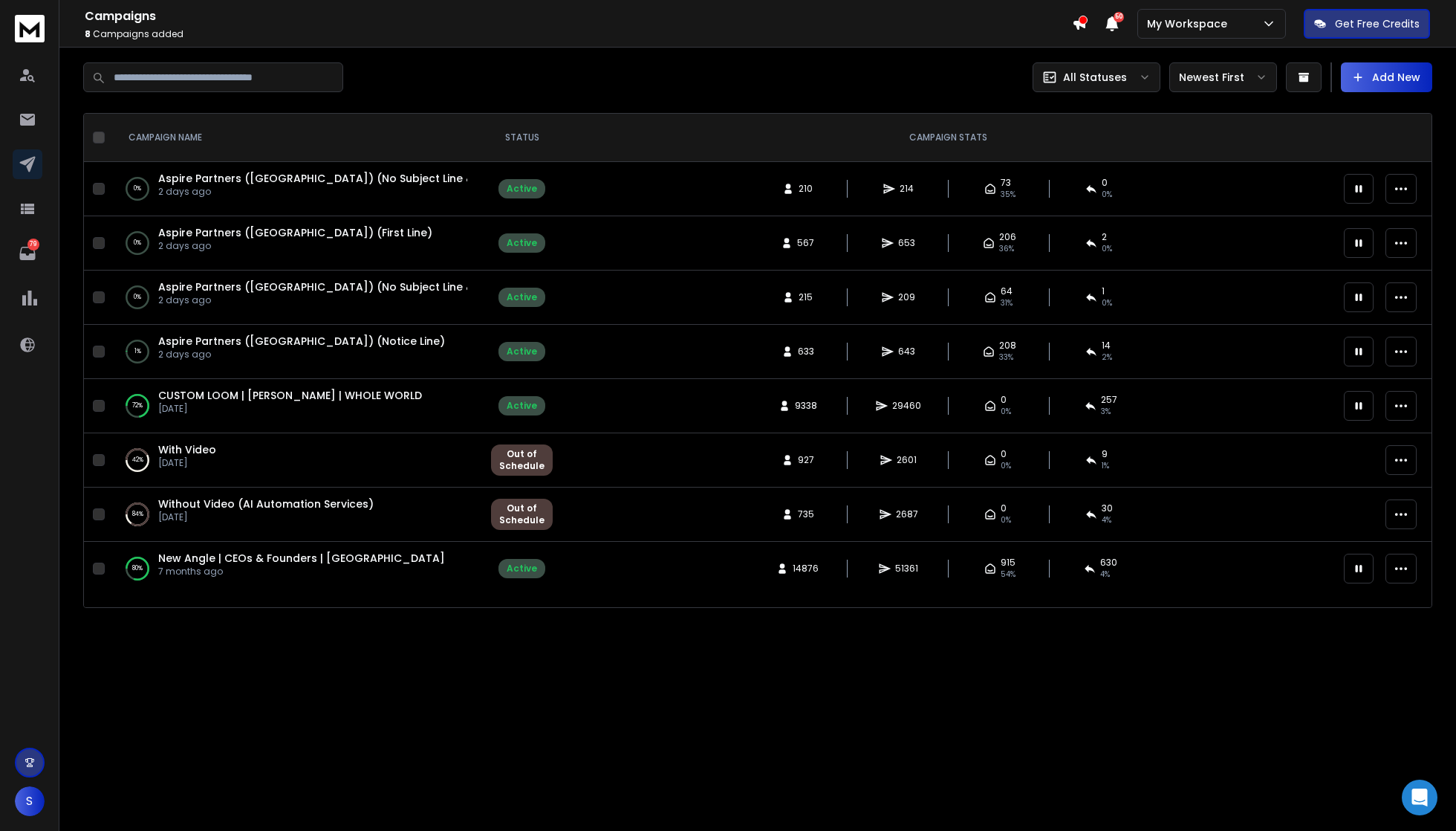
click at [229, 575] on p "7 months ago" at bounding box center [302, 572] width 287 height 12
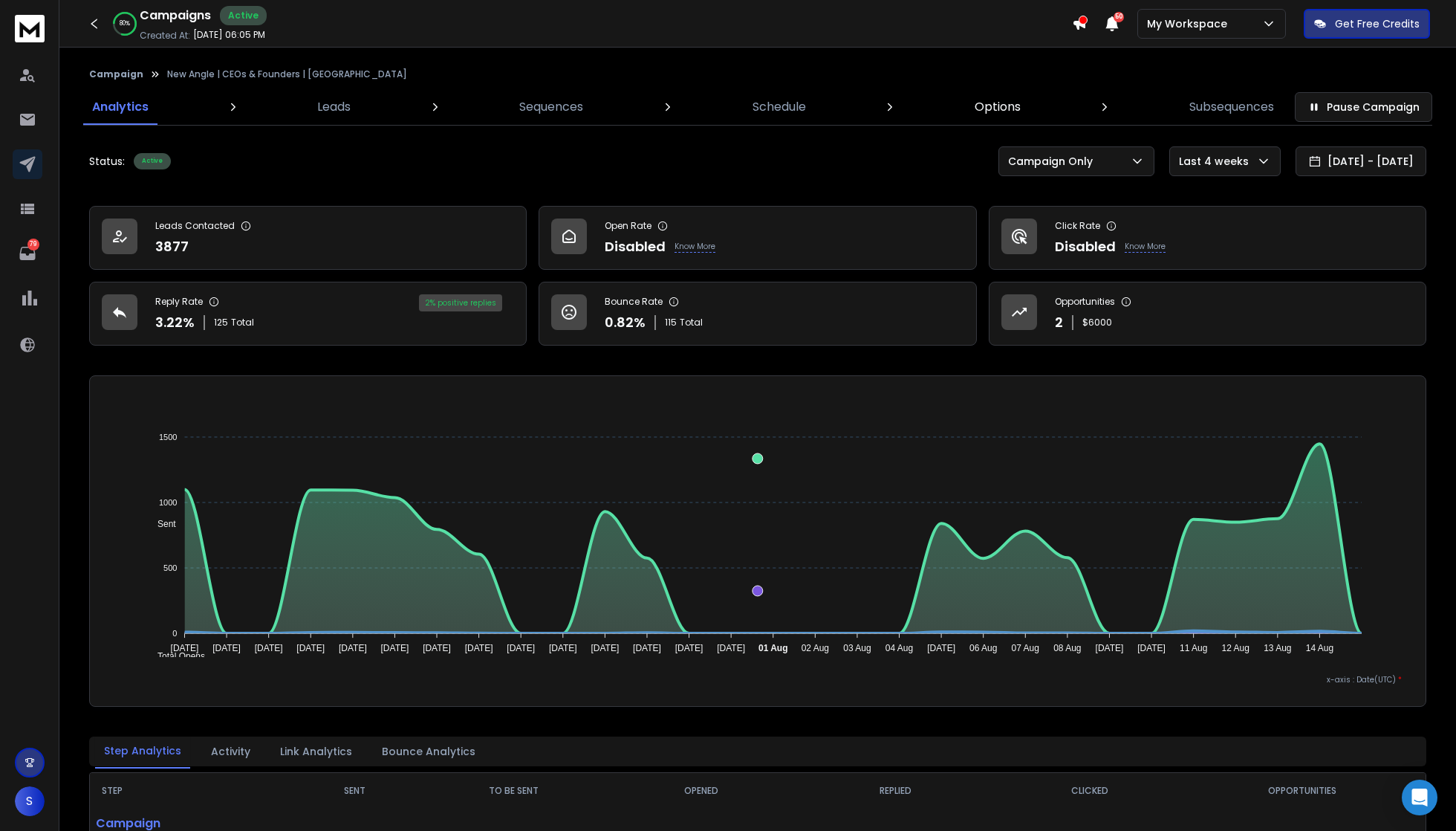
click at [984, 118] on link "Options" at bounding box center [998, 107] width 64 height 36
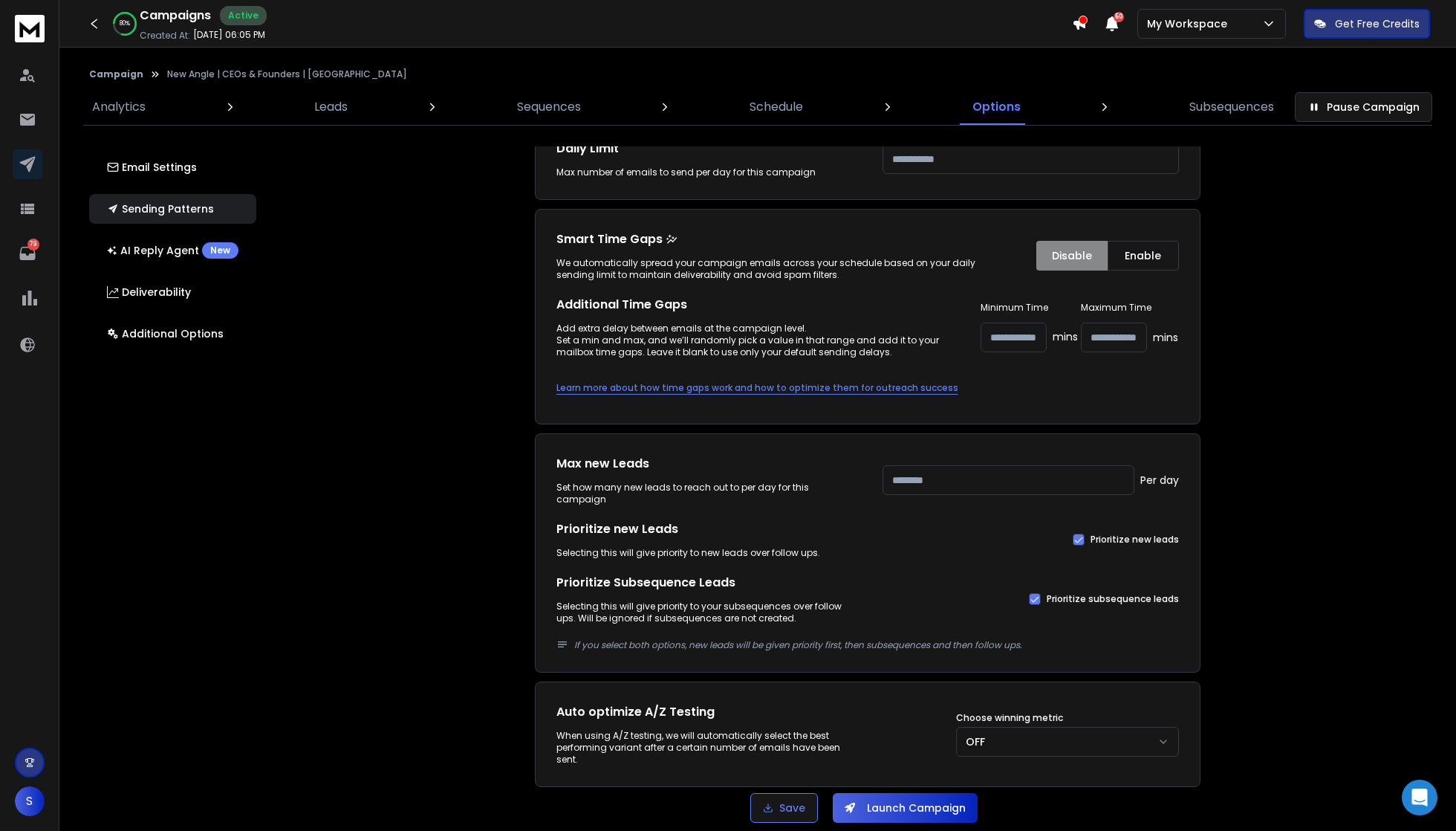
scroll to position [531, 0]
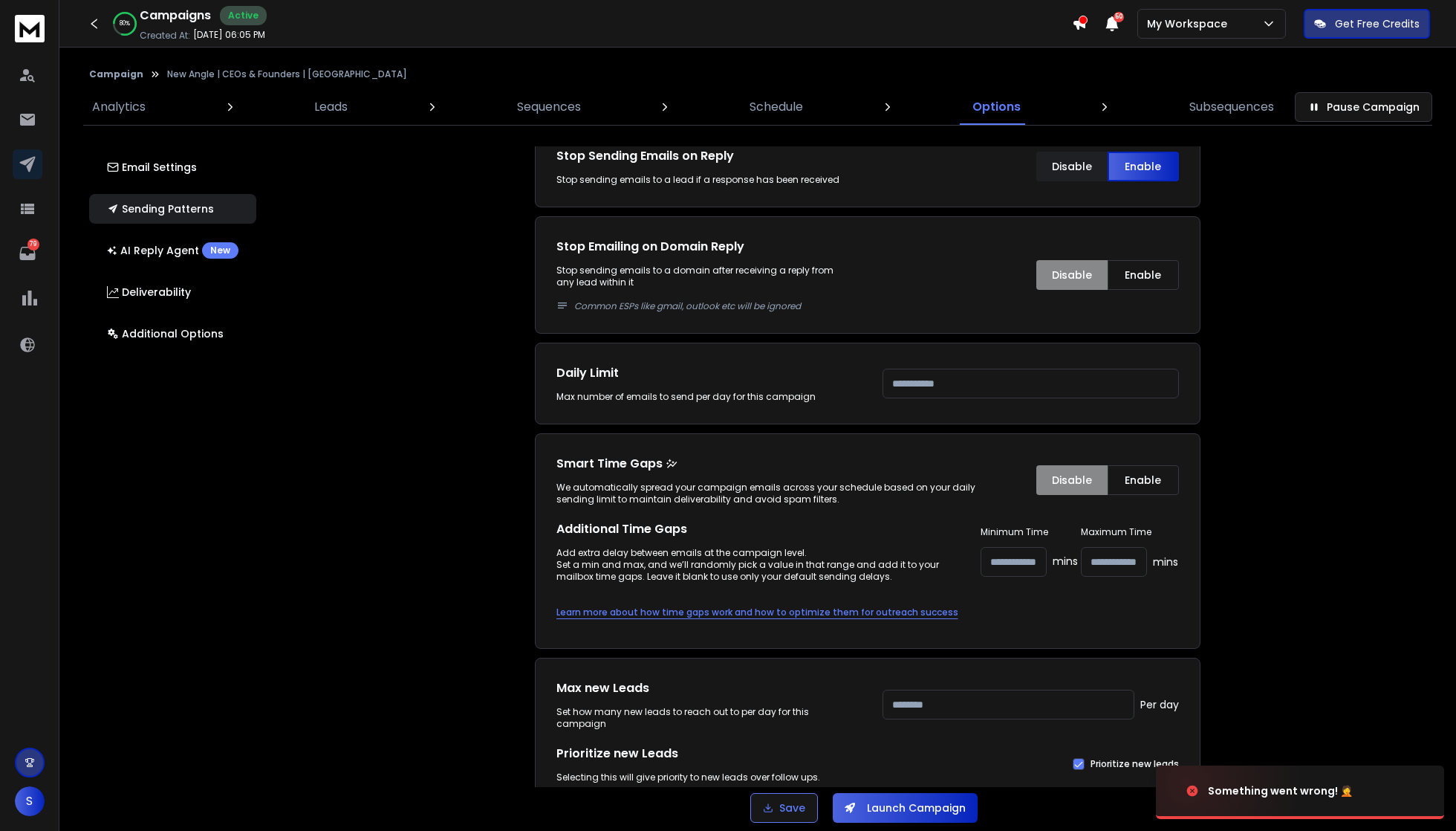
click at [980, 575] on input "*" at bounding box center [1013, 562] width 66 height 30
type input "*"
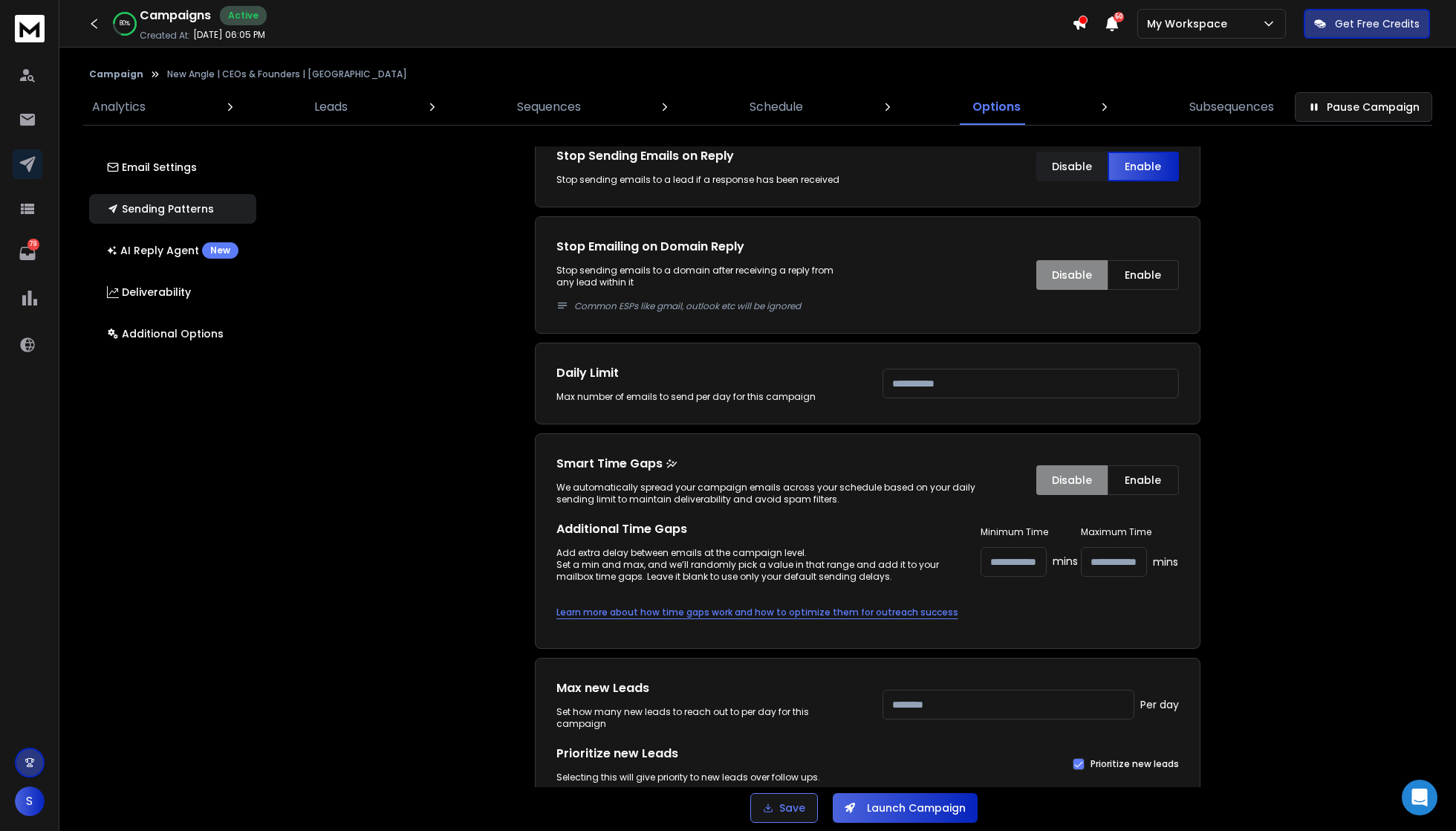
click at [1081, 575] on input "*" at bounding box center [1114, 562] width 66 height 30
type input "*"
click at [738, 167] on div "Campaign New Angle | CEOs & Founders | USA Analytics Leads Sequences Schedule O…" at bounding box center [758, 107] width 1397 height 119
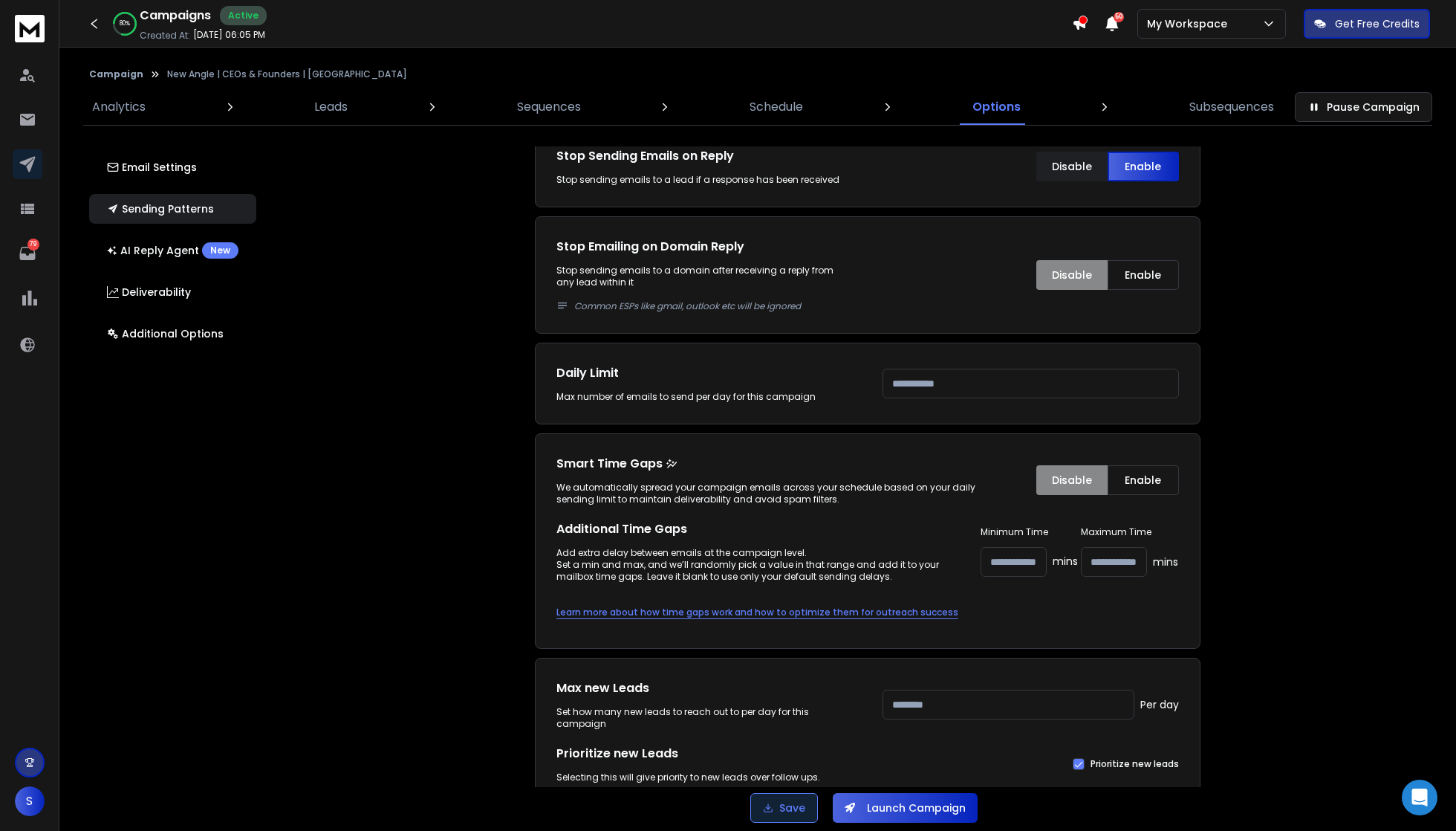
click at [765, 818] on button "Save" at bounding box center [783, 808] width 68 height 30
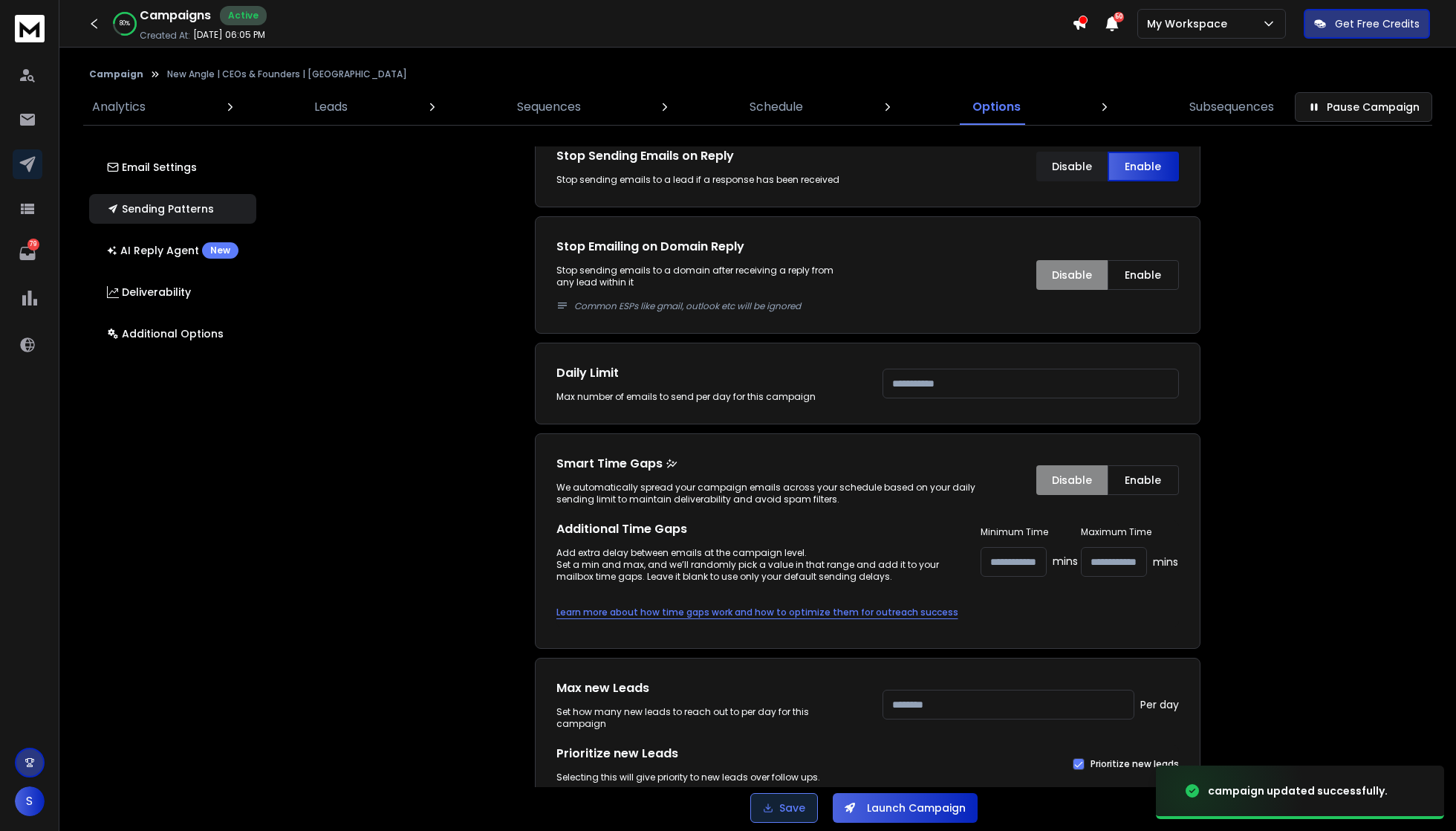
click at [765, 818] on button "Save" at bounding box center [783, 808] width 68 height 30
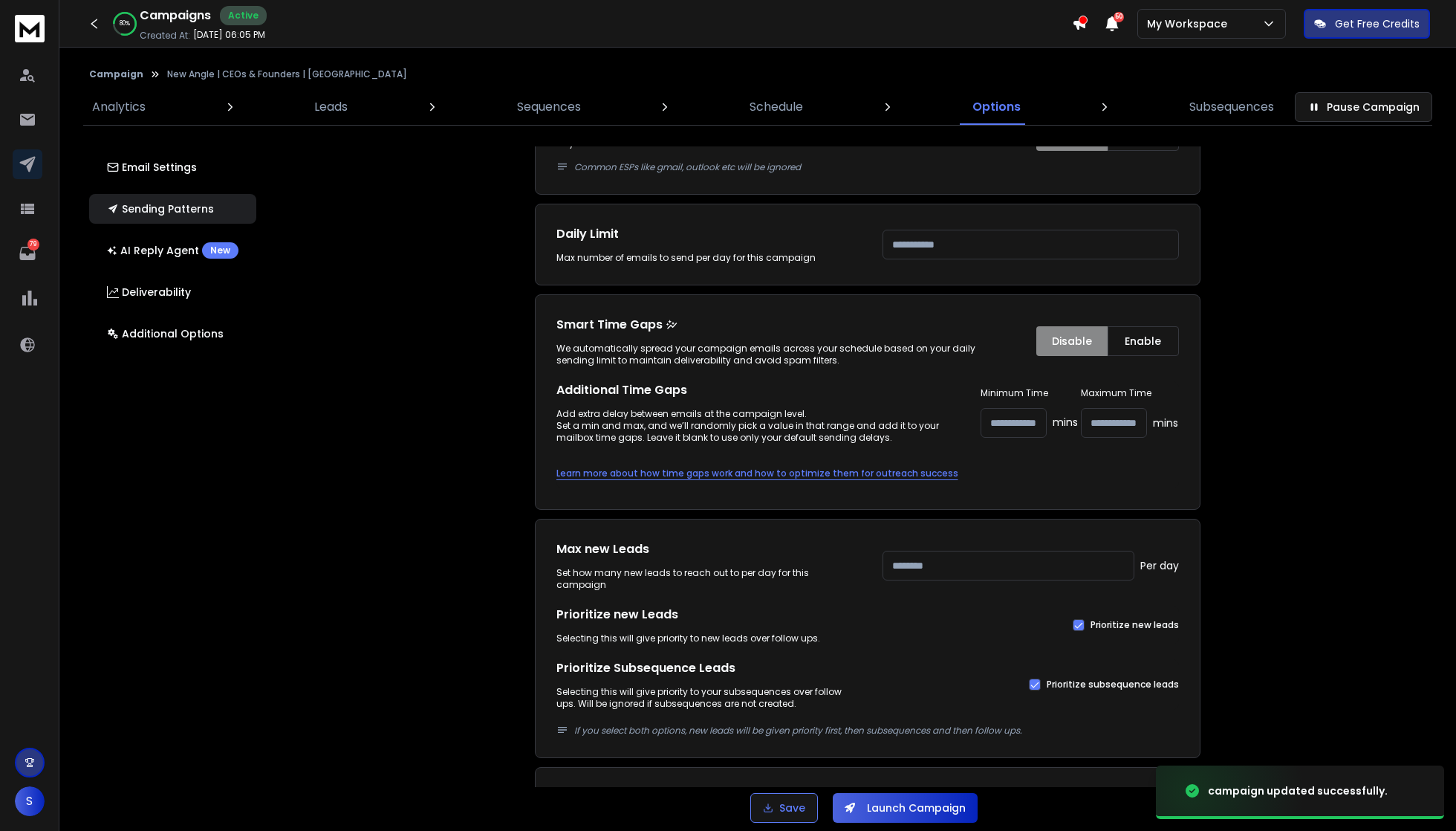
scroll to position [685, 0]
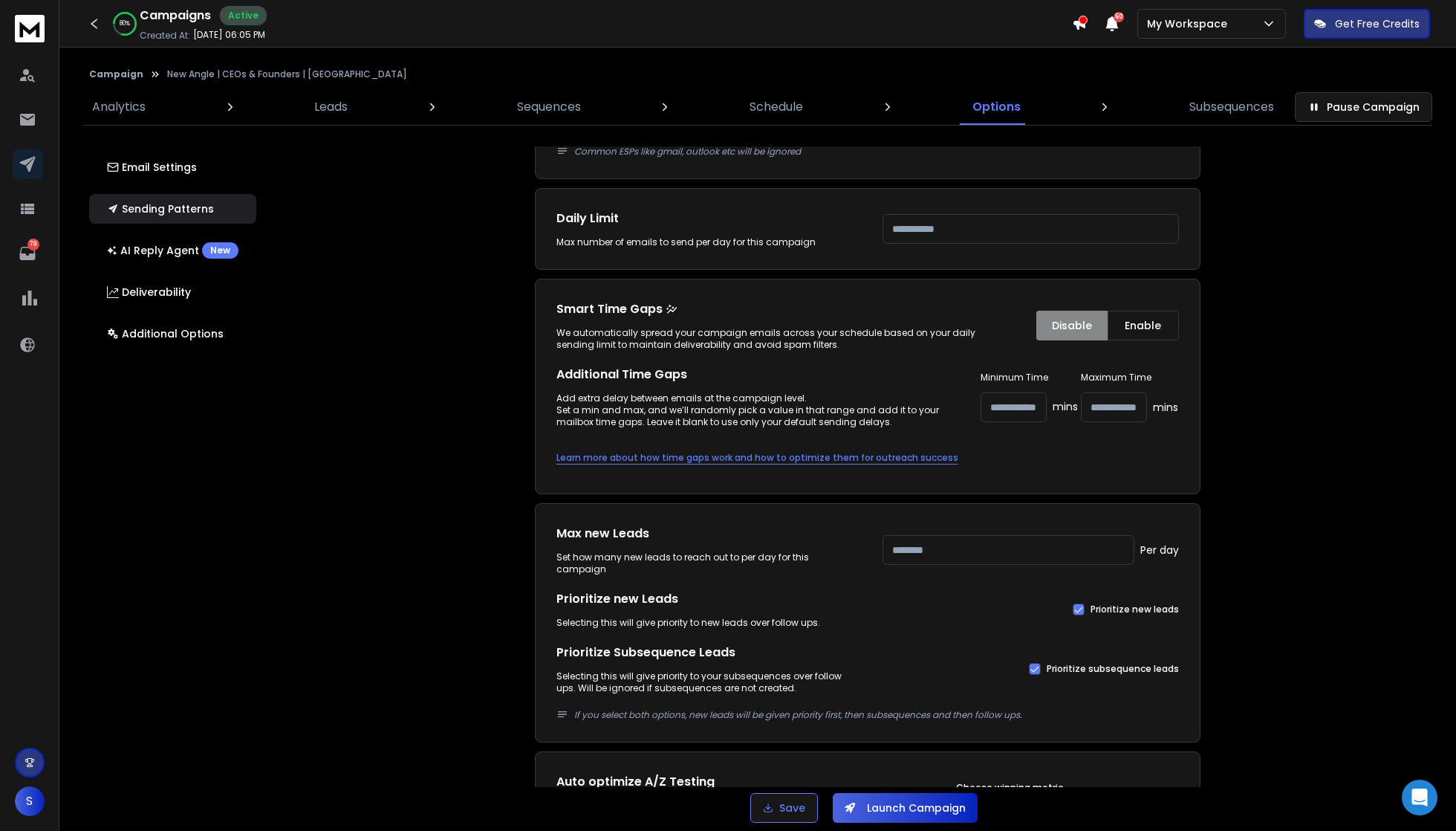
click at [773, 167] on div "Campaign New Angle | CEOs & Founders | USA Analytics Leads Sequences Schedule O…" at bounding box center [758, 107] width 1397 height 119
click at [777, 805] on button "Save" at bounding box center [783, 808] width 68 height 30
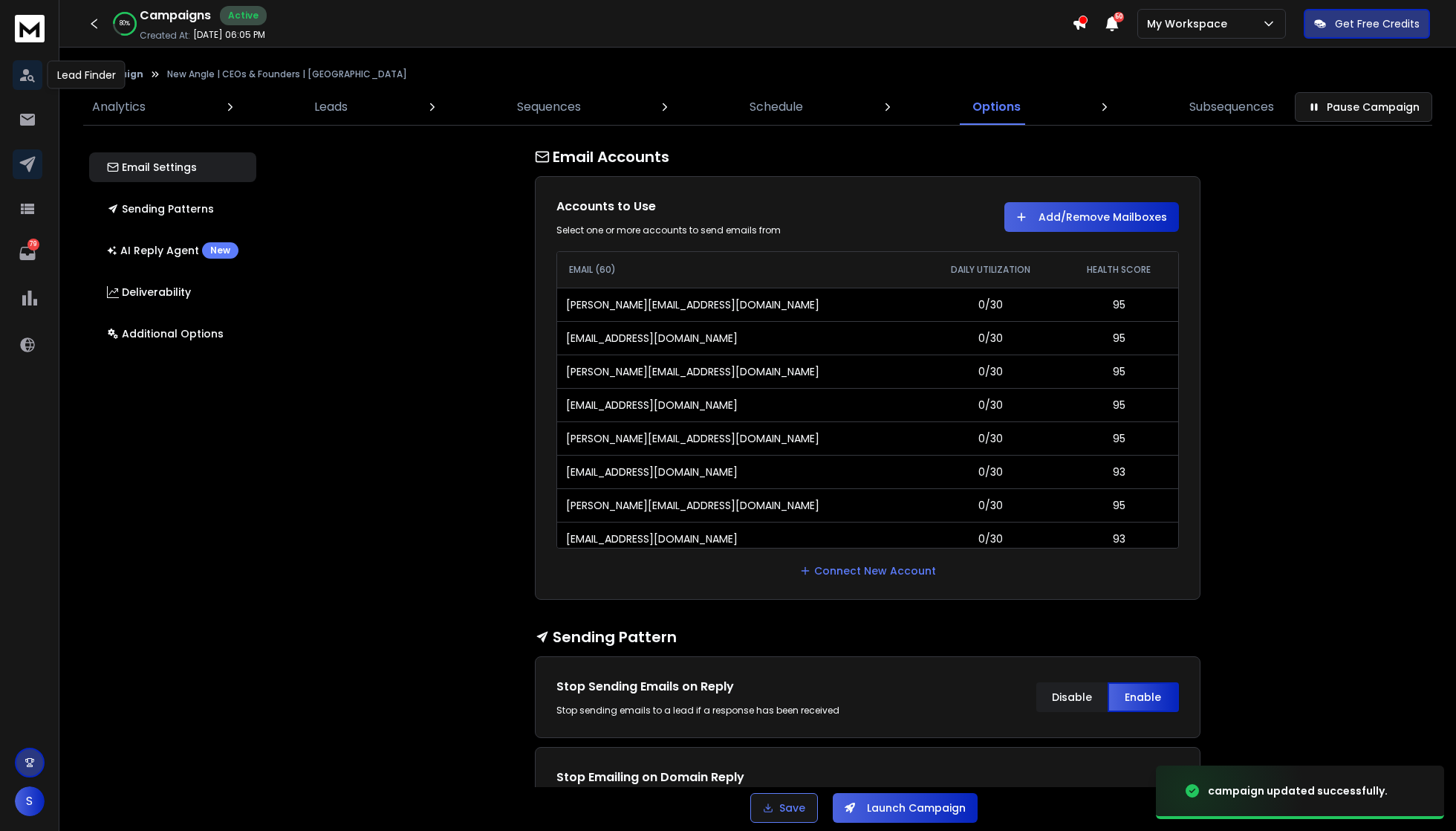
scroll to position [0, 0]
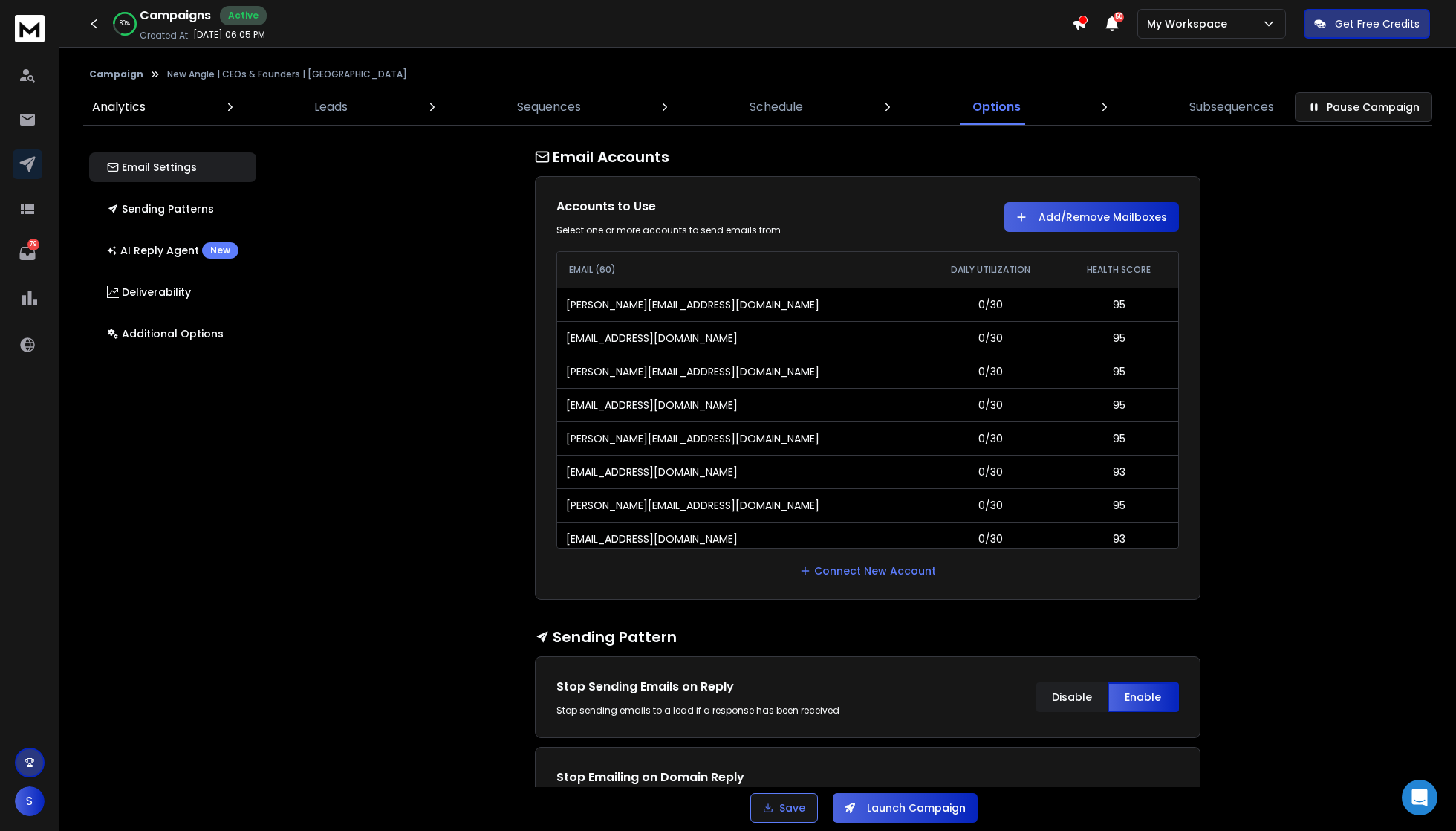
click at [128, 102] on p "Analytics" at bounding box center [118, 107] width 53 height 18
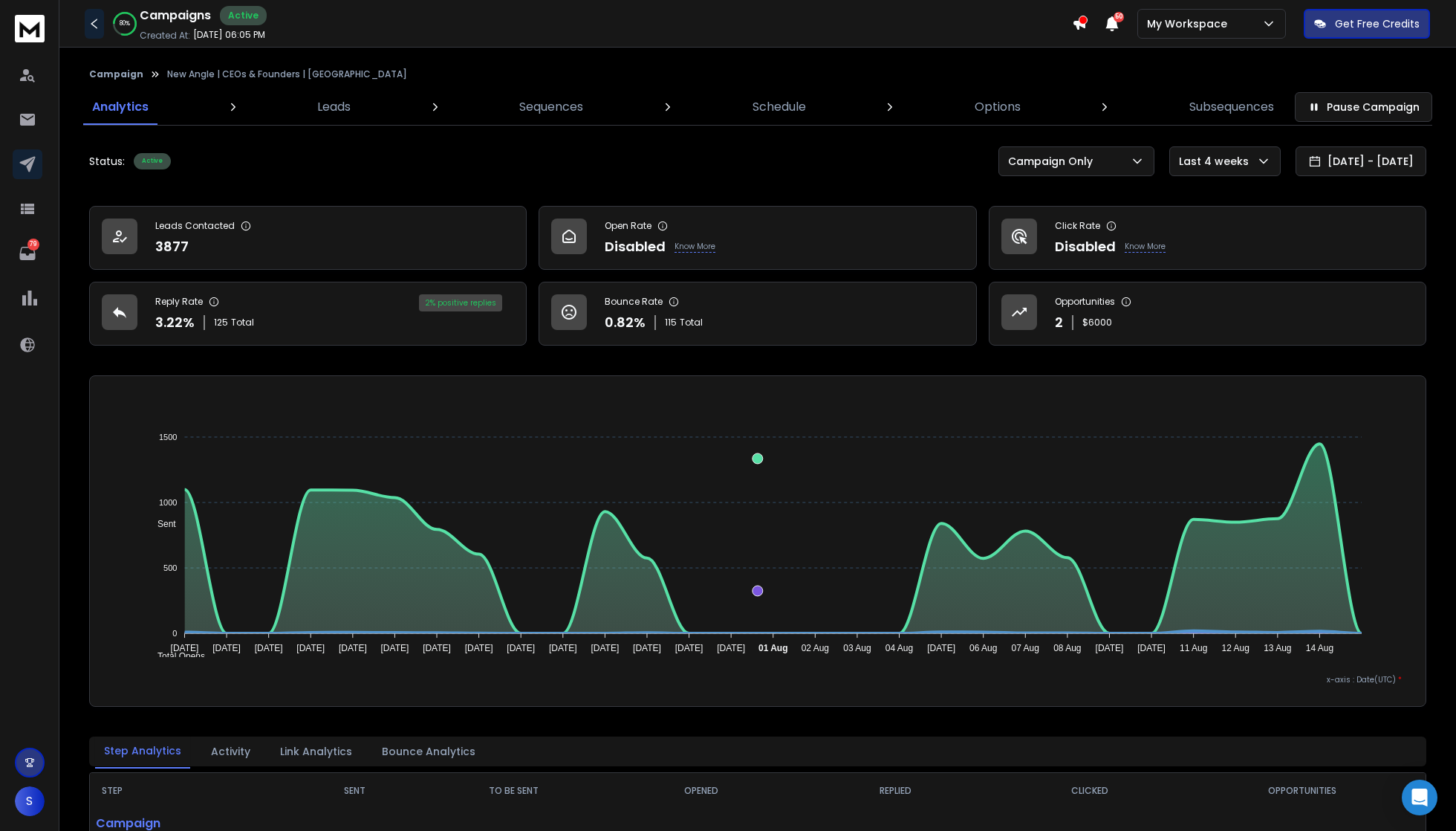
click at [91, 17] on icon at bounding box center [94, 23] width 13 height 13
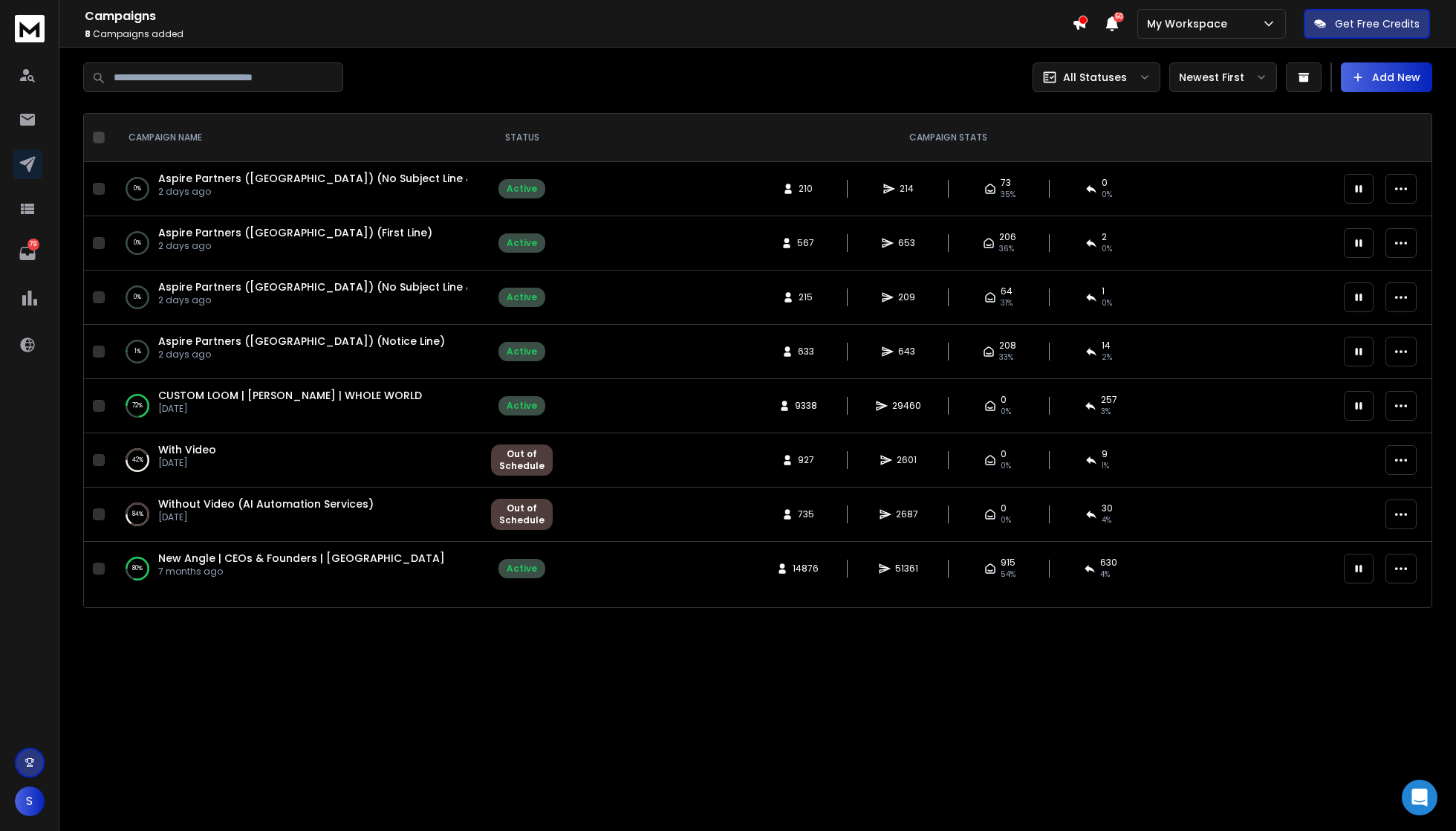
click at [211, 394] on span "CUSTOM LOOM | [PERSON_NAME] | WHOLE WORLD" at bounding box center [290, 395] width 264 height 15
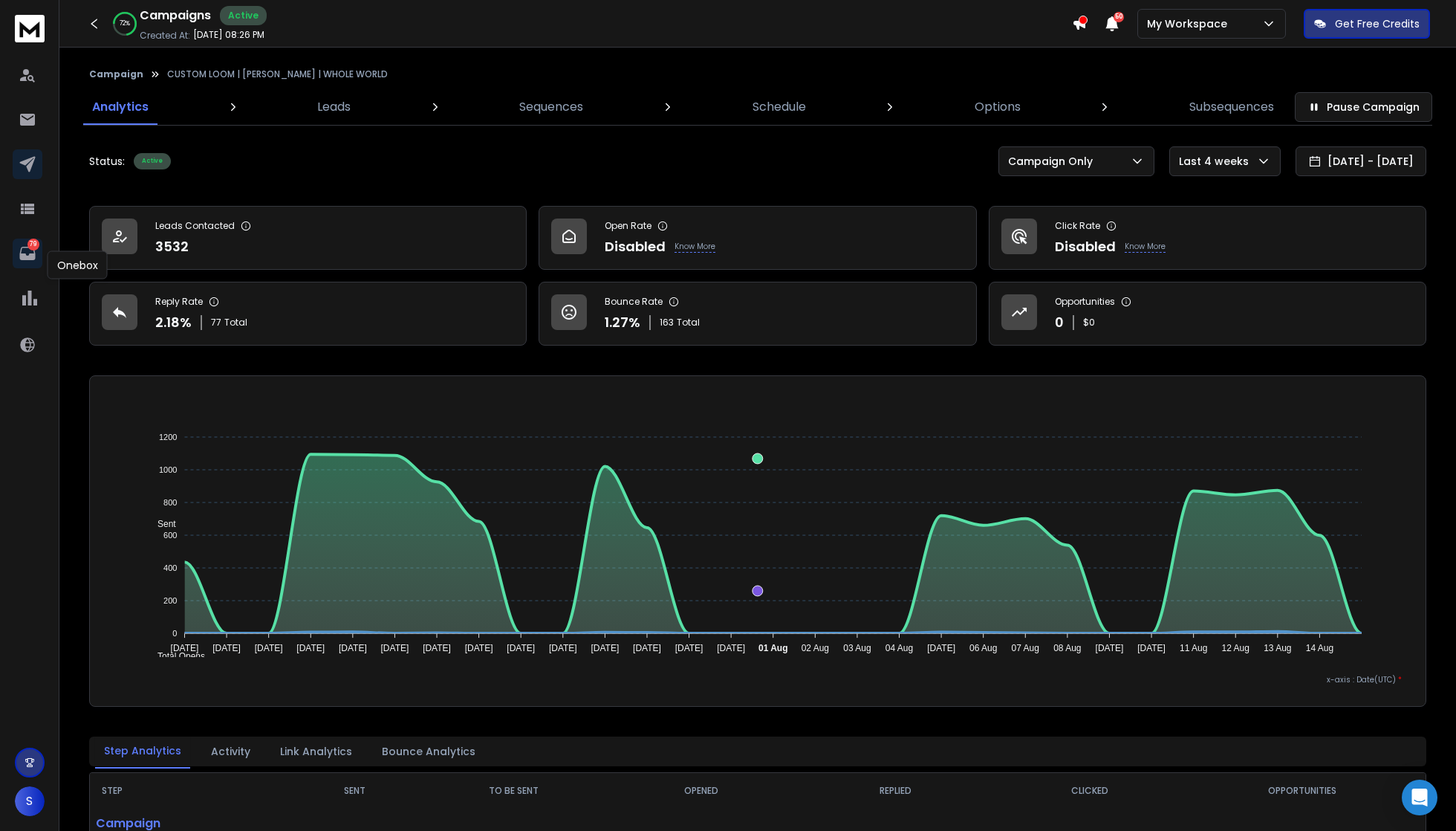
click at [18, 268] on link "79" at bounding box center [28, 254] width 30 height 30
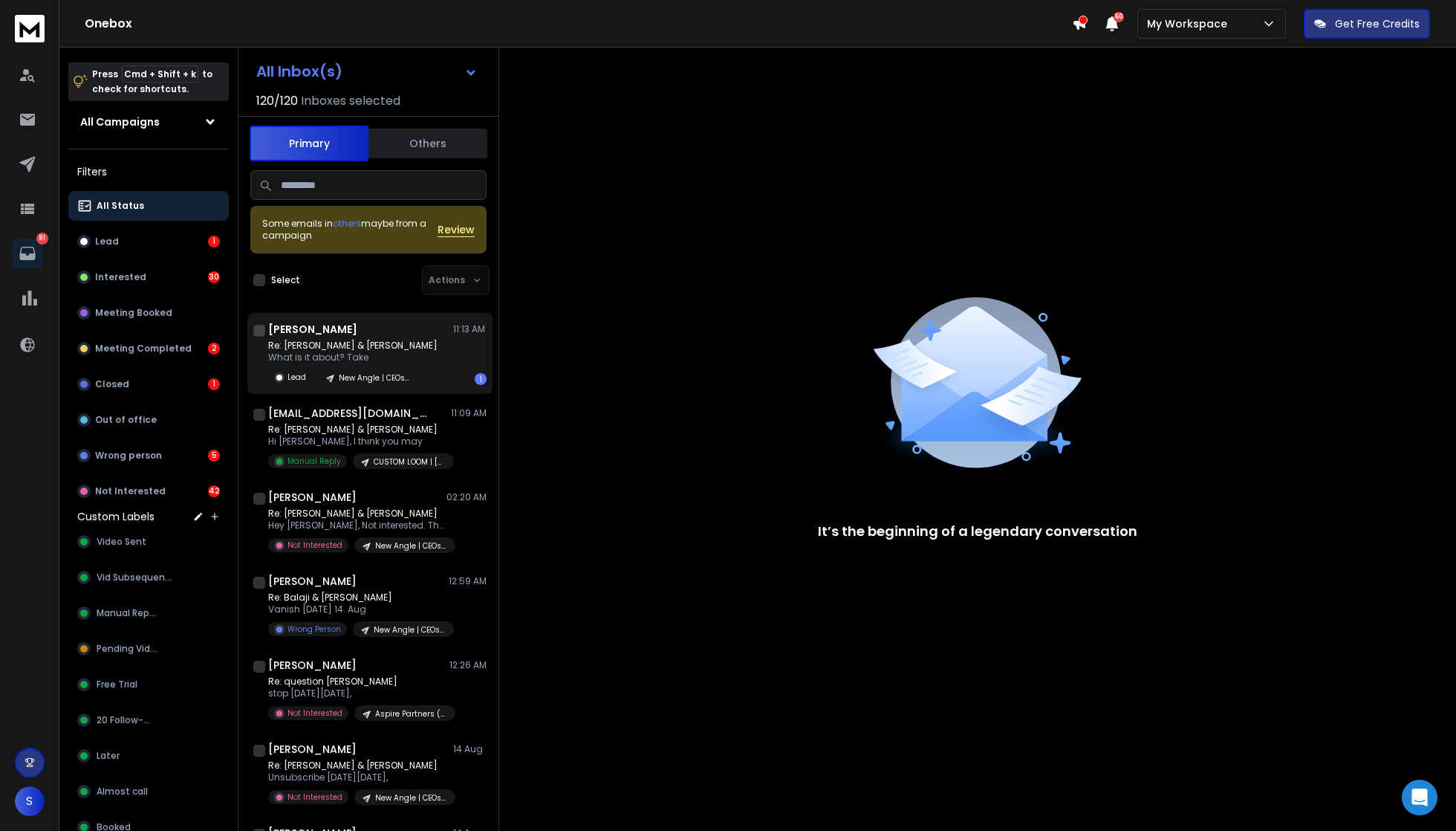
click at [354, 336] on div "Linda Johannesson 11:13 AM Re: Linda & Sam What is it about? Take Lead New Angl…" at bounding box center [377, 354] width 219 height 63
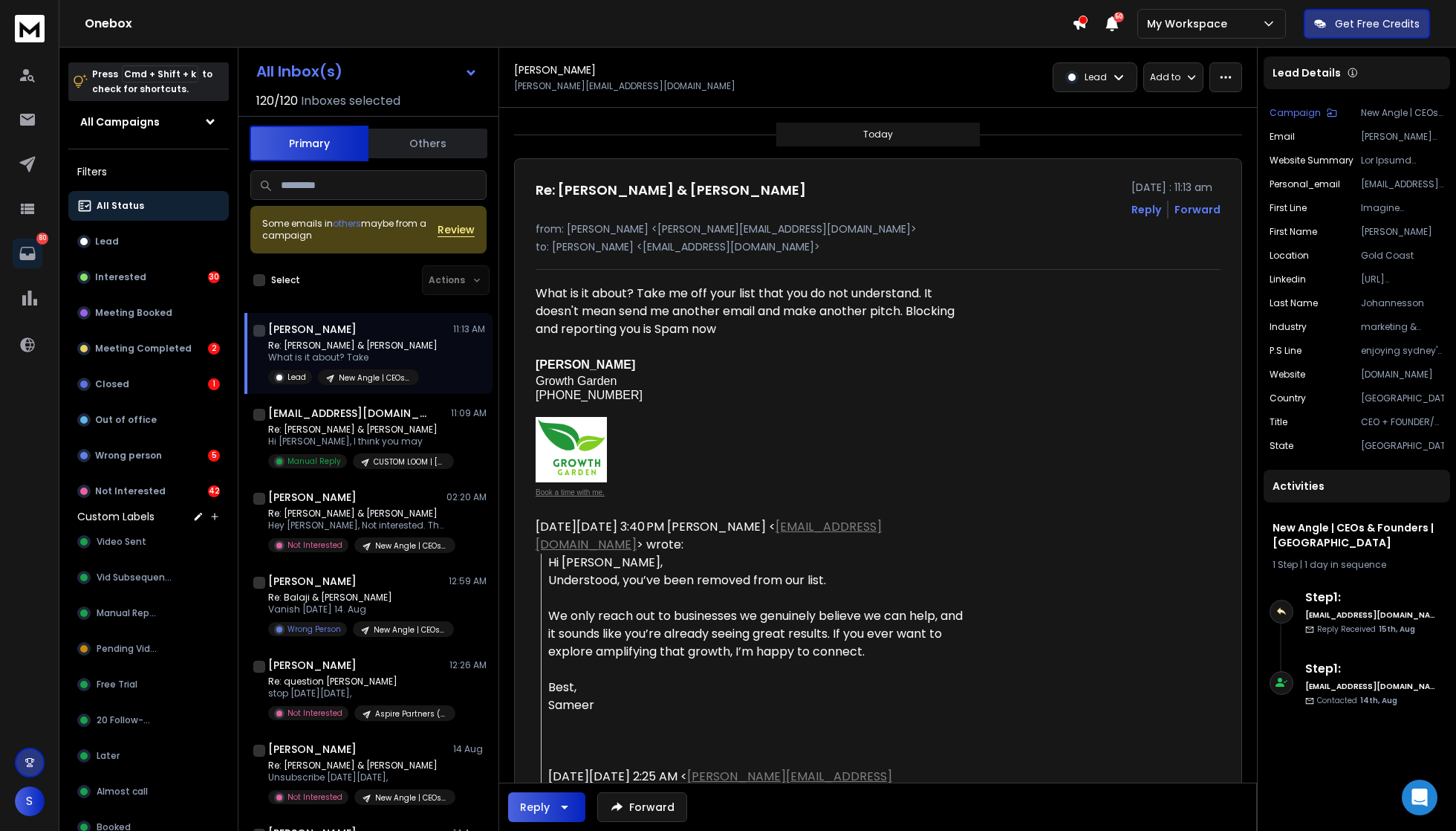
click at [1231, 84] on icon "button" at bounding box center [1226, 78] width 13 height 13
click at [1146, 189] on icon at bounding box center [1143, 182] width 13 height 13
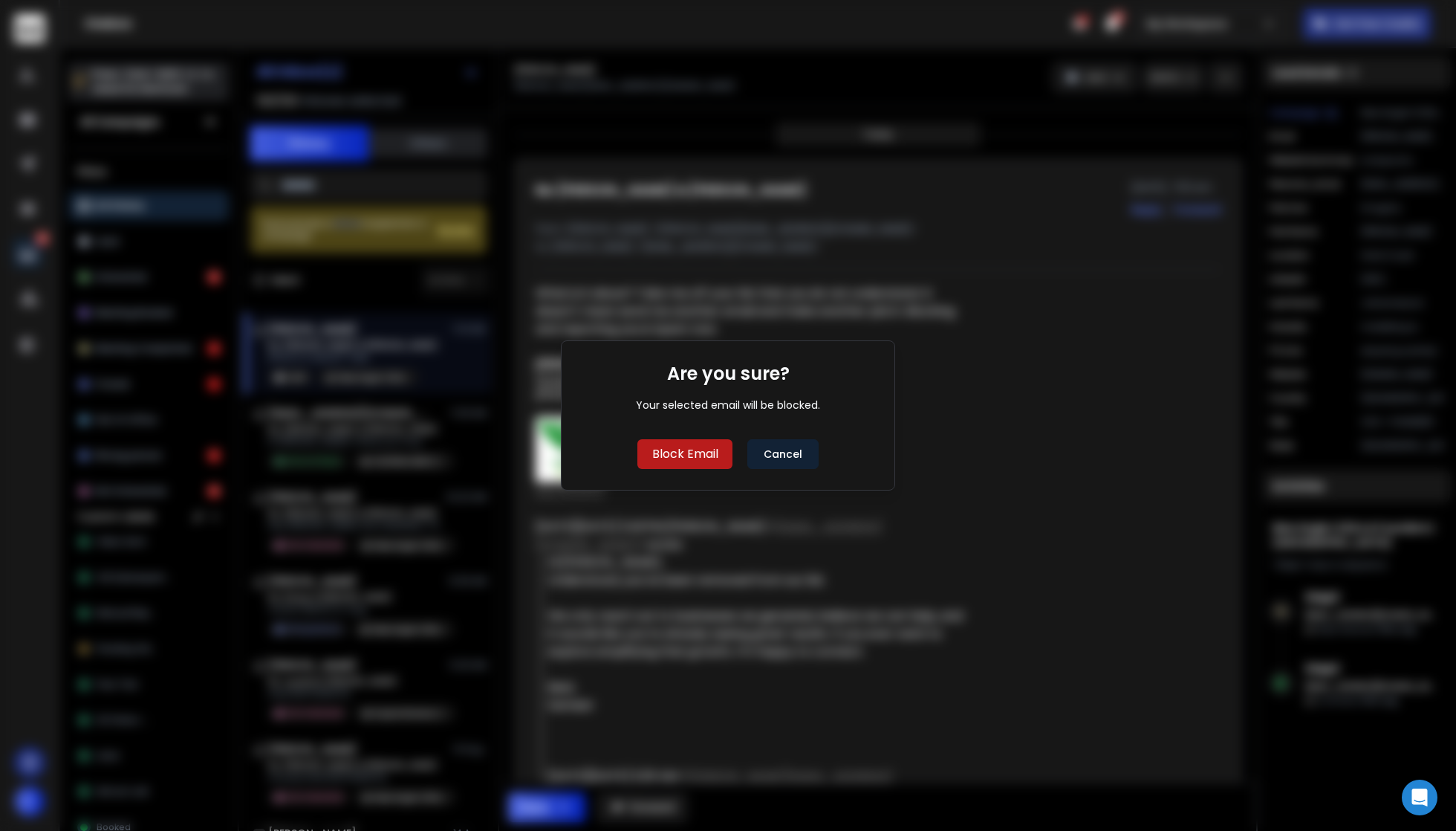
click at [698, 458] on button "Block Email" at bounding box center [685, 454] width 95 height 30
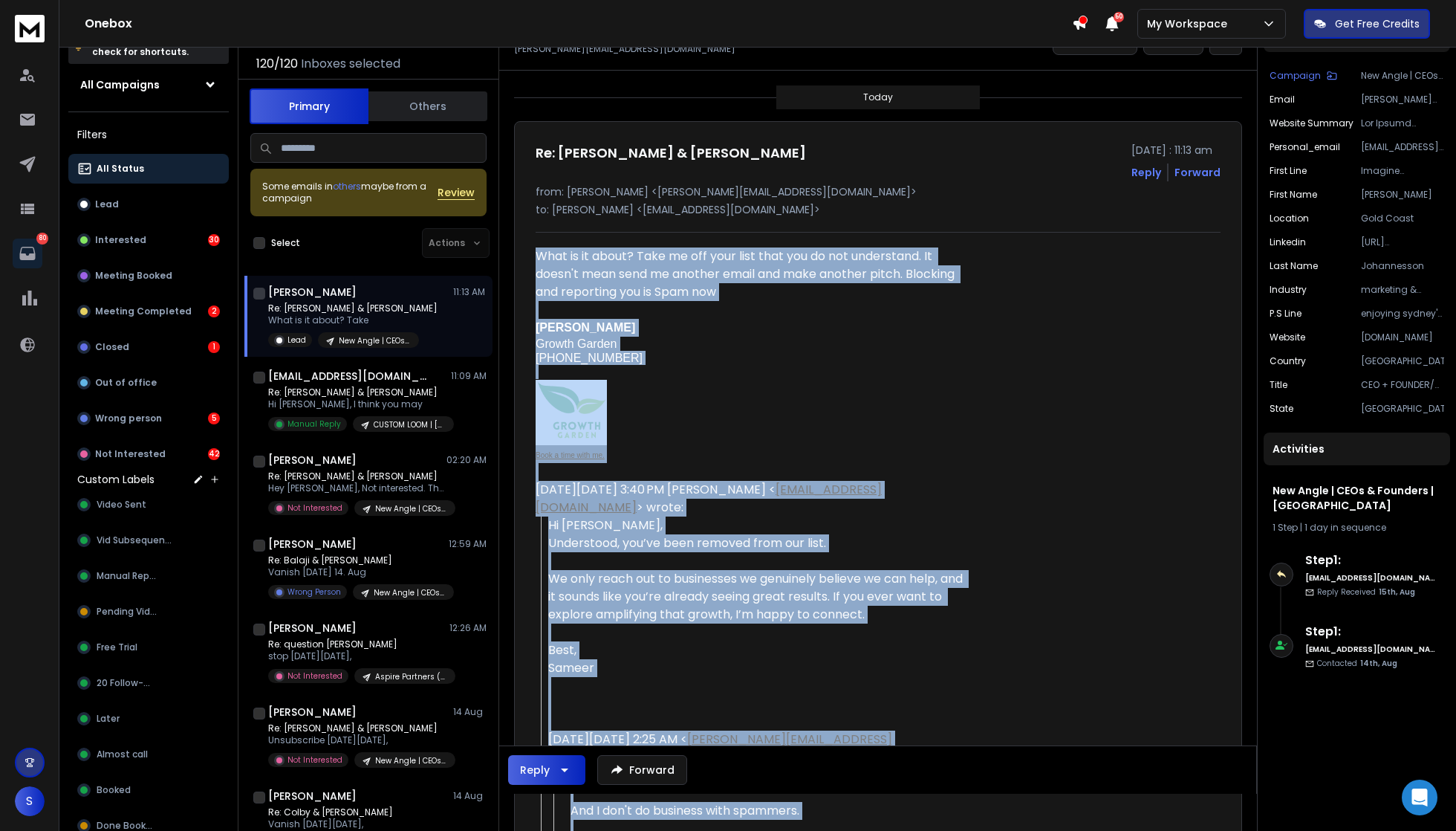
scroll to position [48, 0]
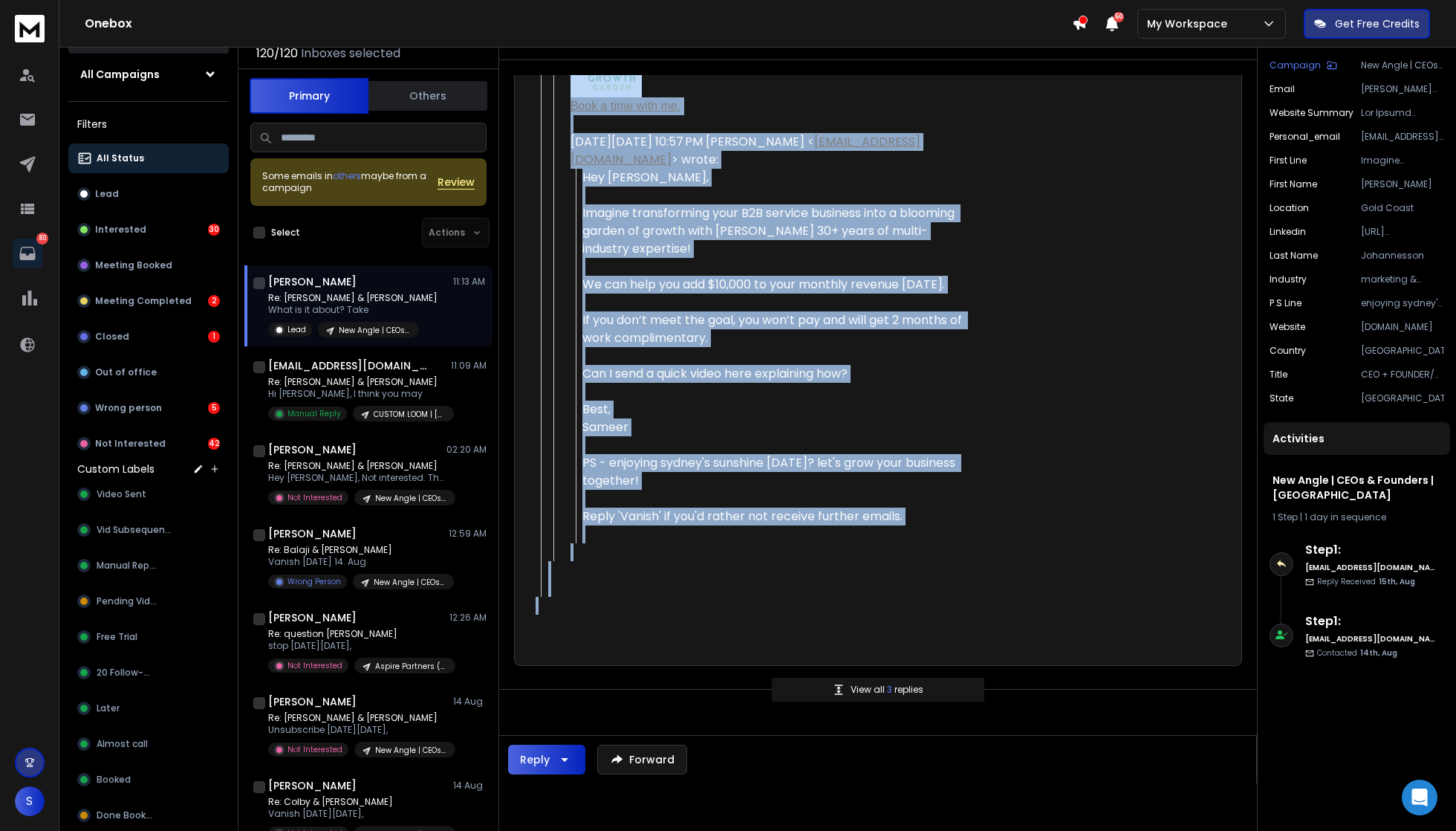
drag, startPoint x: 538, startPoint y: 289, endPoint x: 698, endPoint y: 733, distance: 471.9
click at [696, 743] on div "Linda Johannesson Linda Johannesson linda@growthgarden.au Lead Add to Lead Add …" at bounding box center [878, 416] width 758 height 831
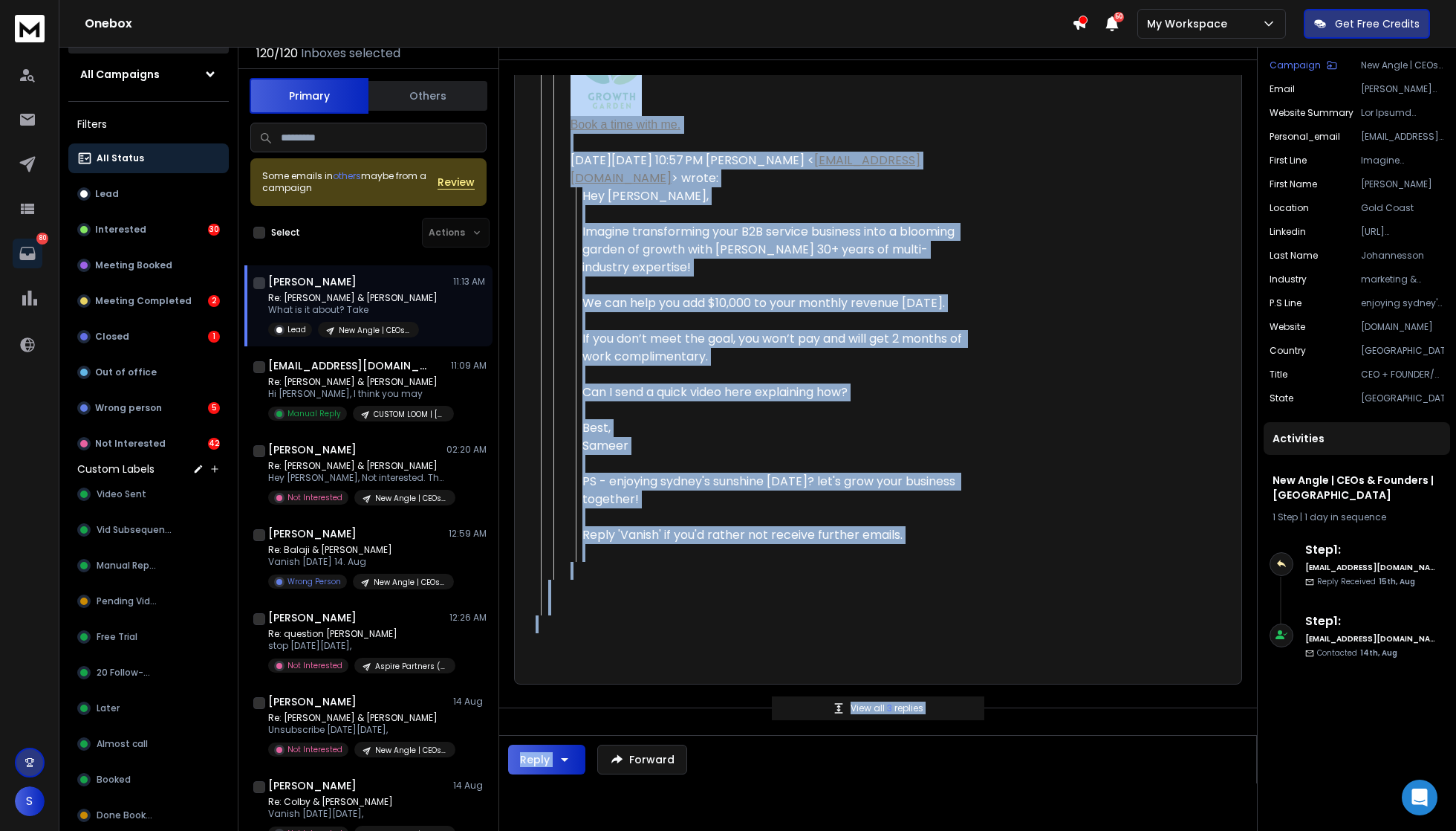
scroll to position [913, 0]
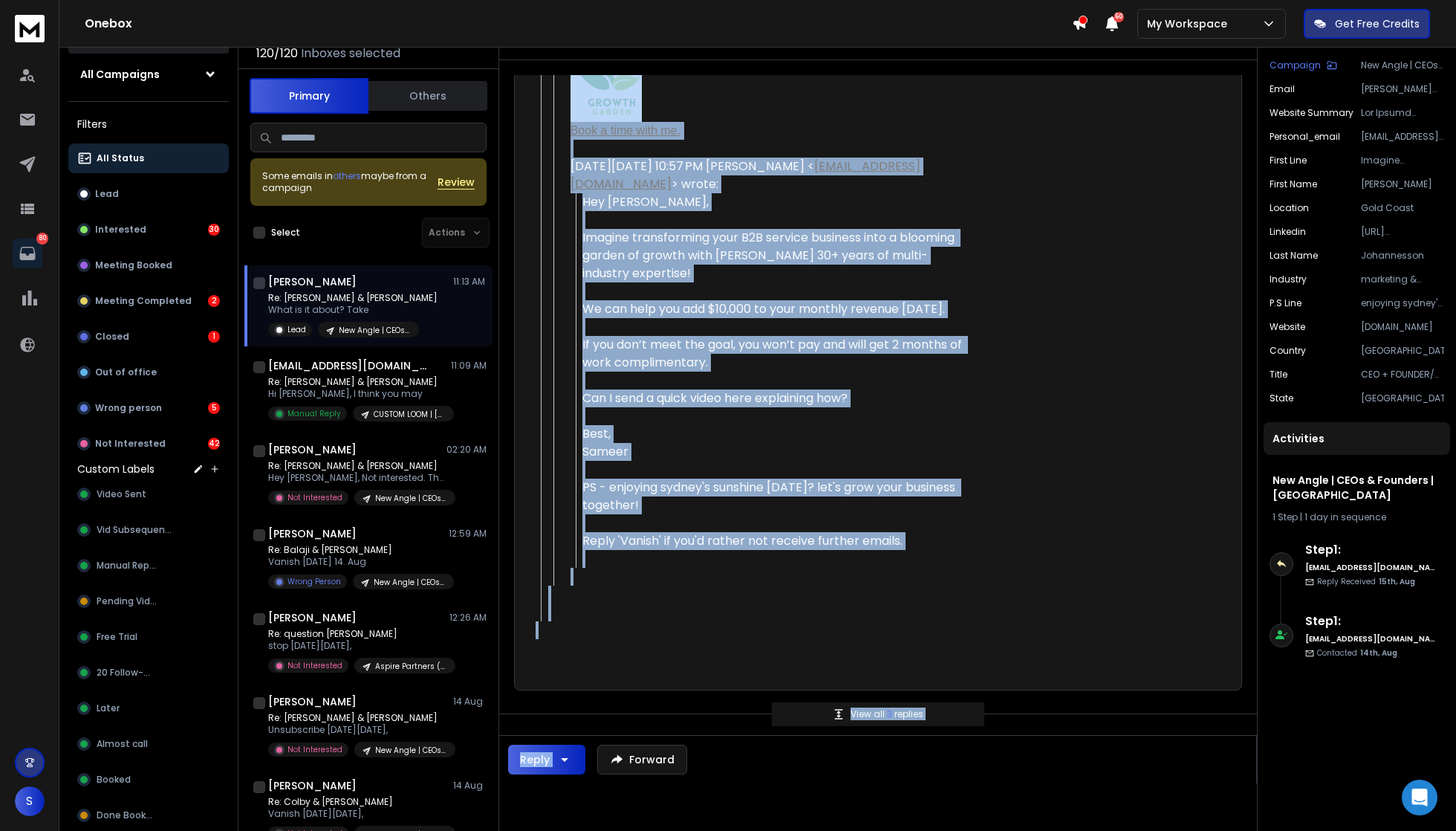
copy div "What is it about? Take me off your list that you do not understand. It doesn't …"
click at [631, 446] on div "Sameer" at bounding box center [776, 451] width 387 height 18
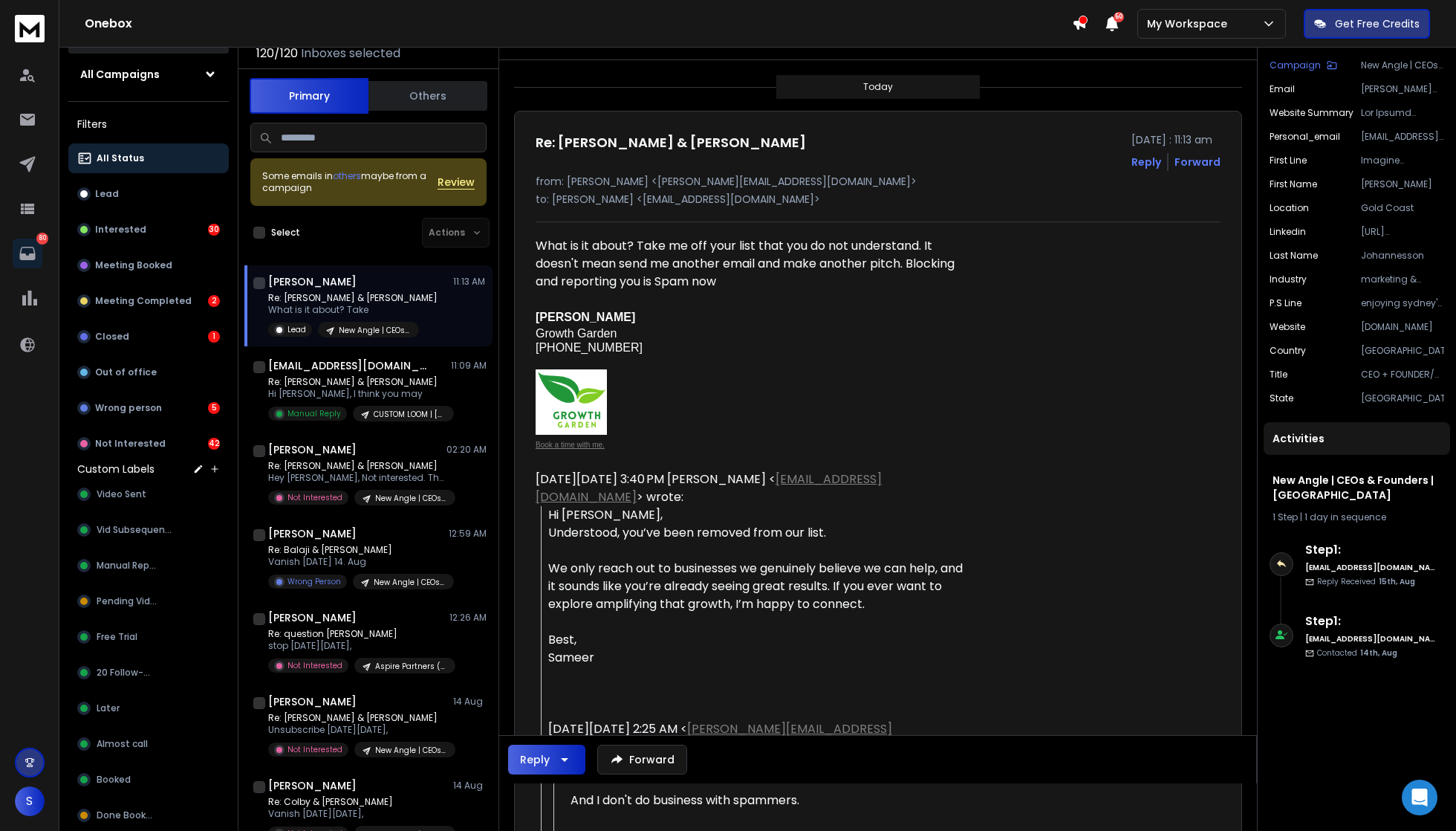
scroll to position [15, 0]
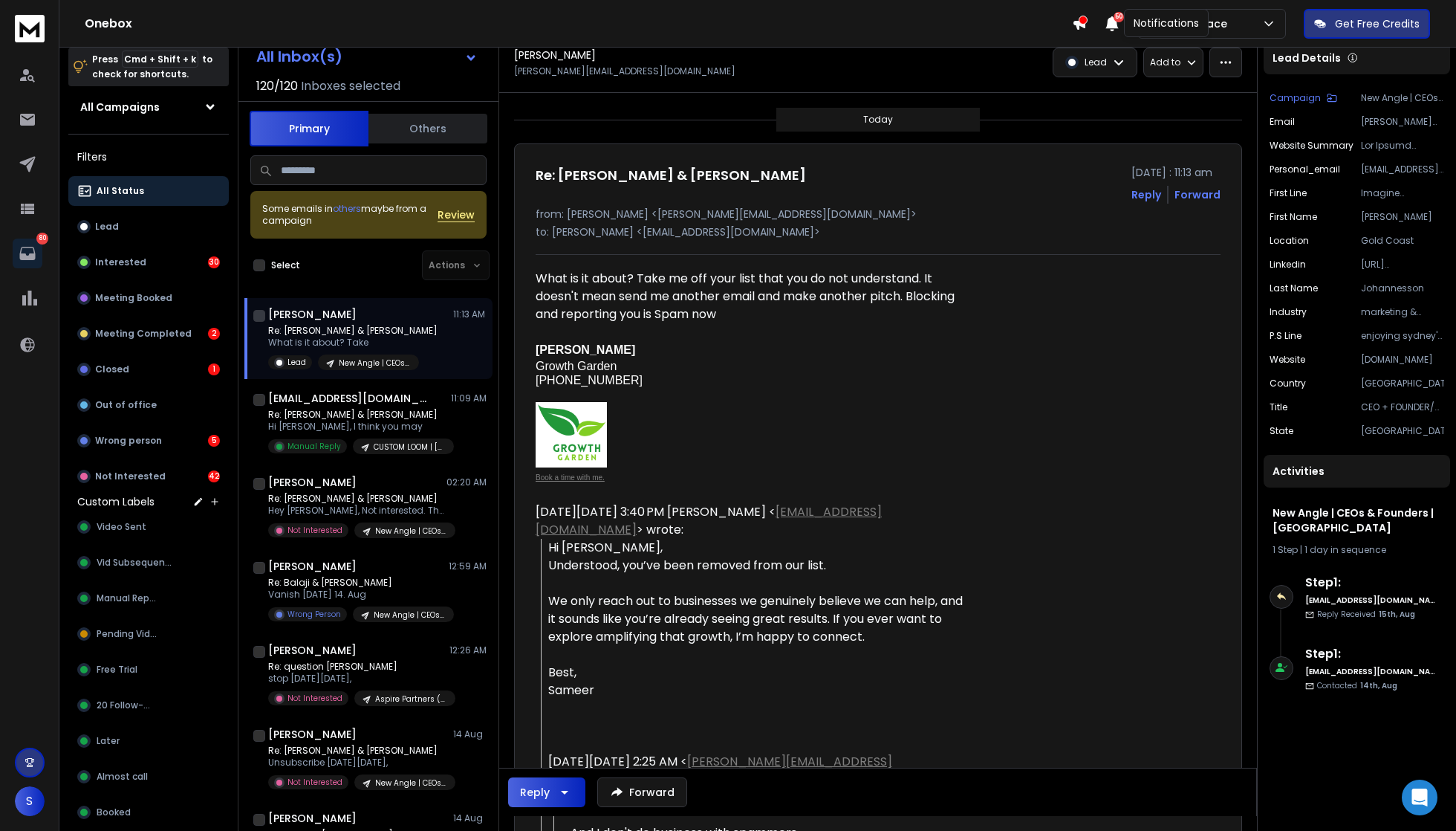
click at [1089, 64] on div "Lead" at bounding box center [1096, 63] width 83 height 28
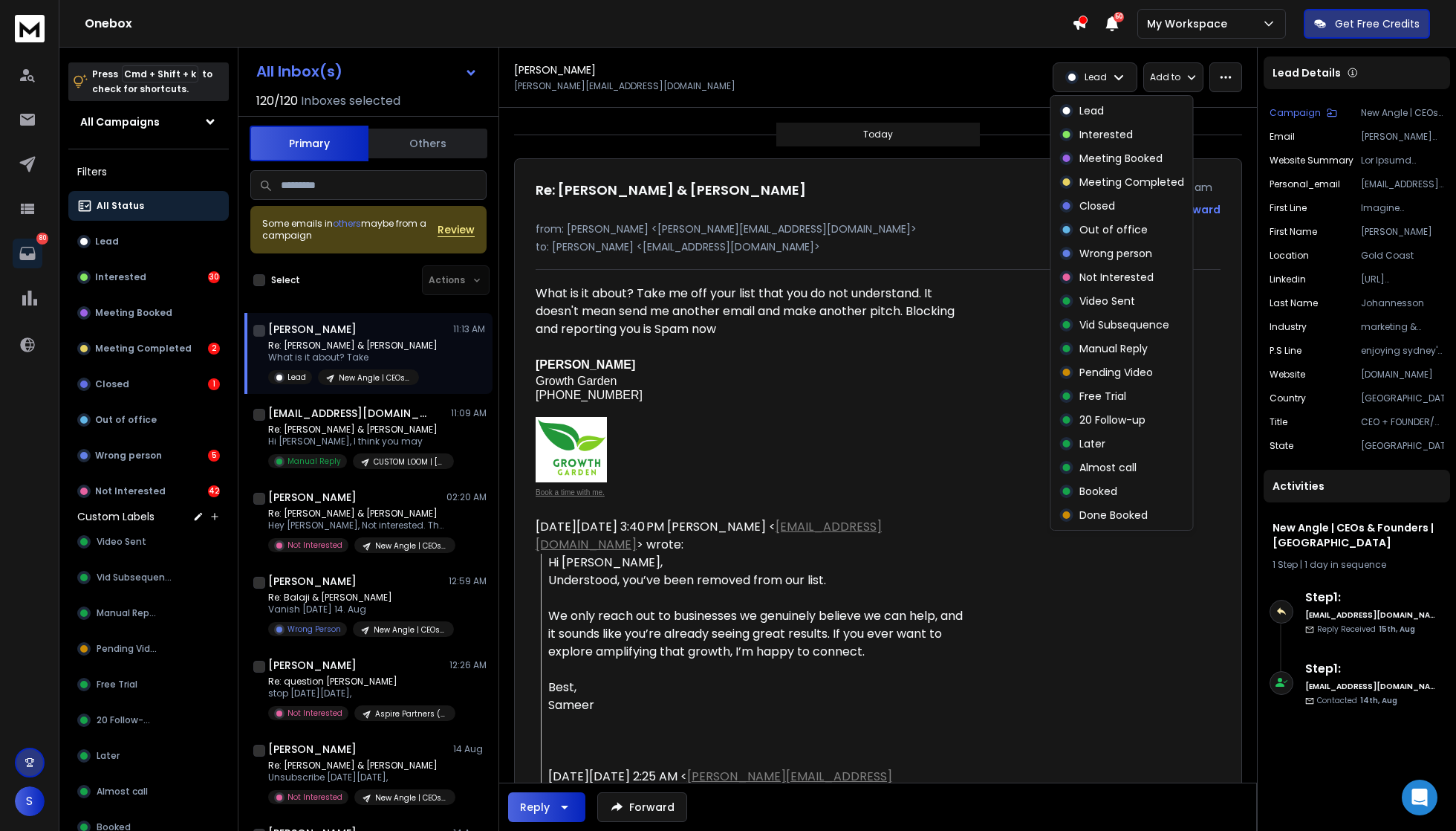
scroll to position [0, 0]
click at [1086, 282] on p "Not Interested" at bounding box center [1116, 277] width 74 height 15
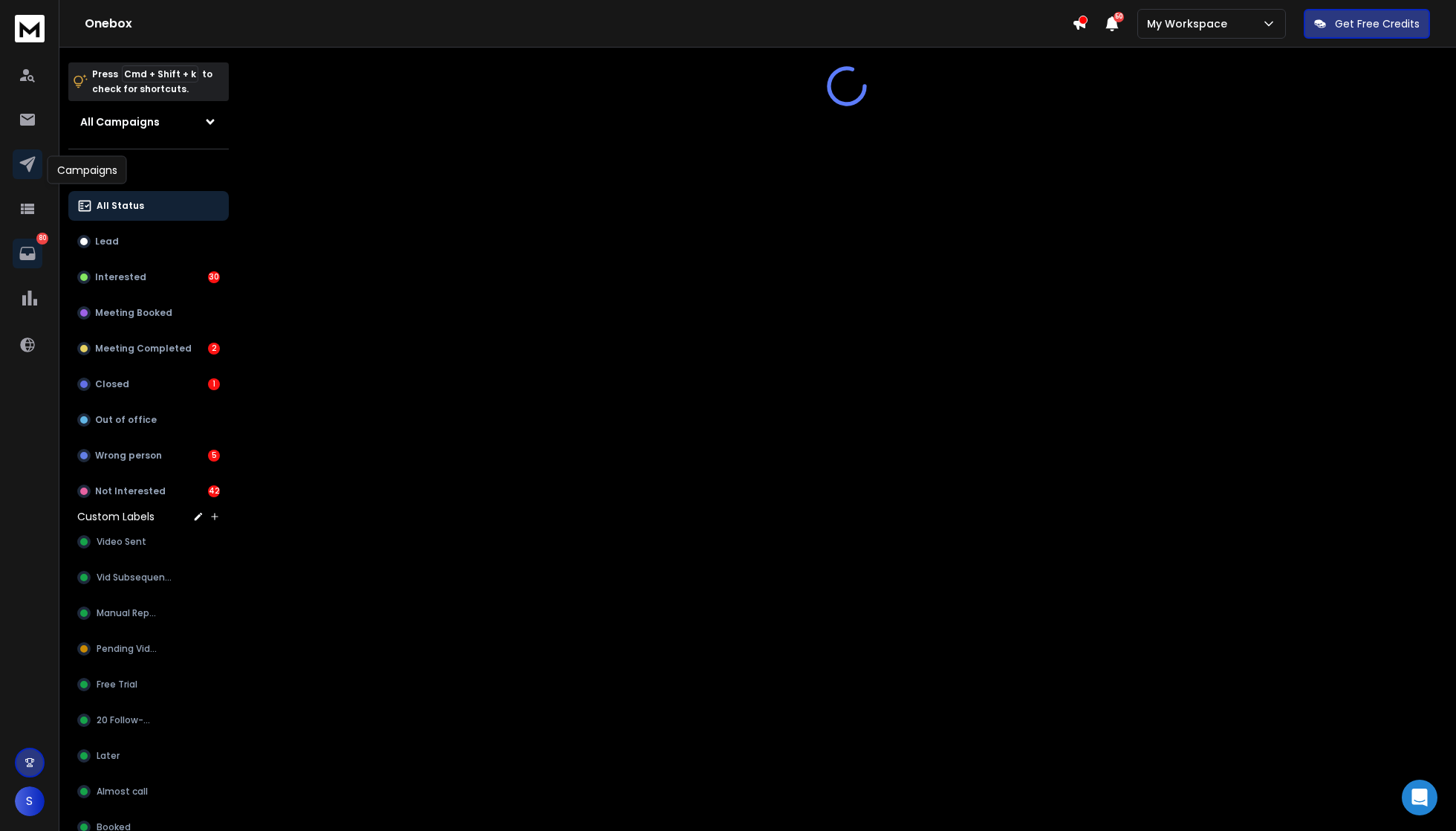
click at [25, 179] on link at bounding box center [28, 164] width 30 height 30
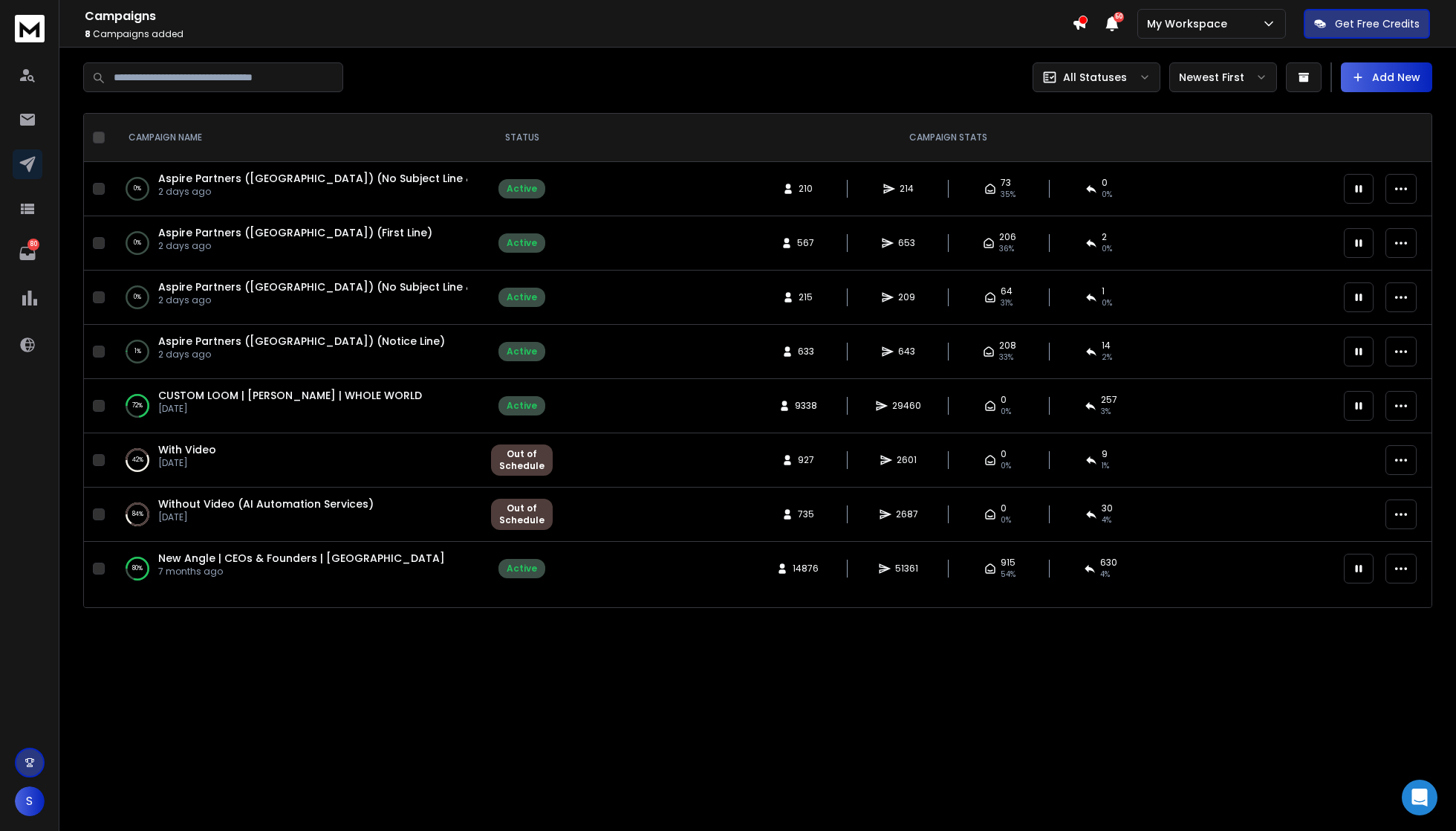
click at [290, 392] on span "CUSTOM LOOM | [PERSON_NAME] | WHOLE WORLD" at bounding box center [290, 395] width 264 height 15
